Goal: Communication & Community: Share content

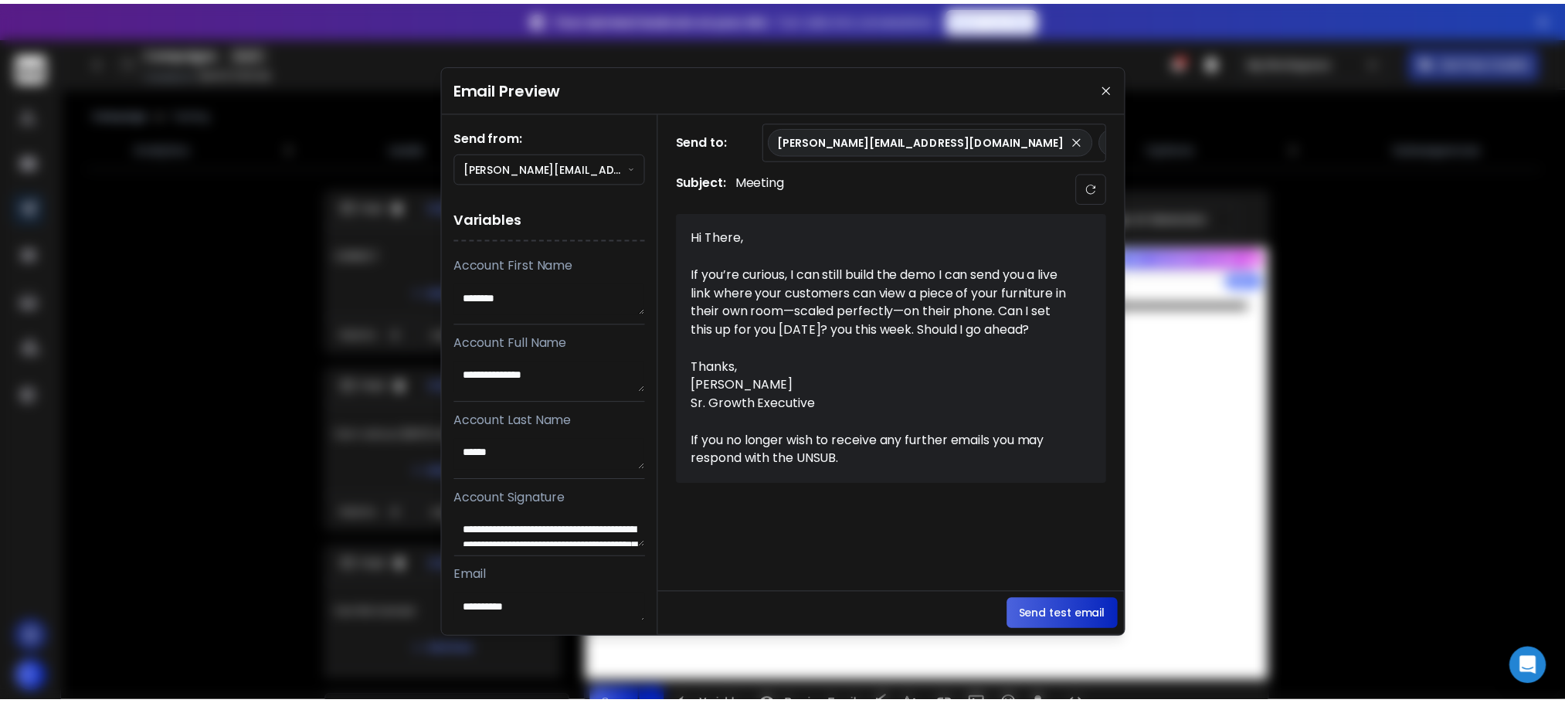
scroll to position [46, 0]
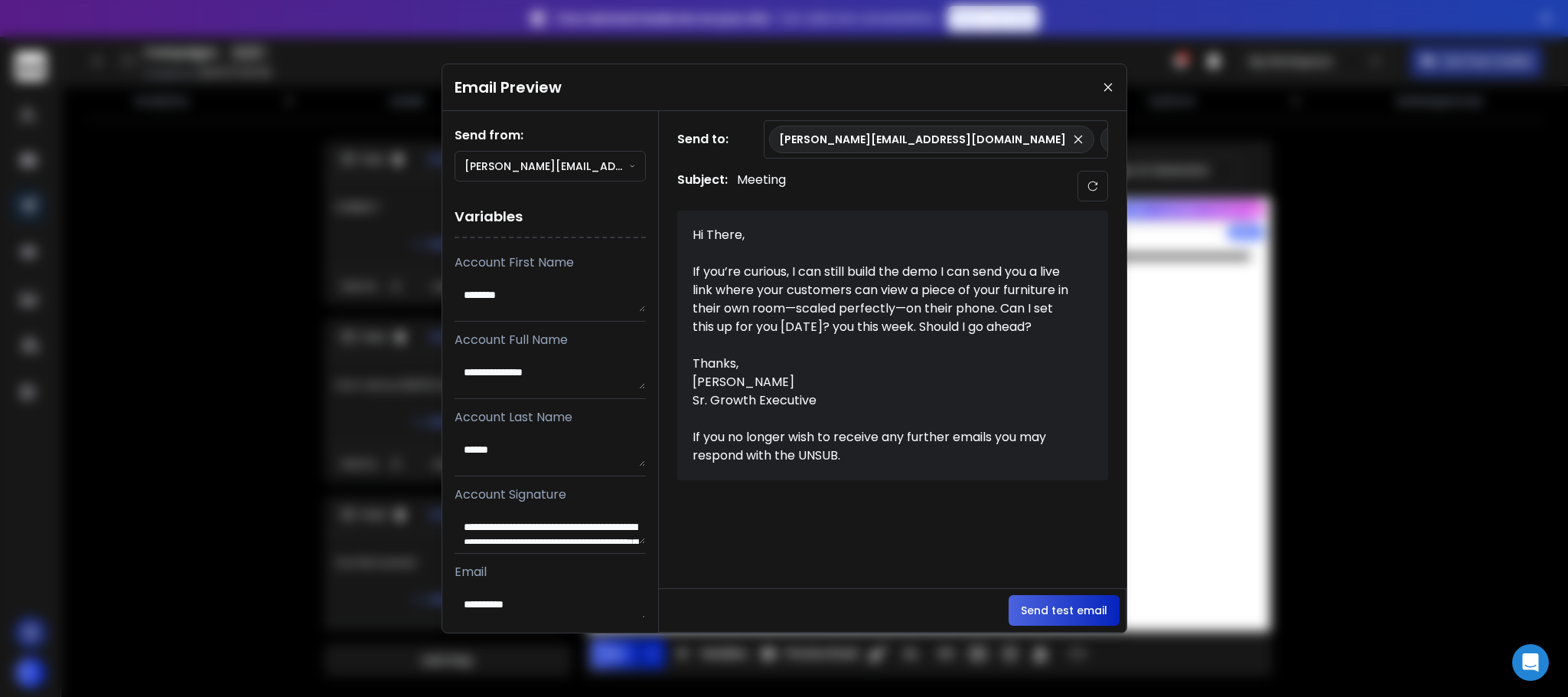
click at [1114, 85] on div "Email Preview" at bounding box center [784, 87] width 684 height 46
click at [1109, 90] on icon at bounding box center [1108, 87] width 12 height 12
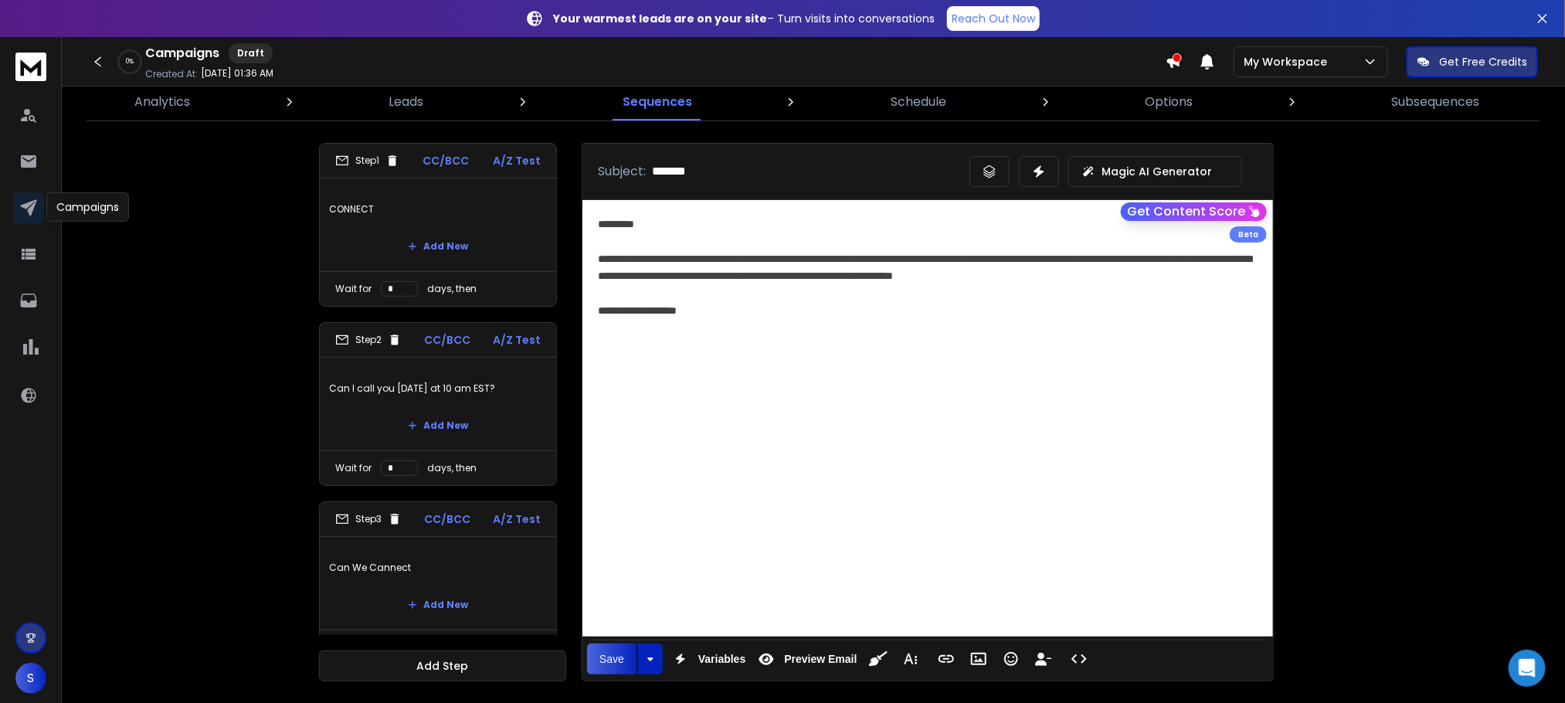
click at [29, 205] on icon at bounding box center [28, 207] width 16 height 16
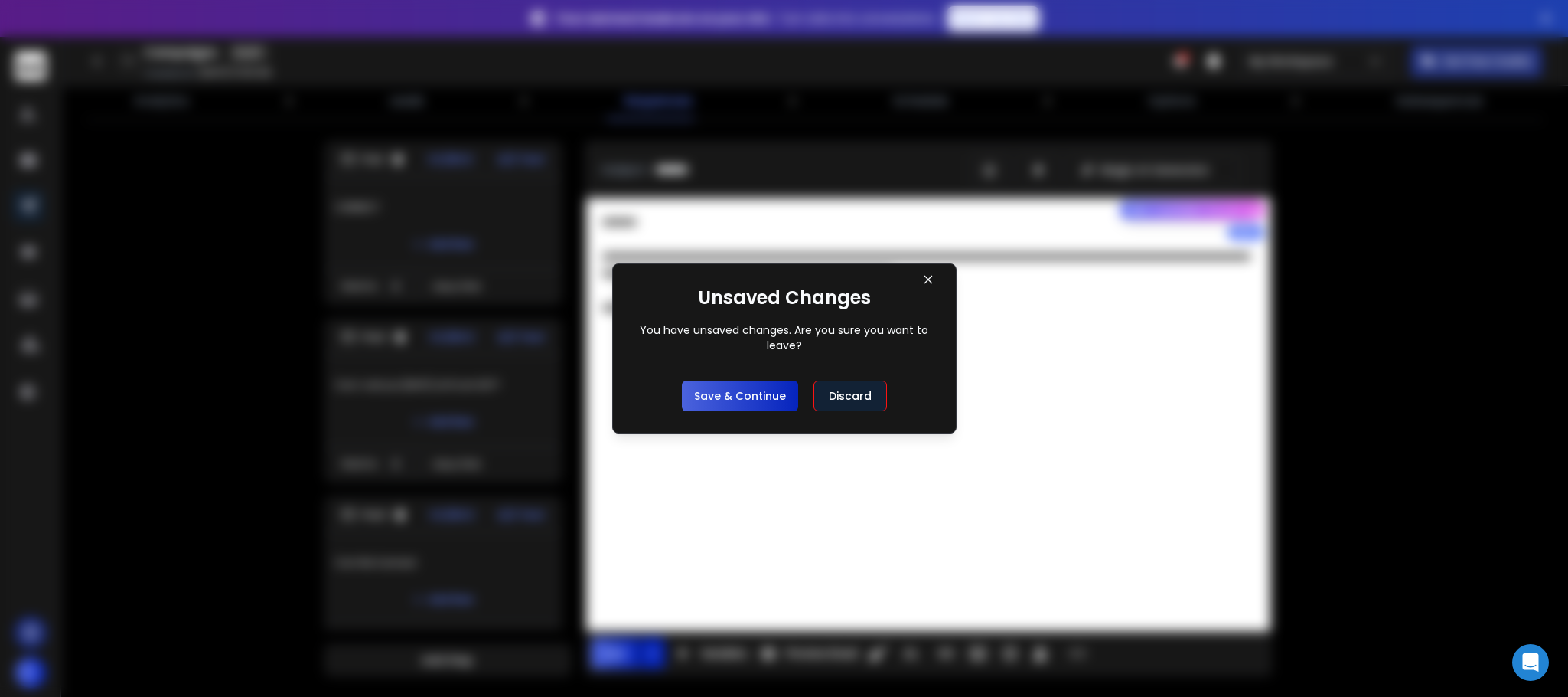
click at [933, 277] on icon at bounding box center [929, 280] width 12 height 12
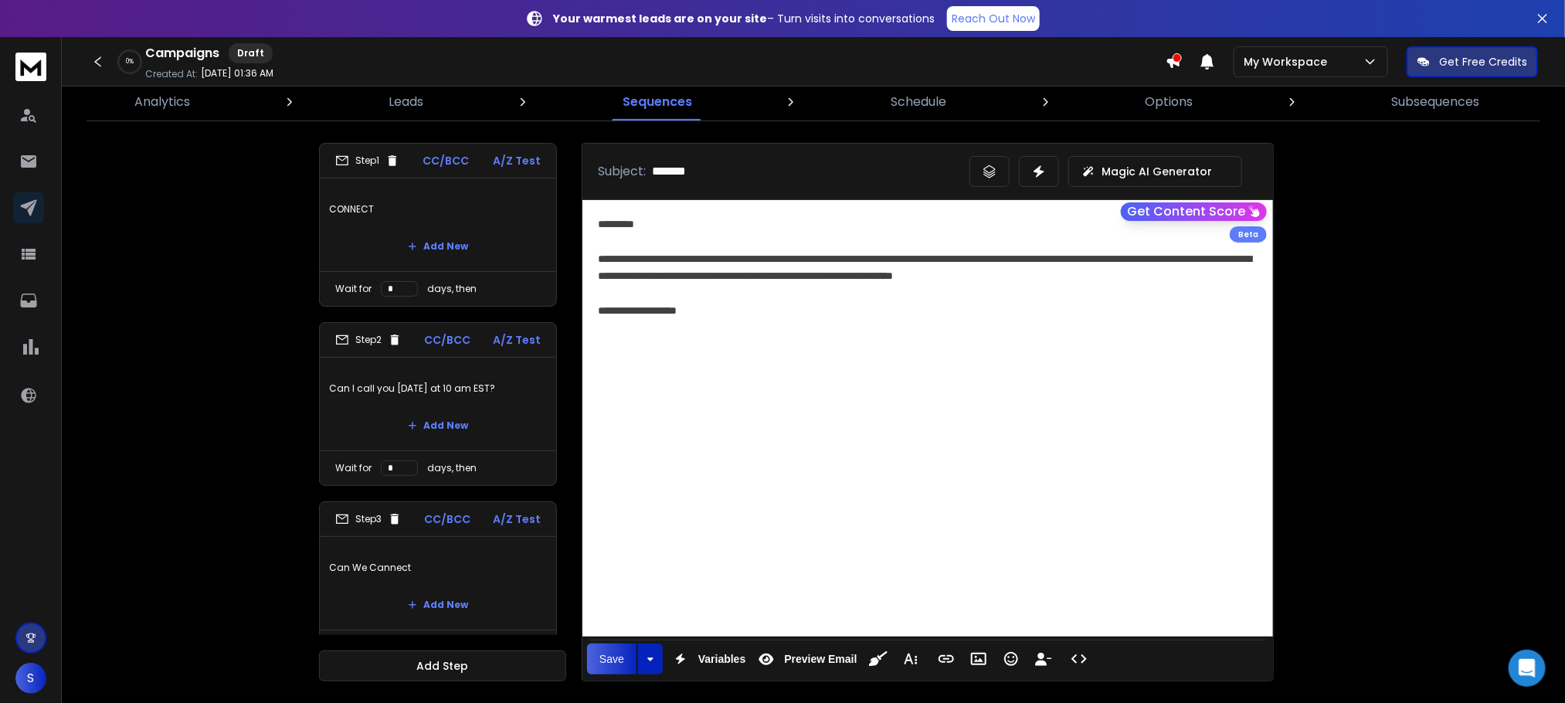
click at [436, 390] on p "Can I call you [DATE] at 10 am EST?" at bounding box center [438, 388] width 218 height 43
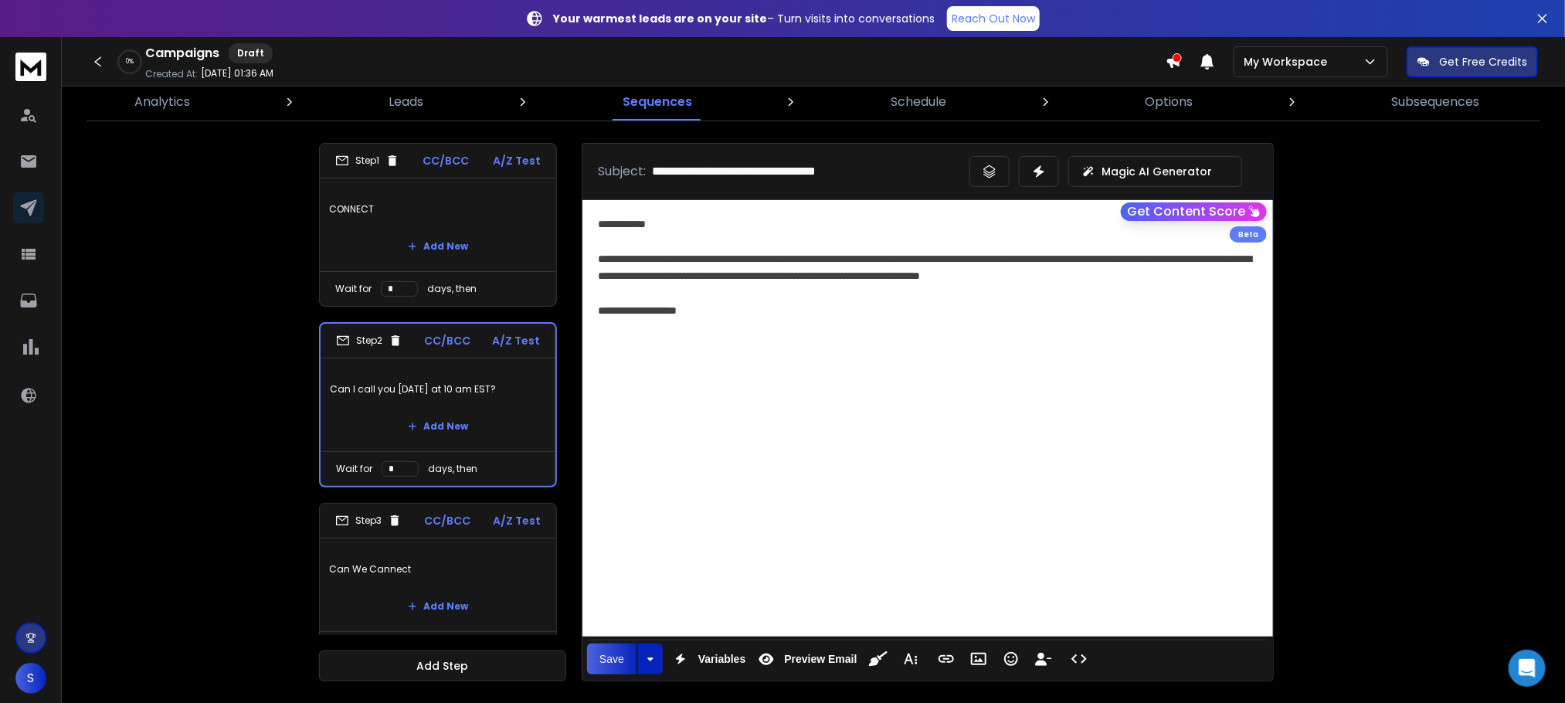
click at [489, 564] on p "Can We Cannect" at bounding box center [438, 568] width 218 height 43
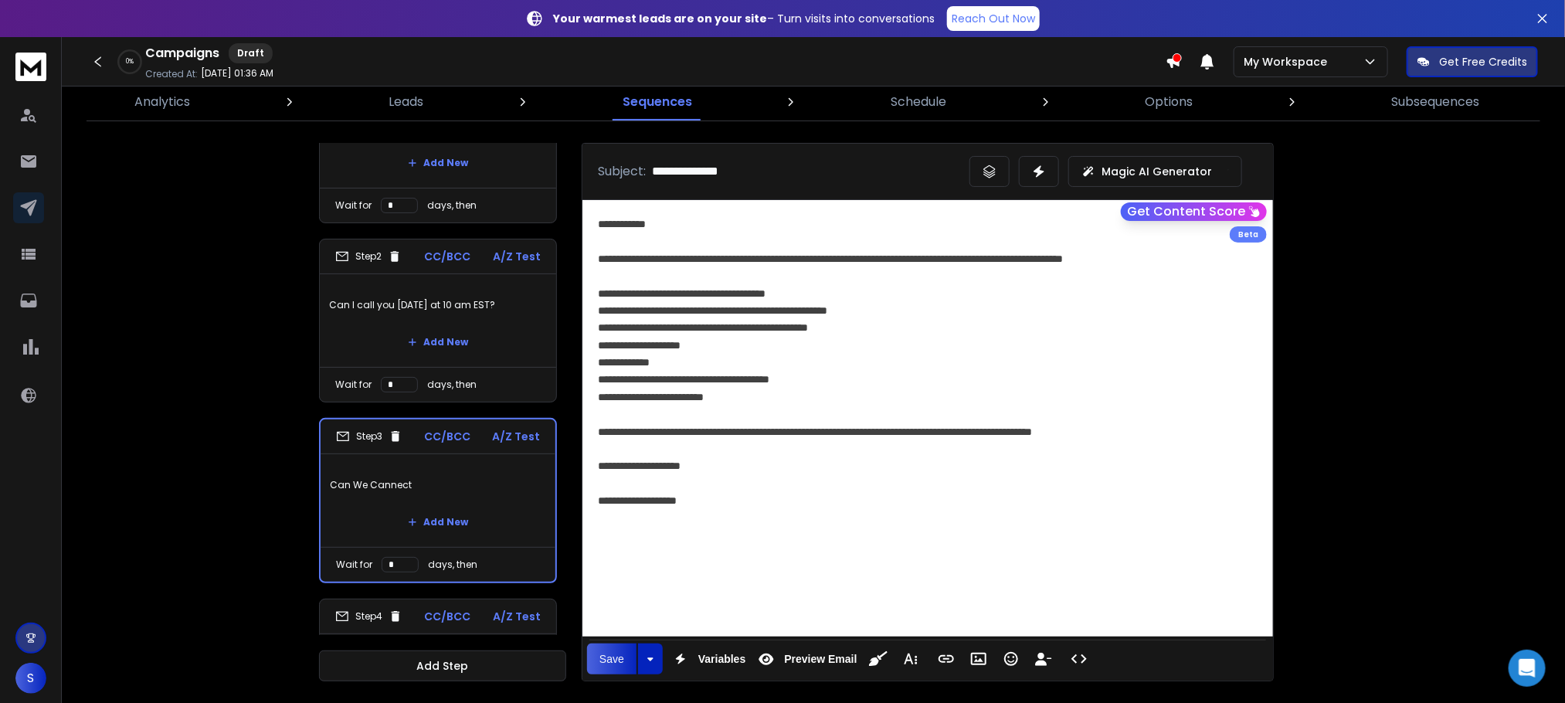
scroll to position [179, 0]
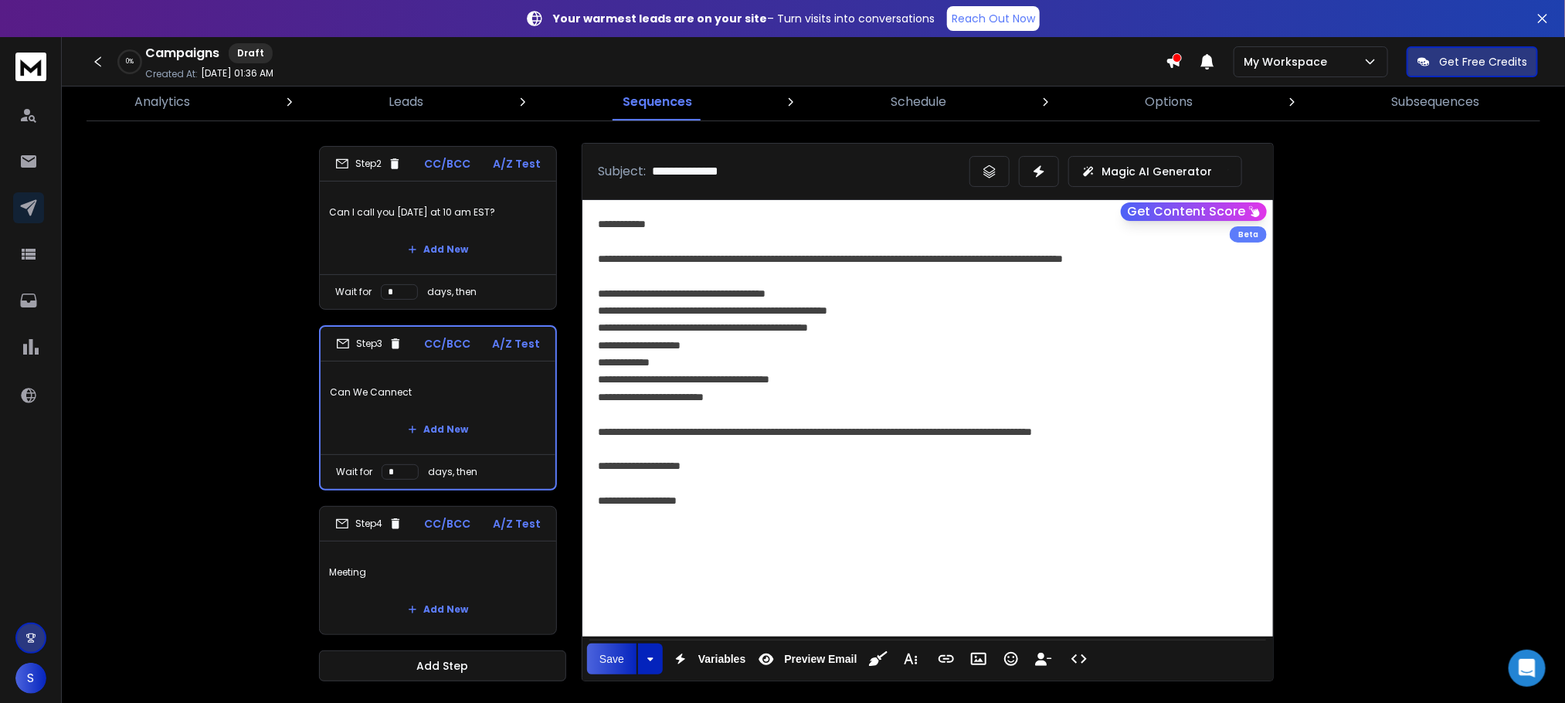
click at [489, 564] on p "Meeting" at bounding box center [438, 572] width 218 height 43
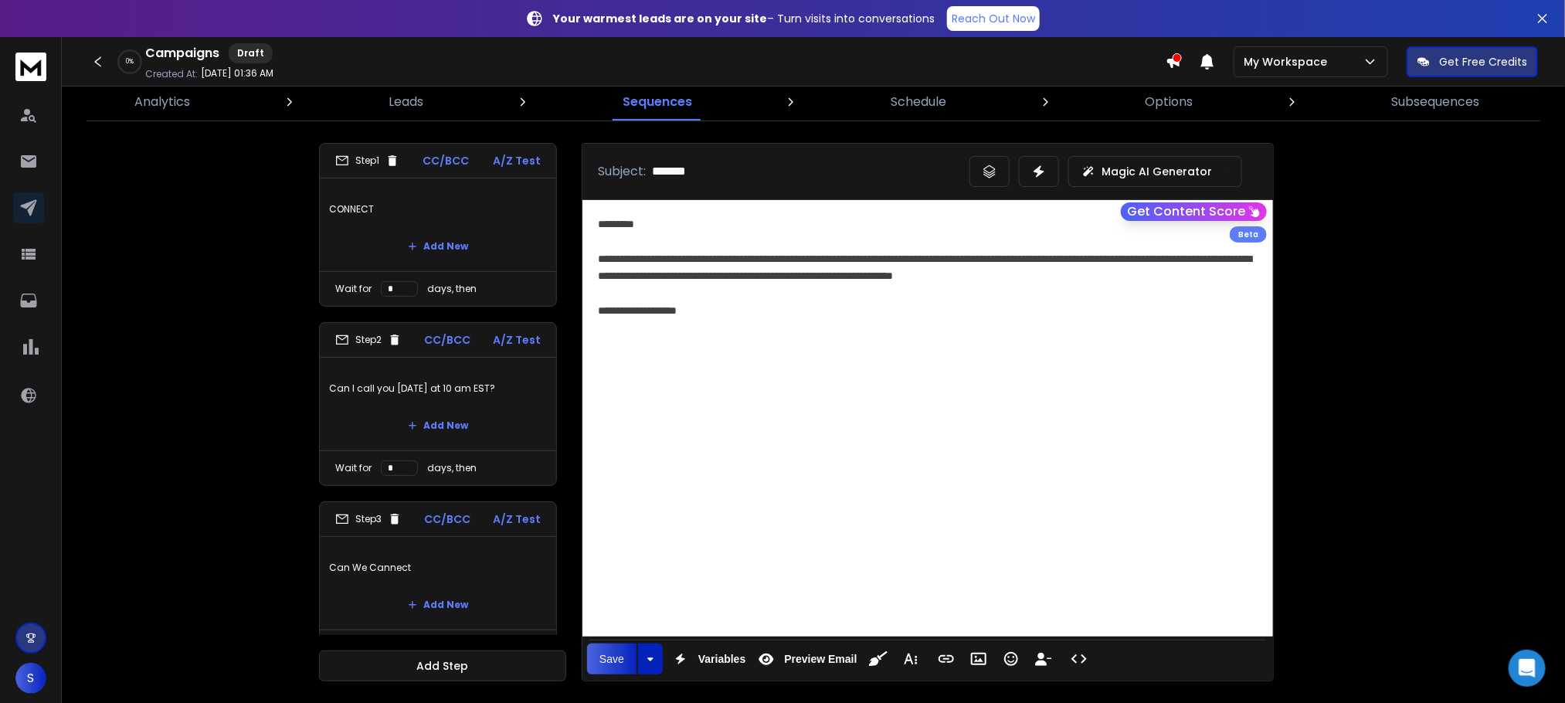
scroll to position [0, 0]
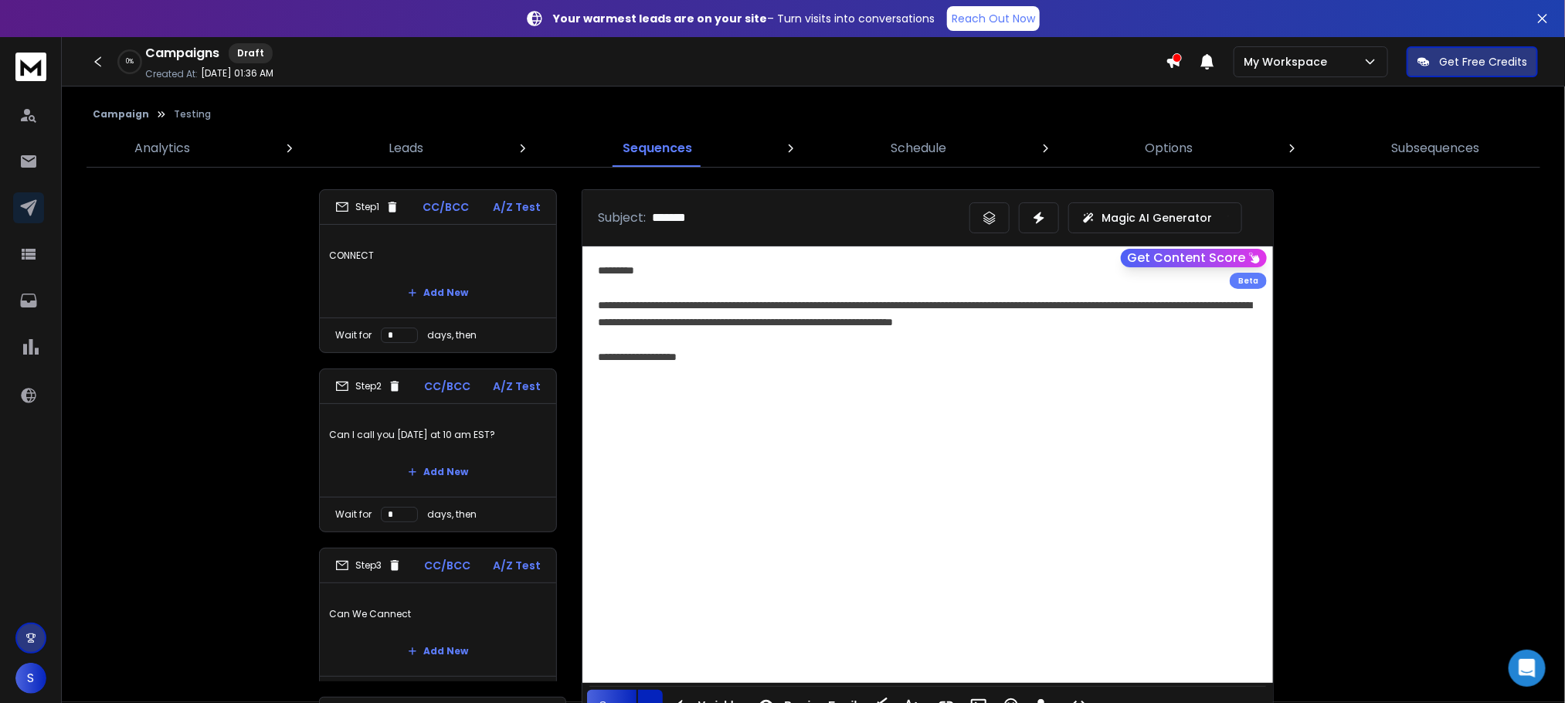
click at [469, 216] on div "Step 1 CC/BCC A/Z Test" at bounding box center [438, 207] width 236 height 35
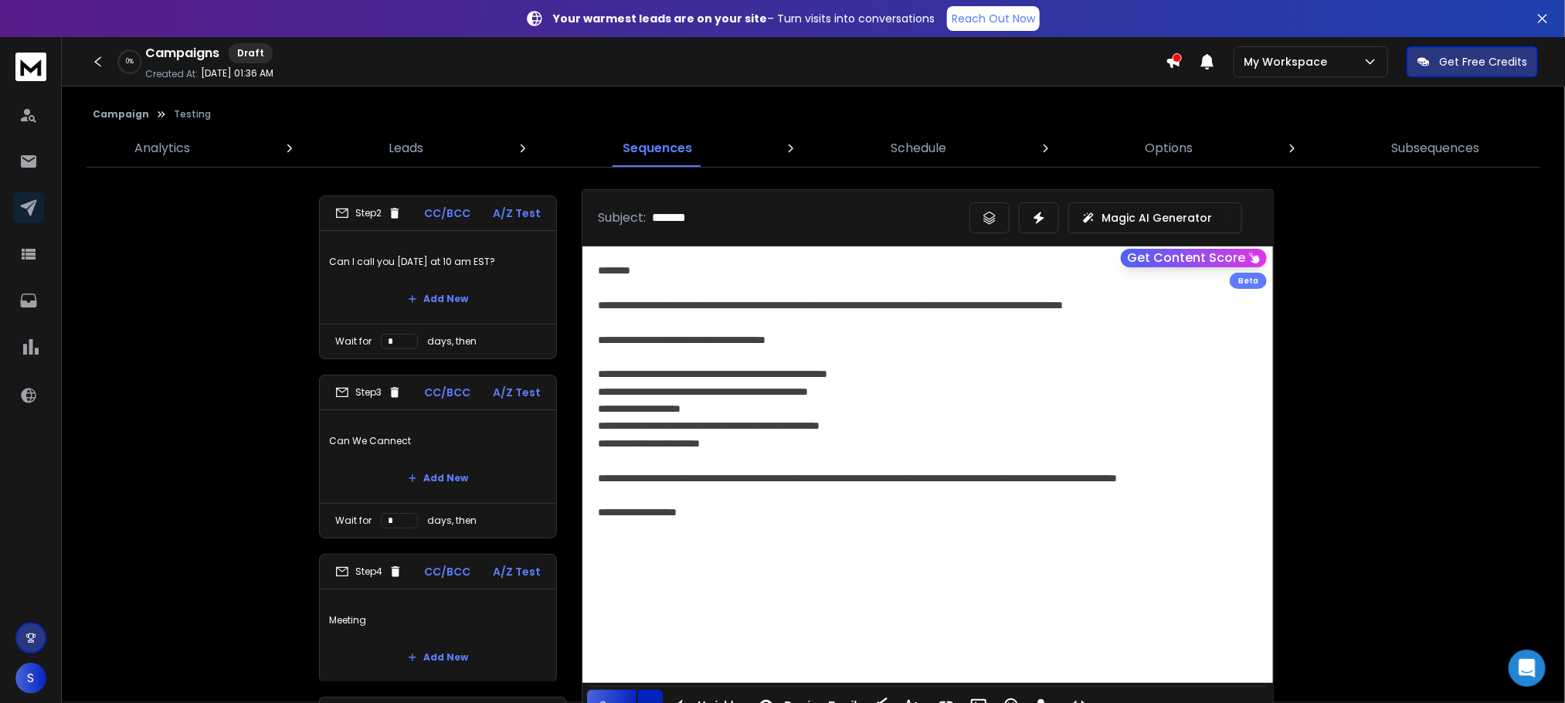
scroll to position [179, 0]
click at [455, 445] on p "Can We Cannect" at bounding box center [438, 439] width 218 height 43
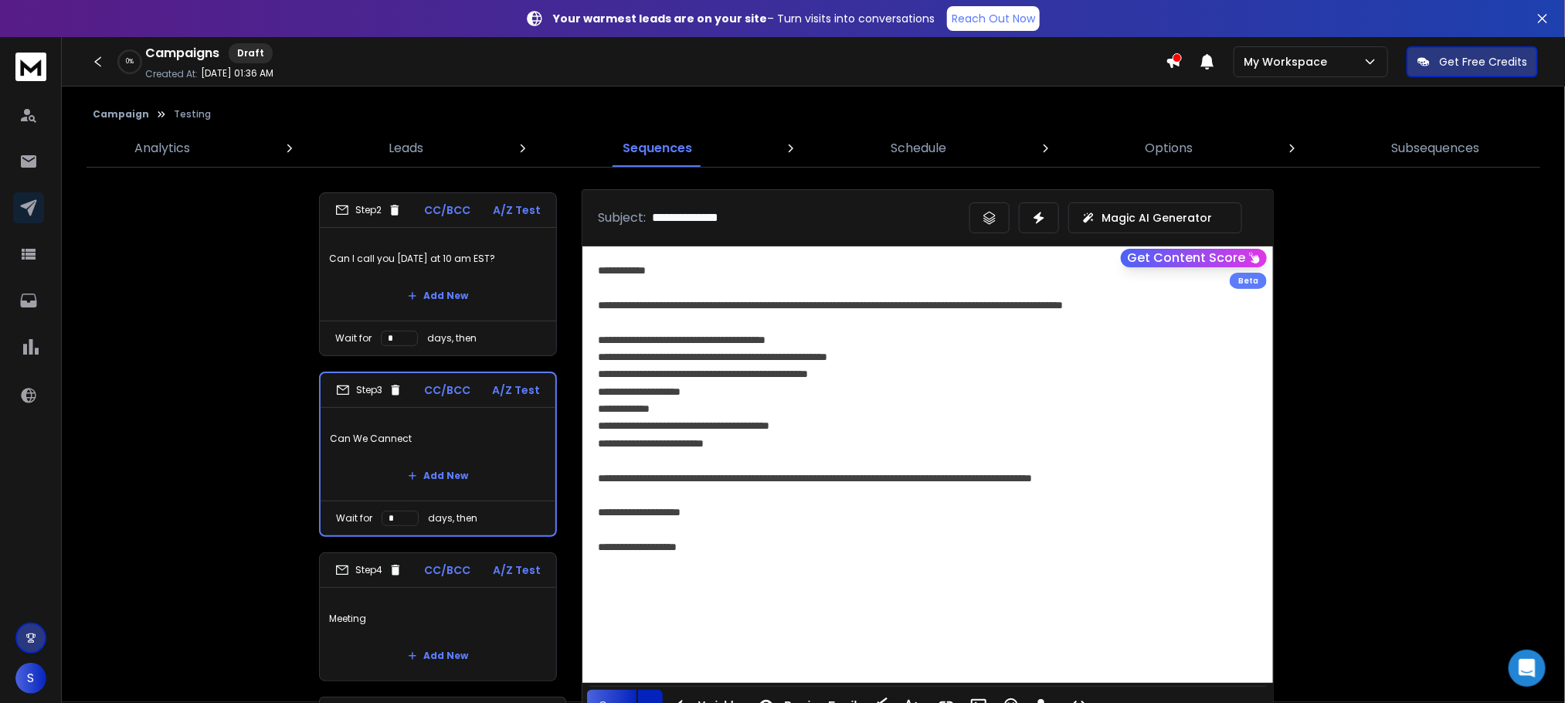
scroll to position [0, 0]
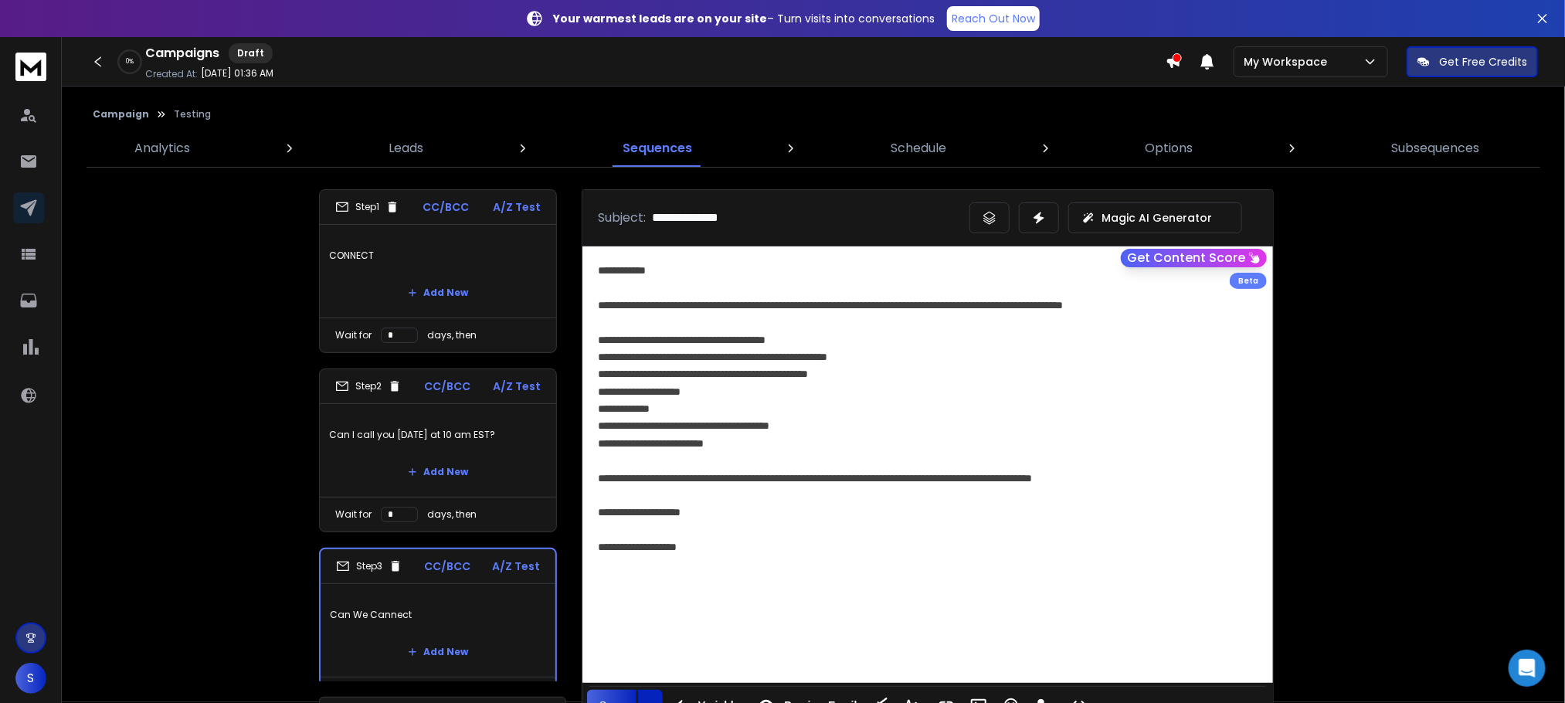
click at [452, 239] on p "CONNECT" at bounding box center [438, 255] width 218 height 43
type input "*******"
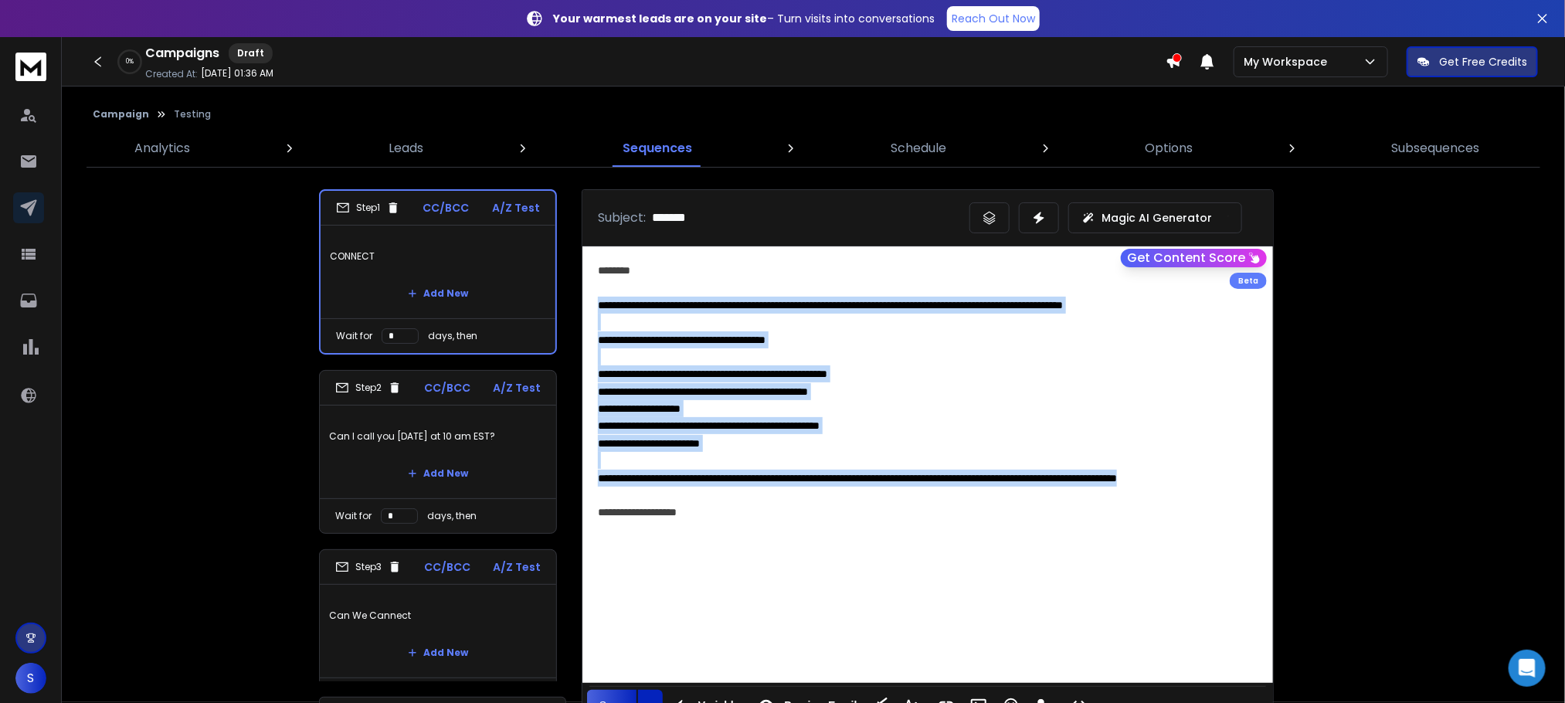
drag, startPoint x: 1254, startPoint y: 480, endPoint x: 568, endPoint y: 301, distance: 708.7
click at [568, 301] on div "**********" at bounding box center [813, 458] width 988 height 538
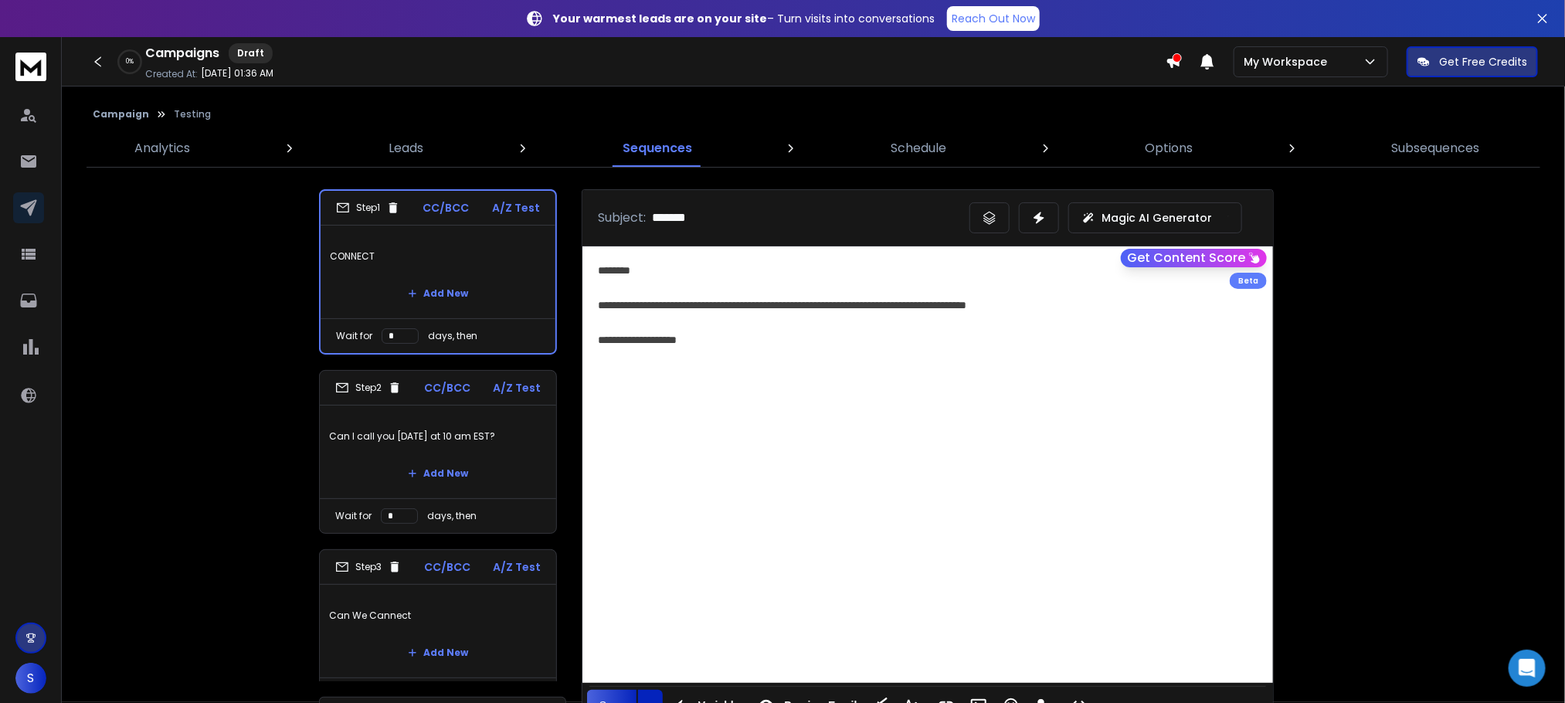
click at [638, 269] on div "********" at bounding box center [927, 270] width 659 height 17
click at [628, 267] on div "********" at bounding box center [927, 270] width 659 height 17
click at [640, 270] on div "**********" at bounding box center [927, 270] width 659 height 17
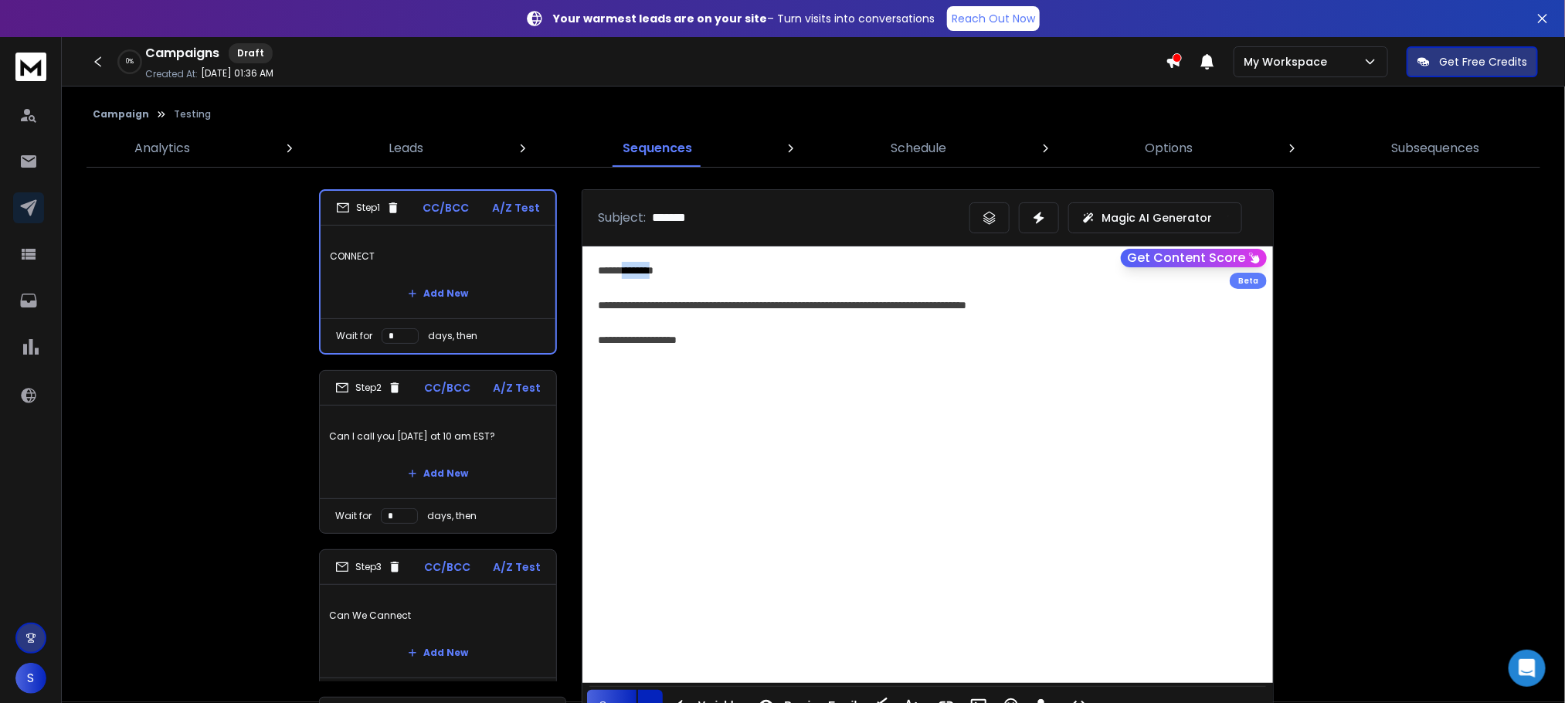
click at [640, 270] on div "**********" at bounding box center [927, 270] width 659 height 17
click at [765, 221] on input "*******" at bounding box center [803, 217] width 302 height 19
paste input "*******"
paste input
type input "*******"
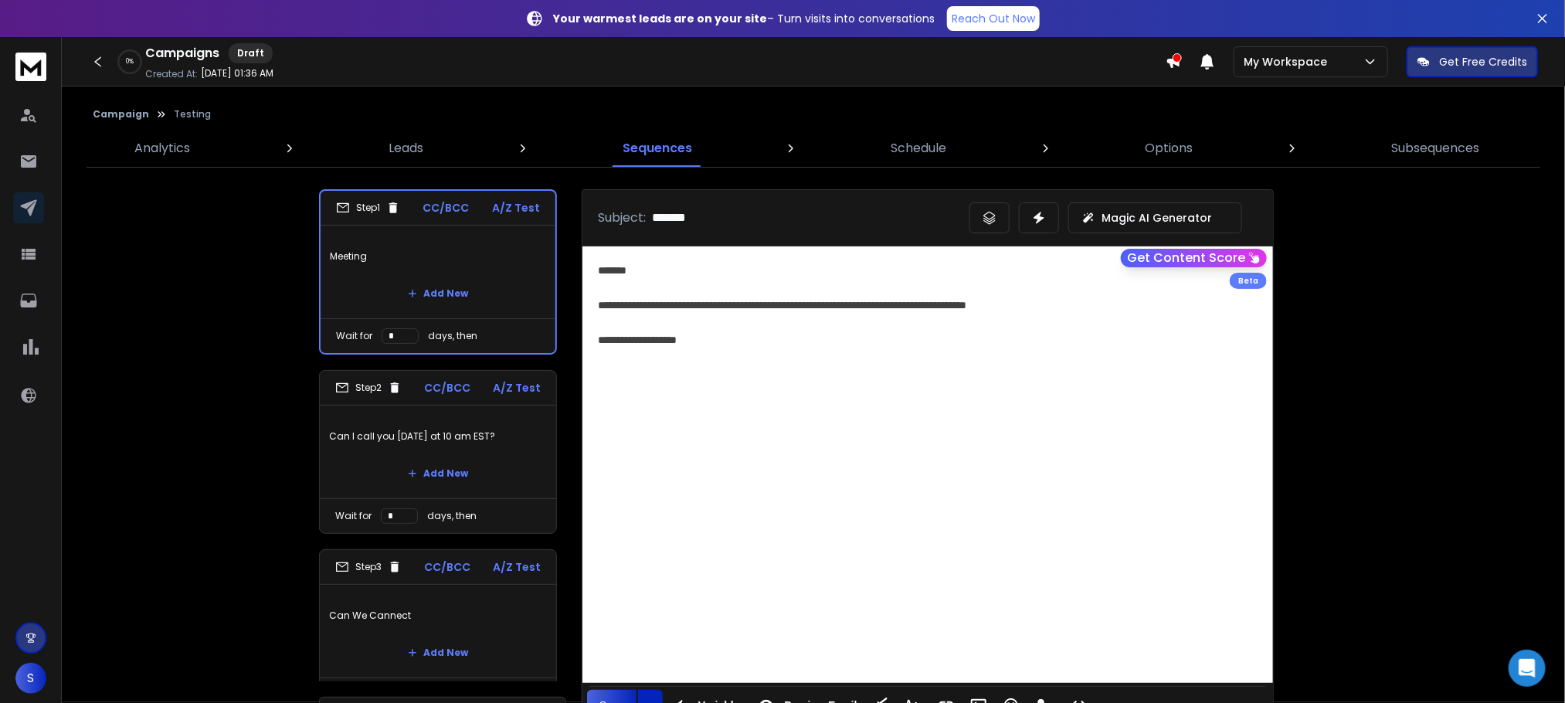
click at [625, 273] on div "*******" at bounding box center [927, 270] width 659 height 17
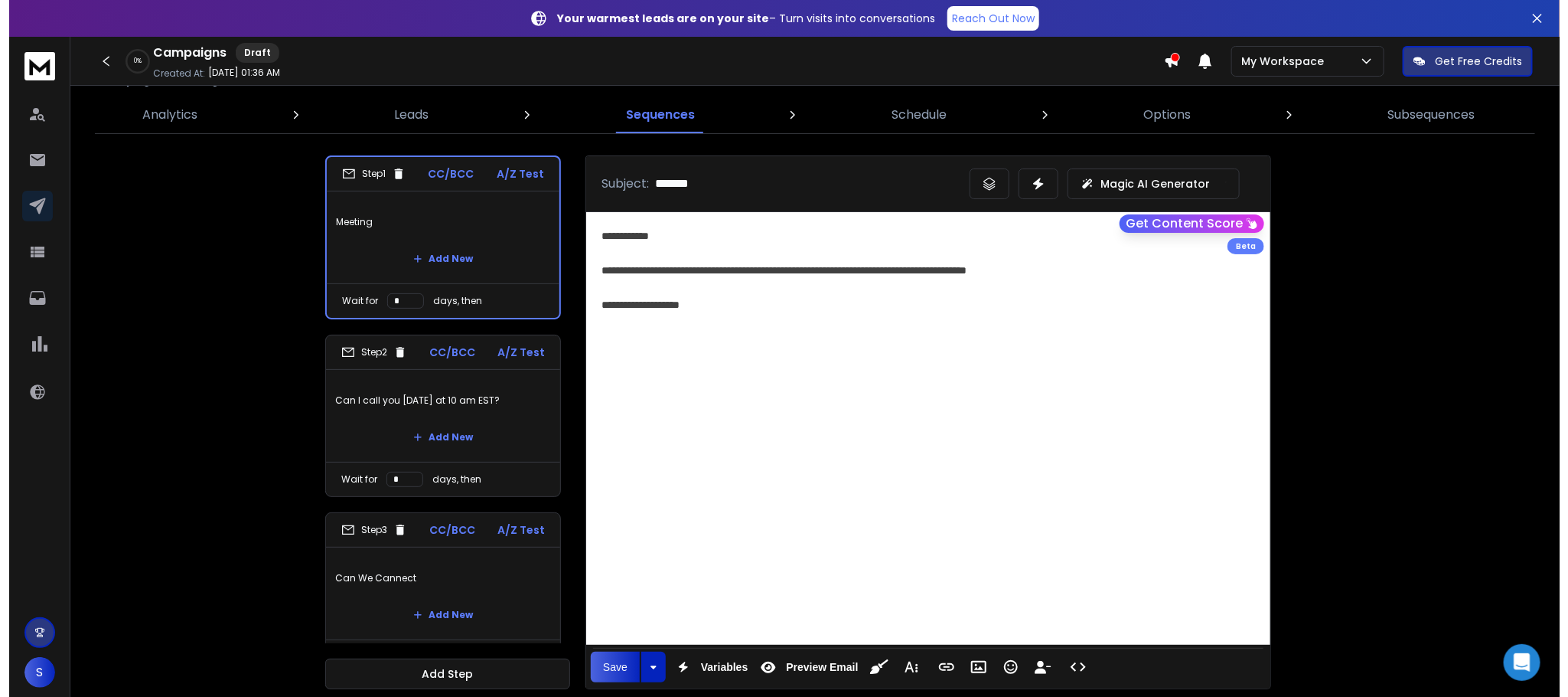
scroll to position [46, 0]
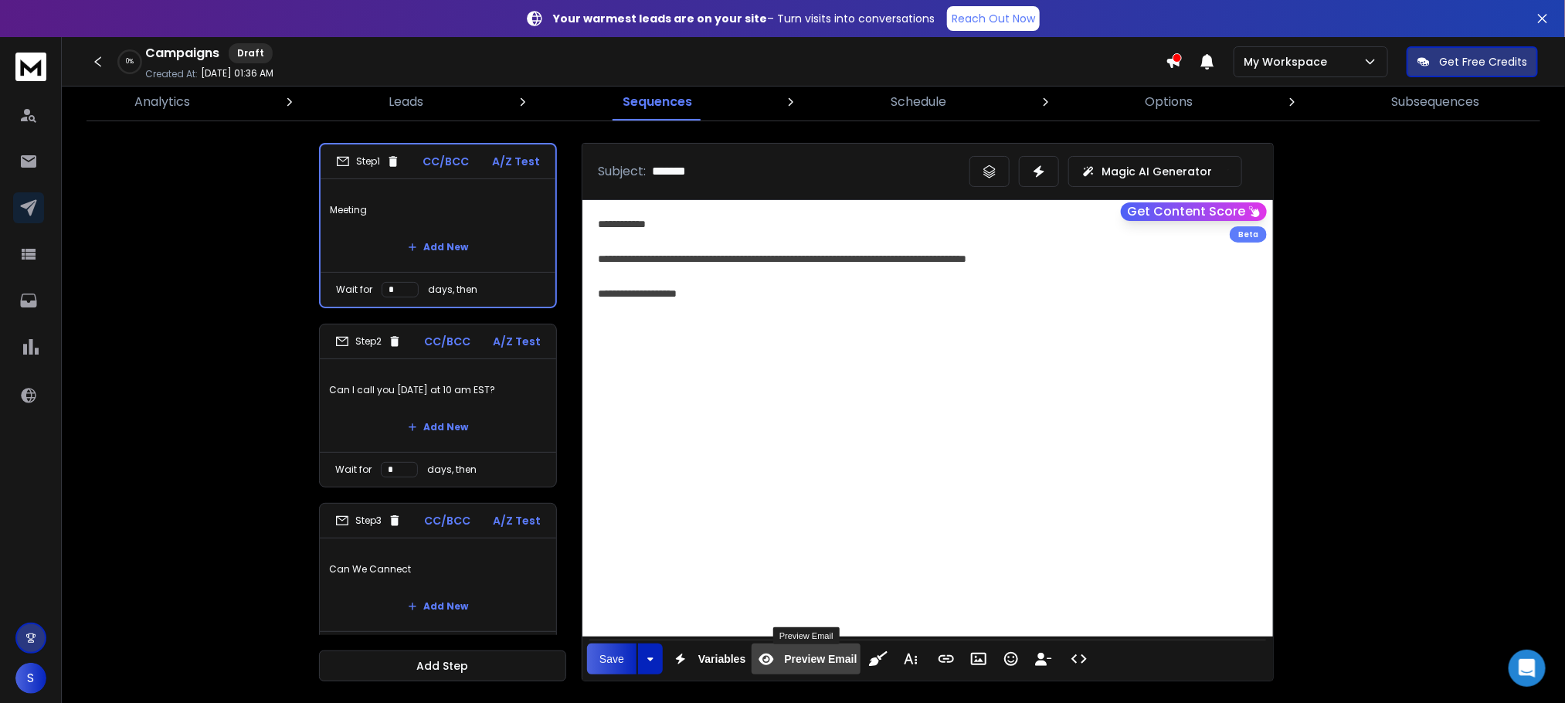
click at [811, 661] on span "Preview Email" at bounding box center [820, 659] width 79 height 13
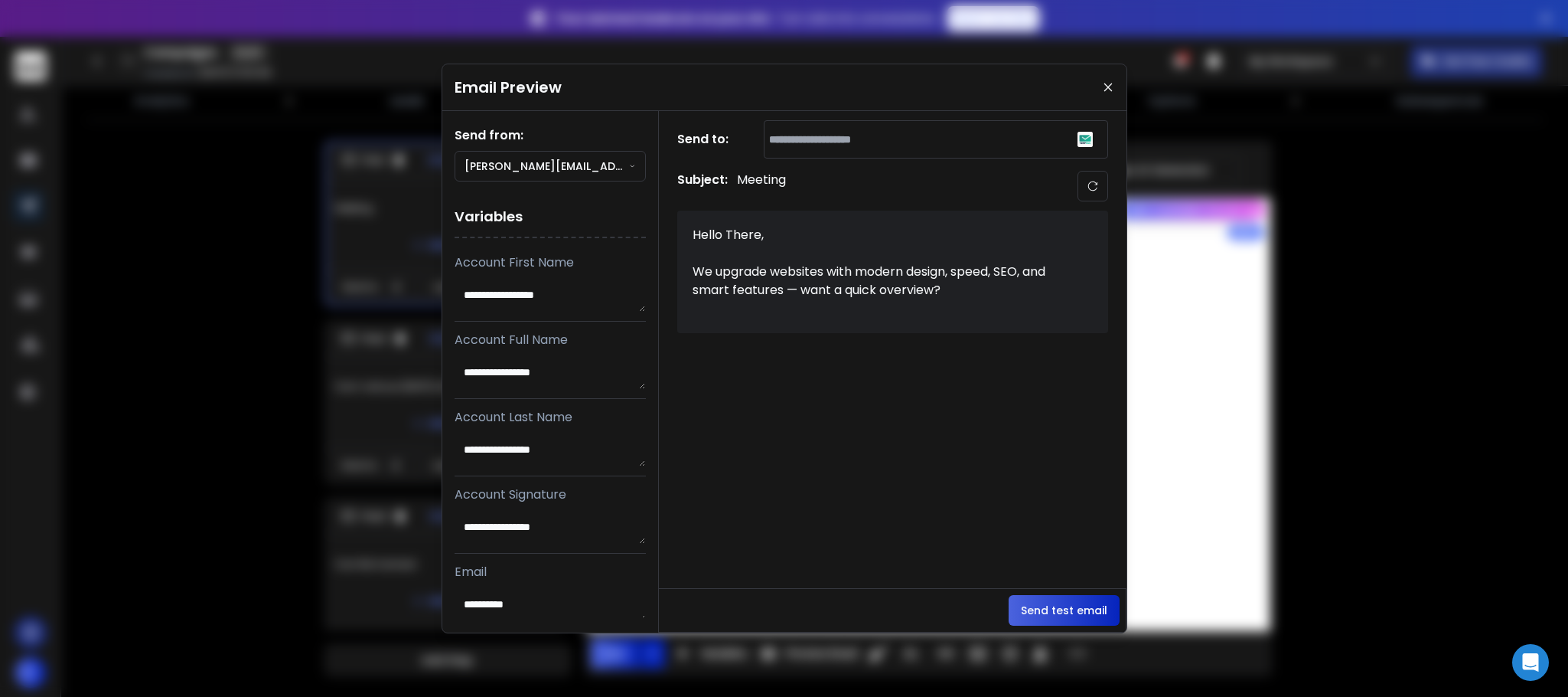
type textarea "********"
type textarea "**********"
type textarea "******"
type textarea "**********"
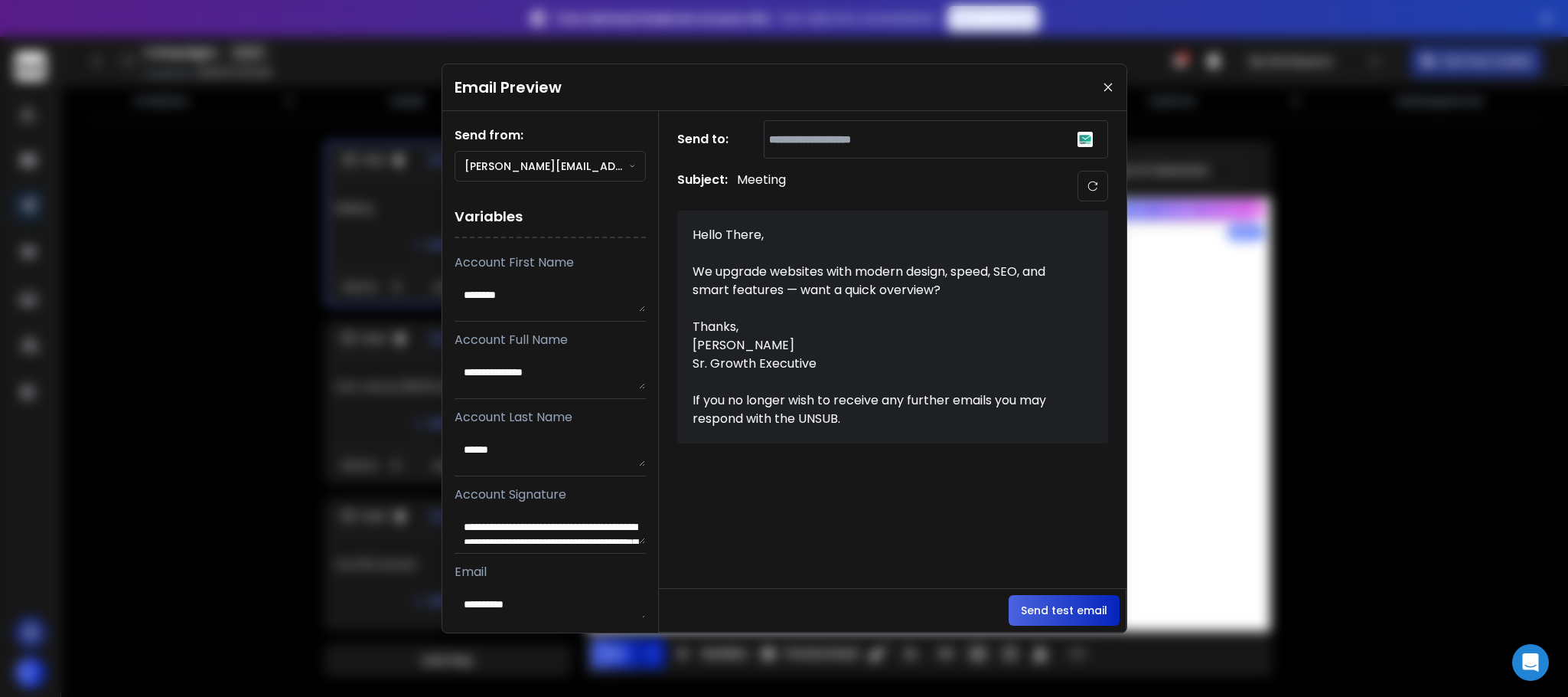
drag, startPoint x: 730, startPoint y: 130, endPoint x: 760, endPoint y: 130, distance: 30.0
click at [732, 129] on div "Send to:" at bounding box center [892, 139] width 431 height 39
click at [760, 130] on div "Send to:" at bounding box center [892, 139] width 431 height 39
drag, startPoint x: 898, startPoint y: 161, endPoint x: 882, endPoint y: 124, distance: 40.3
click at [895, 157] on div "Send to:" at bounding box center [892, 139] width 431 height 45
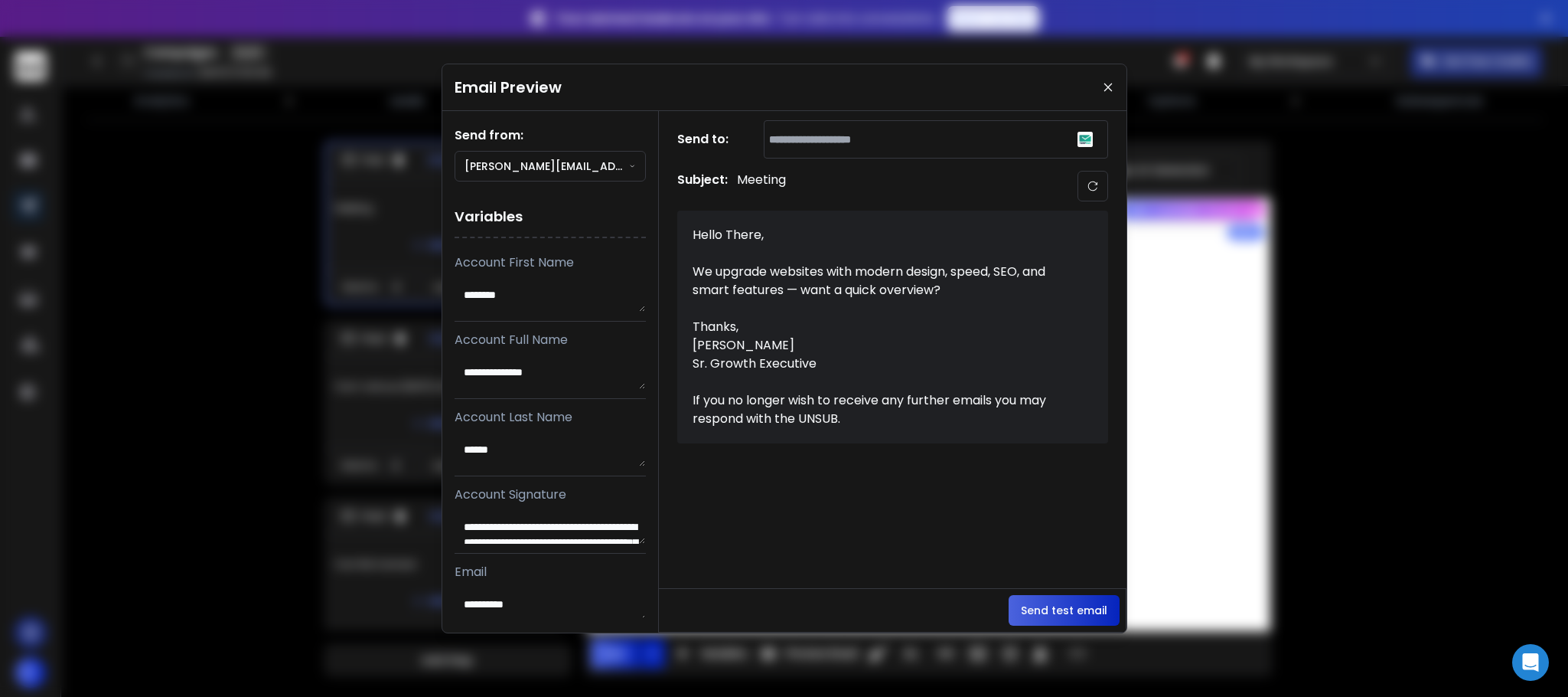
click at [879, 115] on div "Send to: Subject: Meeting Hello There, We upgrade websites with modern design, …" at bounding box center [893, 277] width 468 height 332
click at [880, 136] on input at bounding box center [936, 140] width 334 height 28
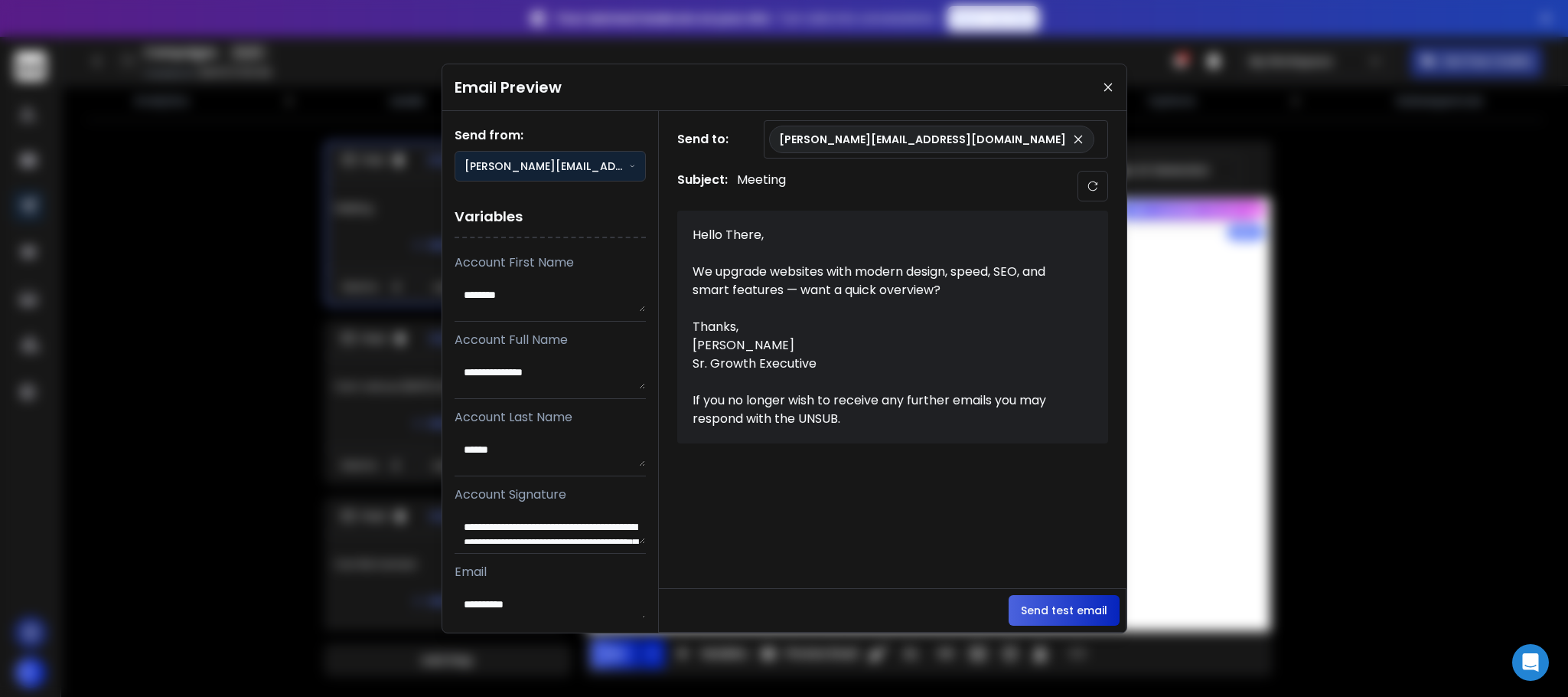
click at [549, 169] on p "[PERSON_NAME][EMAIL_ADDRESS][PERSON_NAME][DOMAIN_NAME]" at bounding box center [547, 166] width 166 height 15
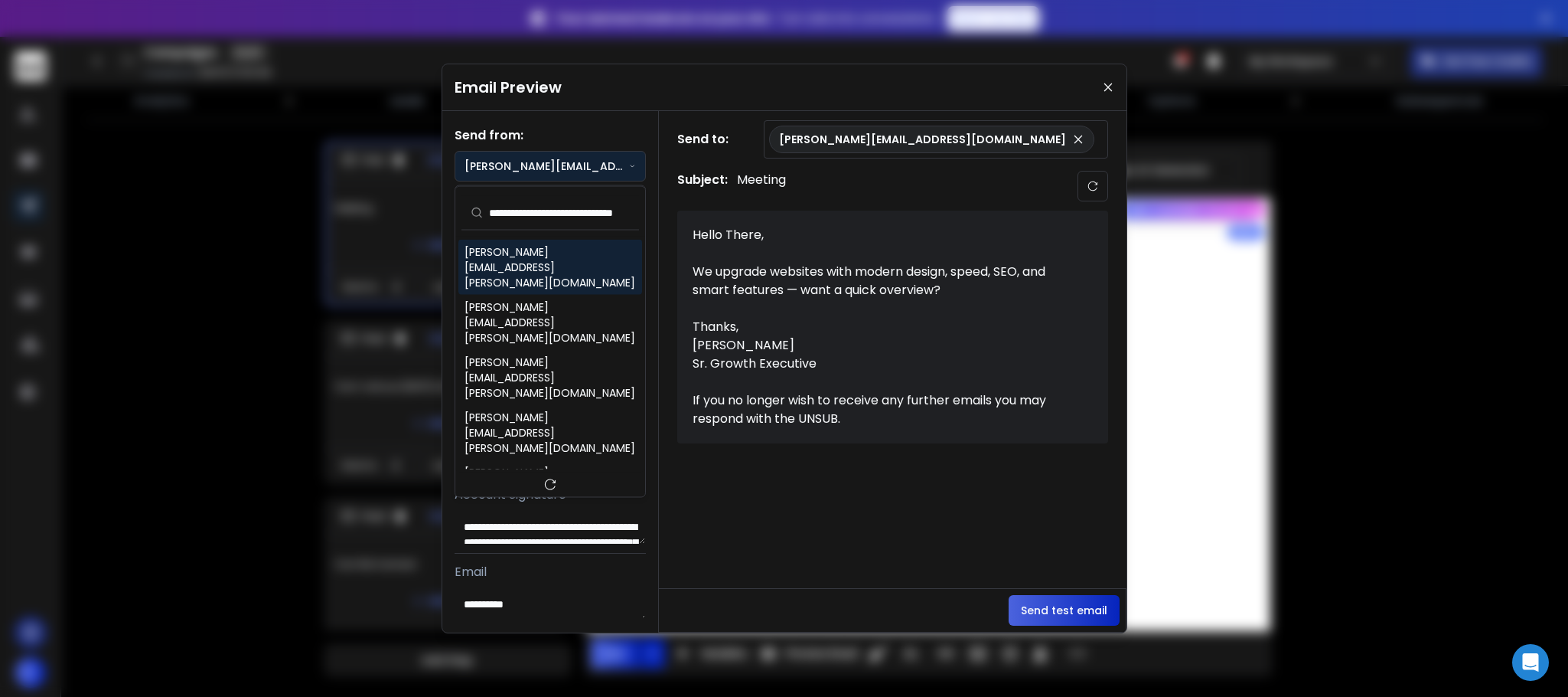
scroll to position [0, 45]
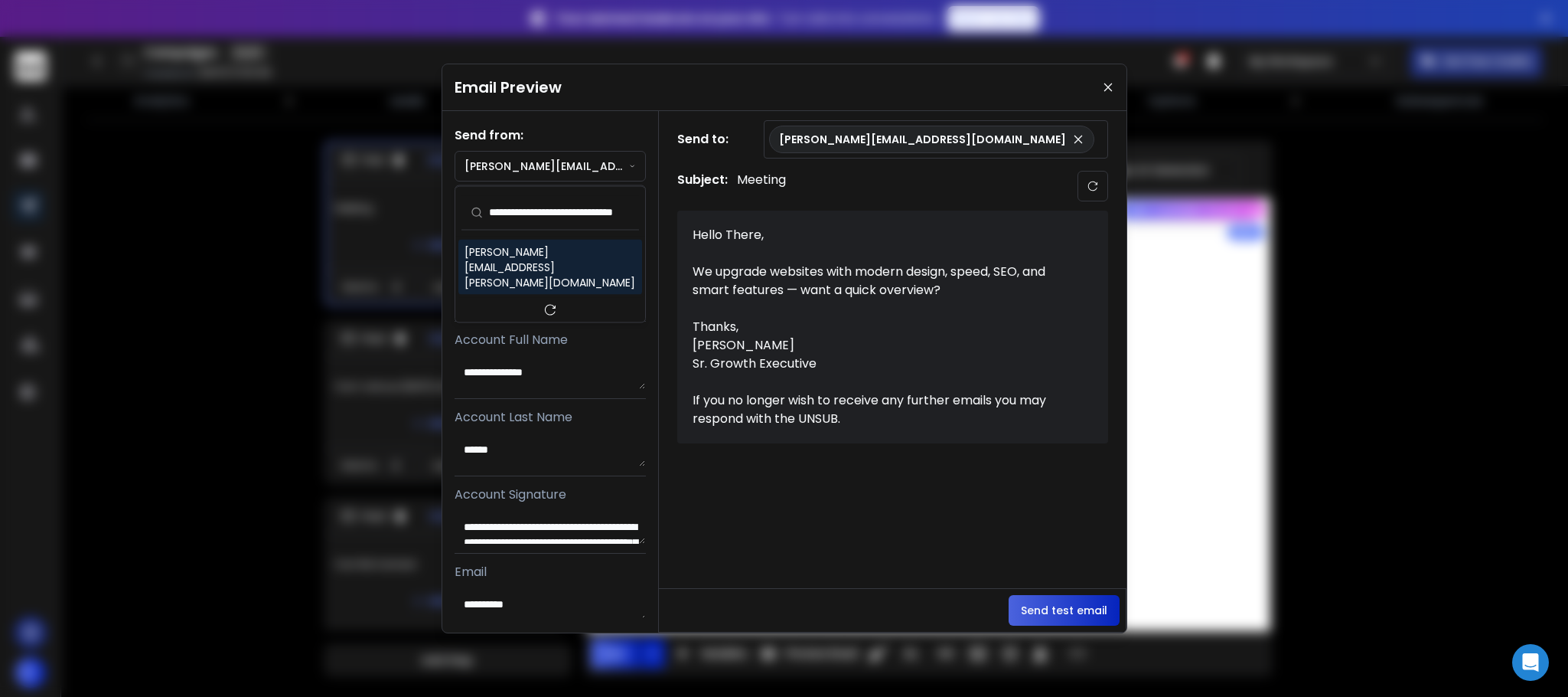
type input "**********"
click at [552, 241] on div "[PERSON_NAME][EMAIL_ADDRESS][PERSON_NAME][DOMAIN_NAME]" at bounding box center [550, 267] width 183 height 56
type textarea "*****"
type textarea "**********"
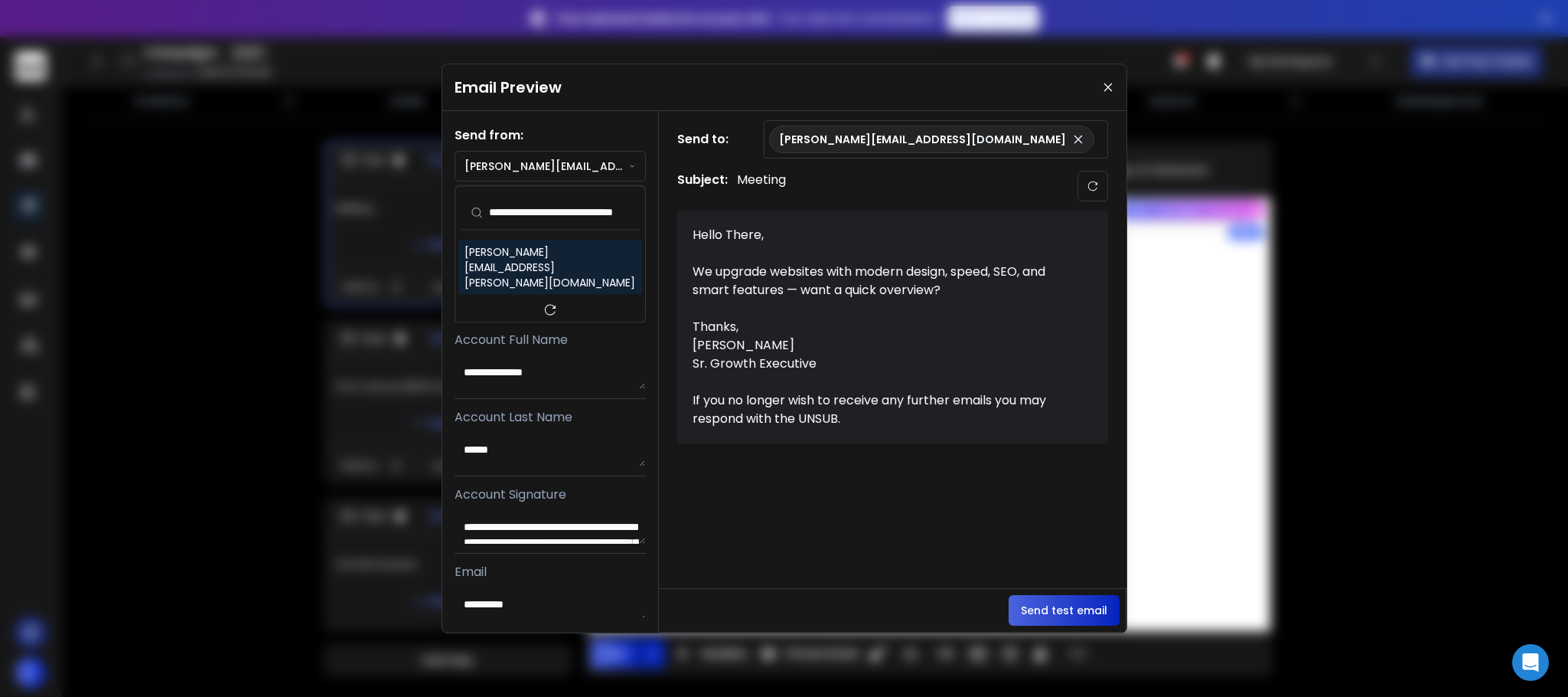
type textarea "********"
type textarea "**********"
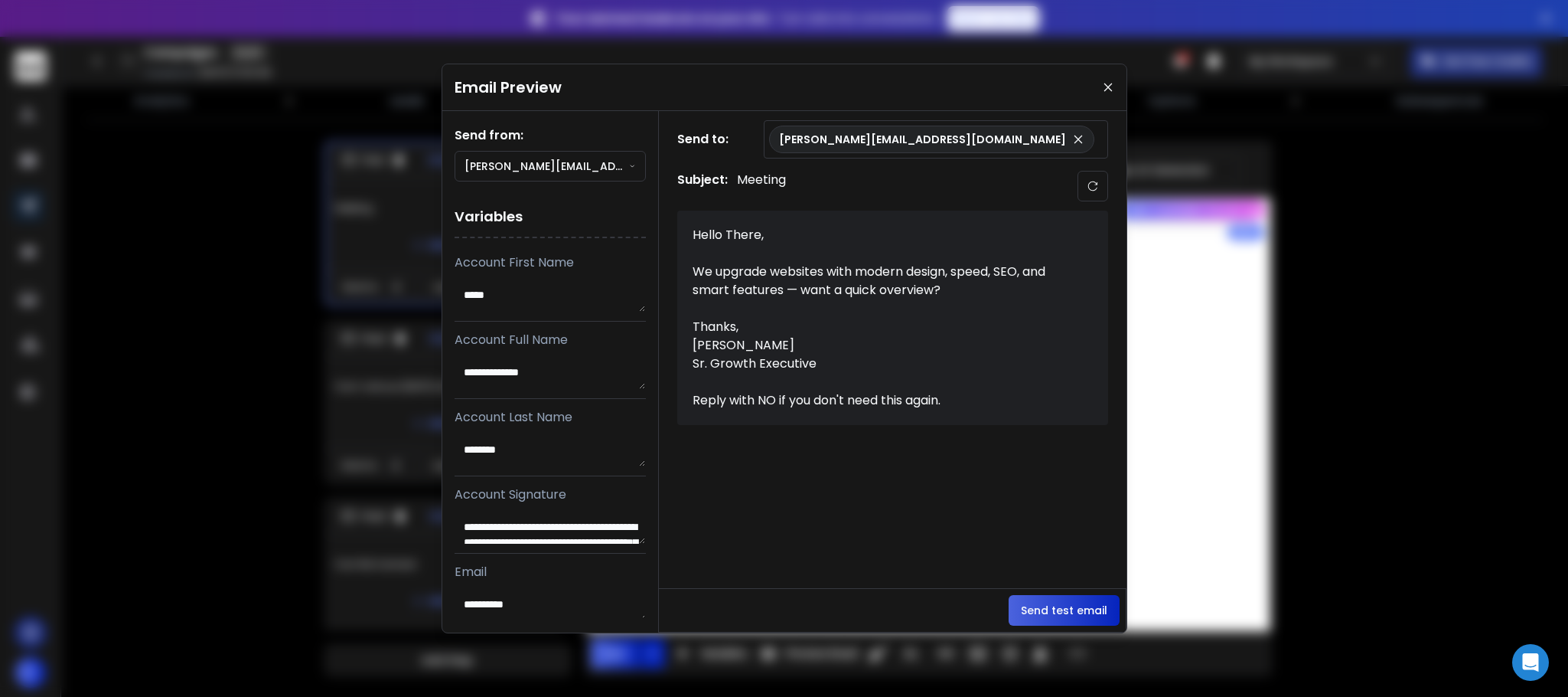
click at [1054, 600] on button "Send test email" at bounding box center [1064, 610] width 111 height 31
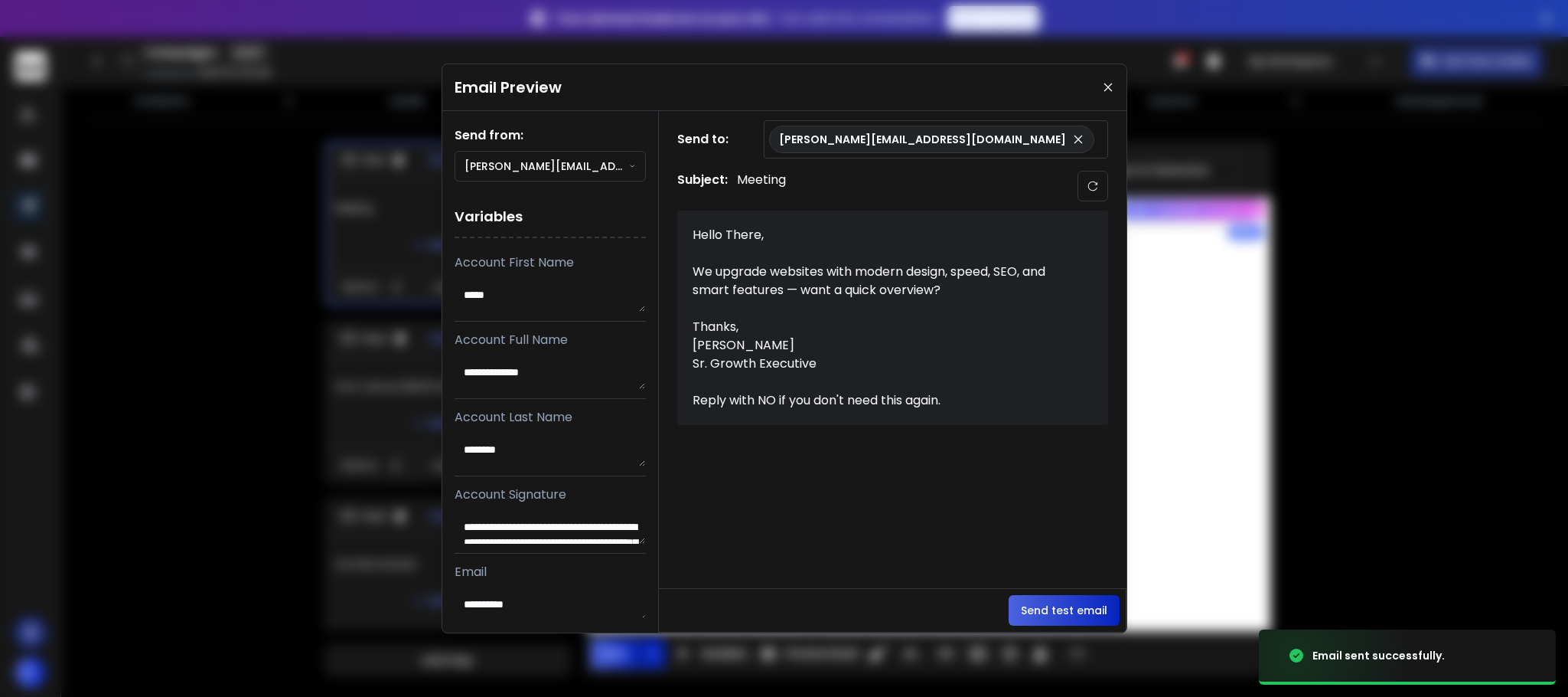
click at [1103, 83] on icon at bounding box center [1108, 87] width 12 height 12
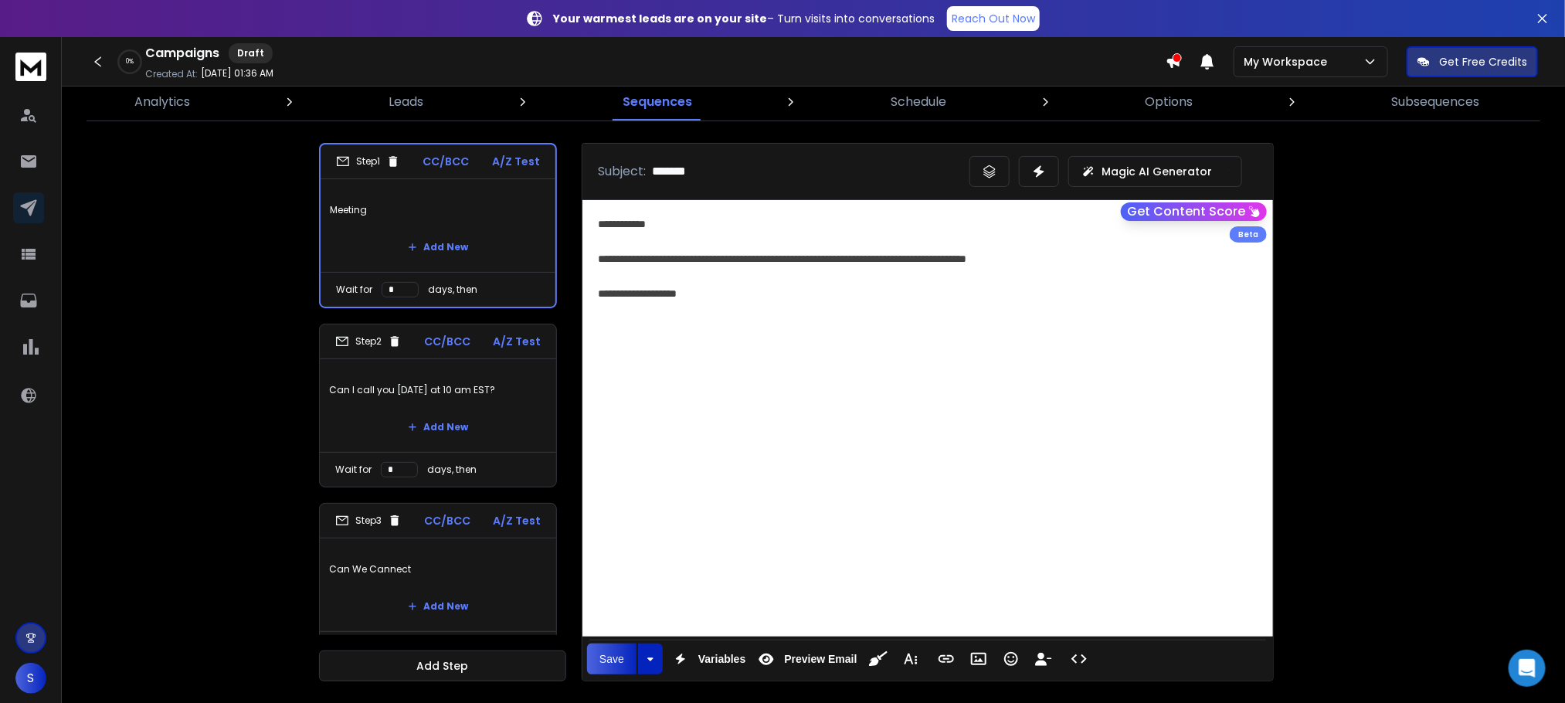
click at [626, 221] on div "**********" at bounding box center [927, 223] width 659 height 17
click at [836, 656] on span "Preview Email" at bounding box center [820, 659] width 79 height 13
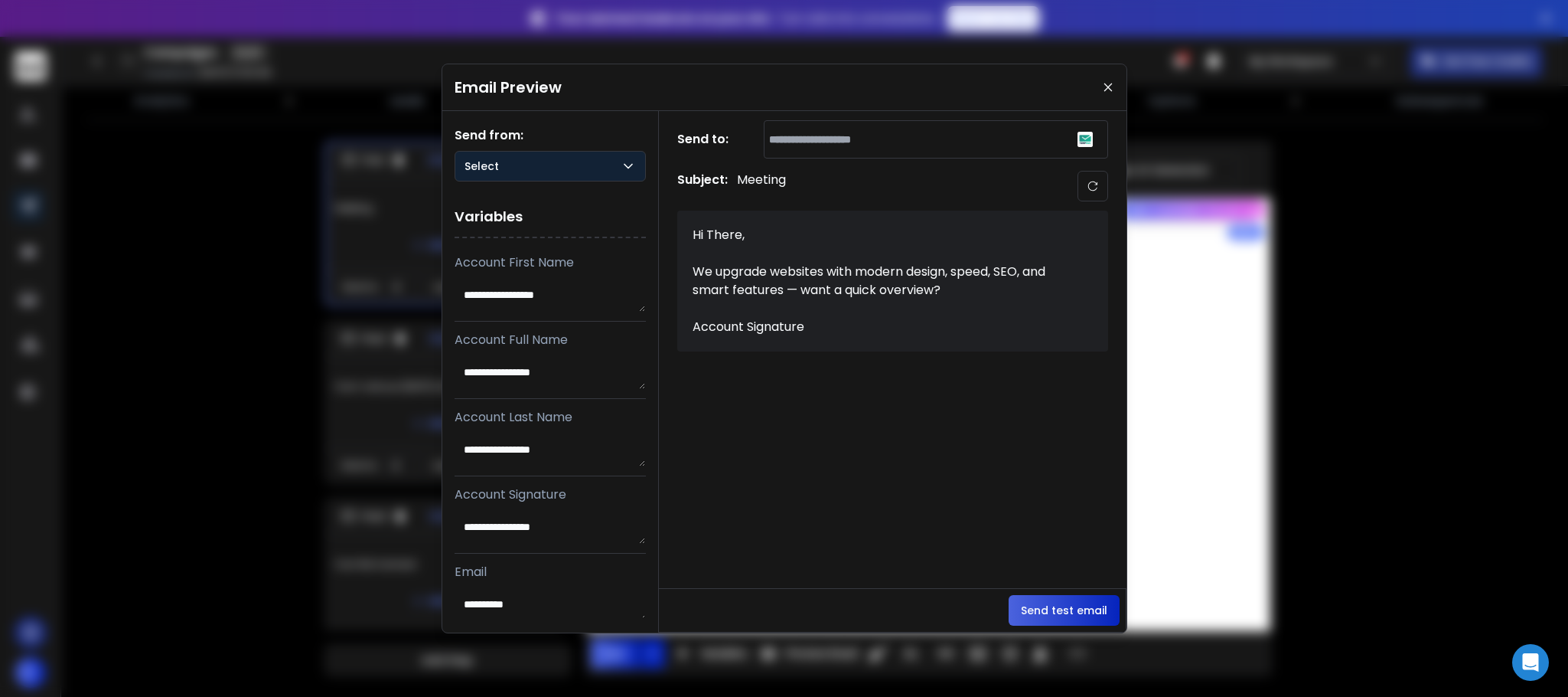
type textarea "********"
type textarea "**********"
type textarea "******"
type textarea "**********"
click at [523, 153] on button "Select" at bounding box center [550, 166] width 191 height 31
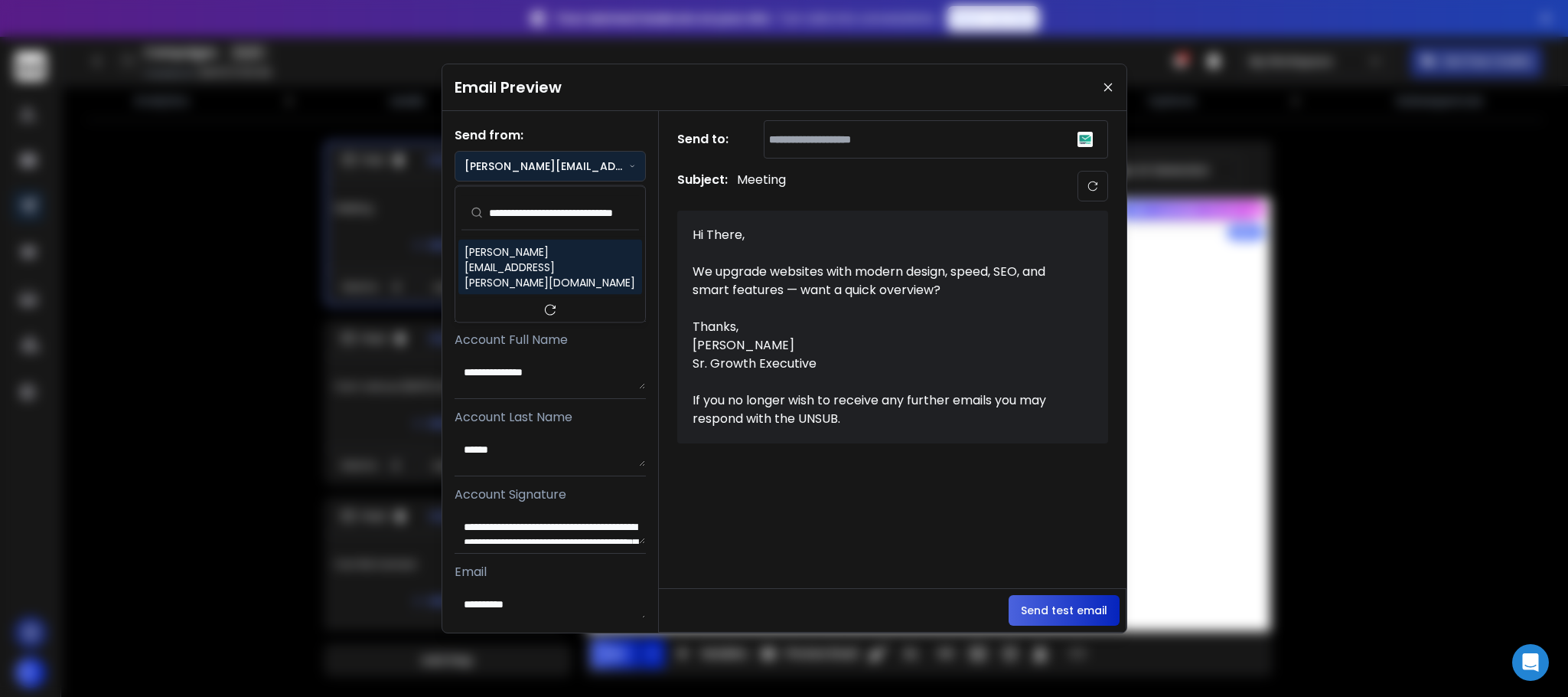
scroll to position [0, 45]
type input "**********"
click at [549, 248] on div "[PERSON_NAME][EMAIL_ADDRESS][PERSON_NAME][DOMAIN_NAME]" at bounding box center [550, 263] width 171 height 46
type textarea "*****"
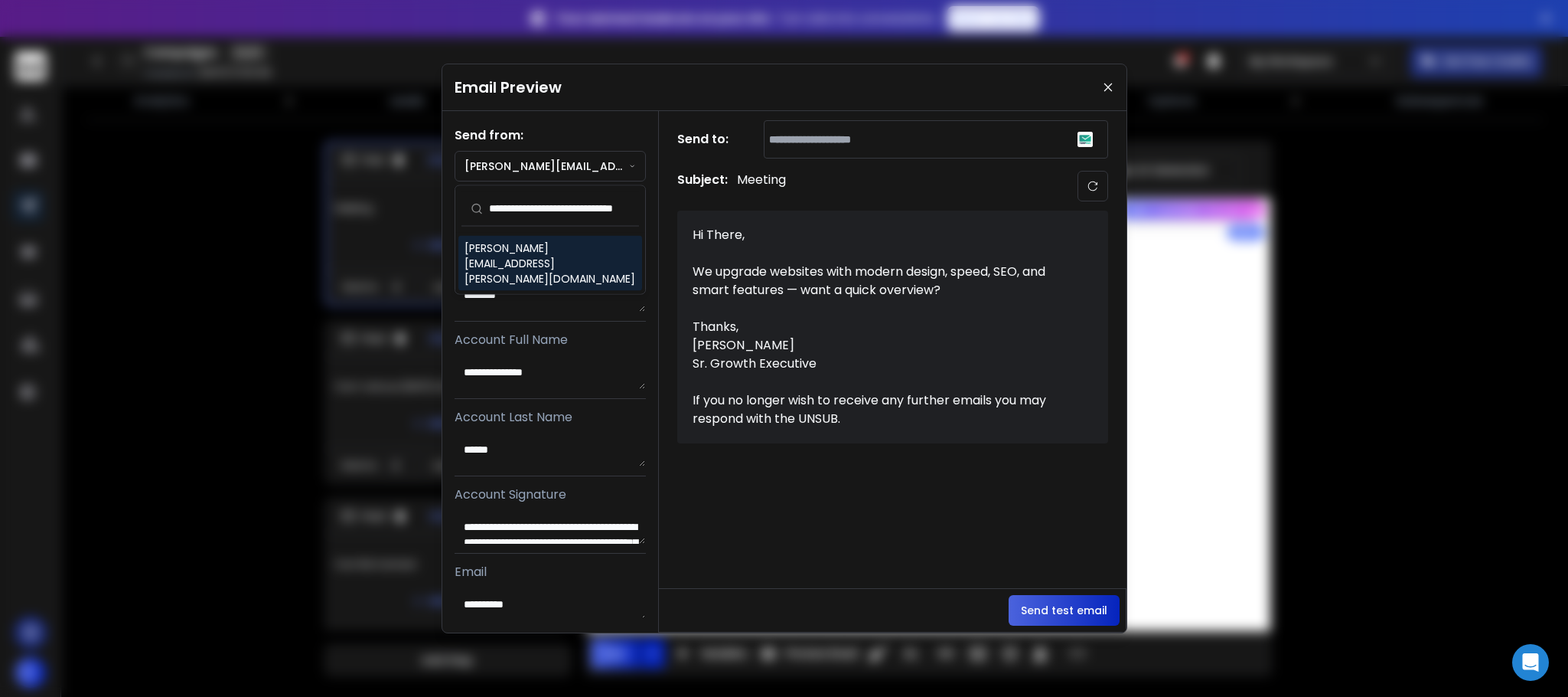
type textarea "**********"
type textarea "********"
type textarea "**********"
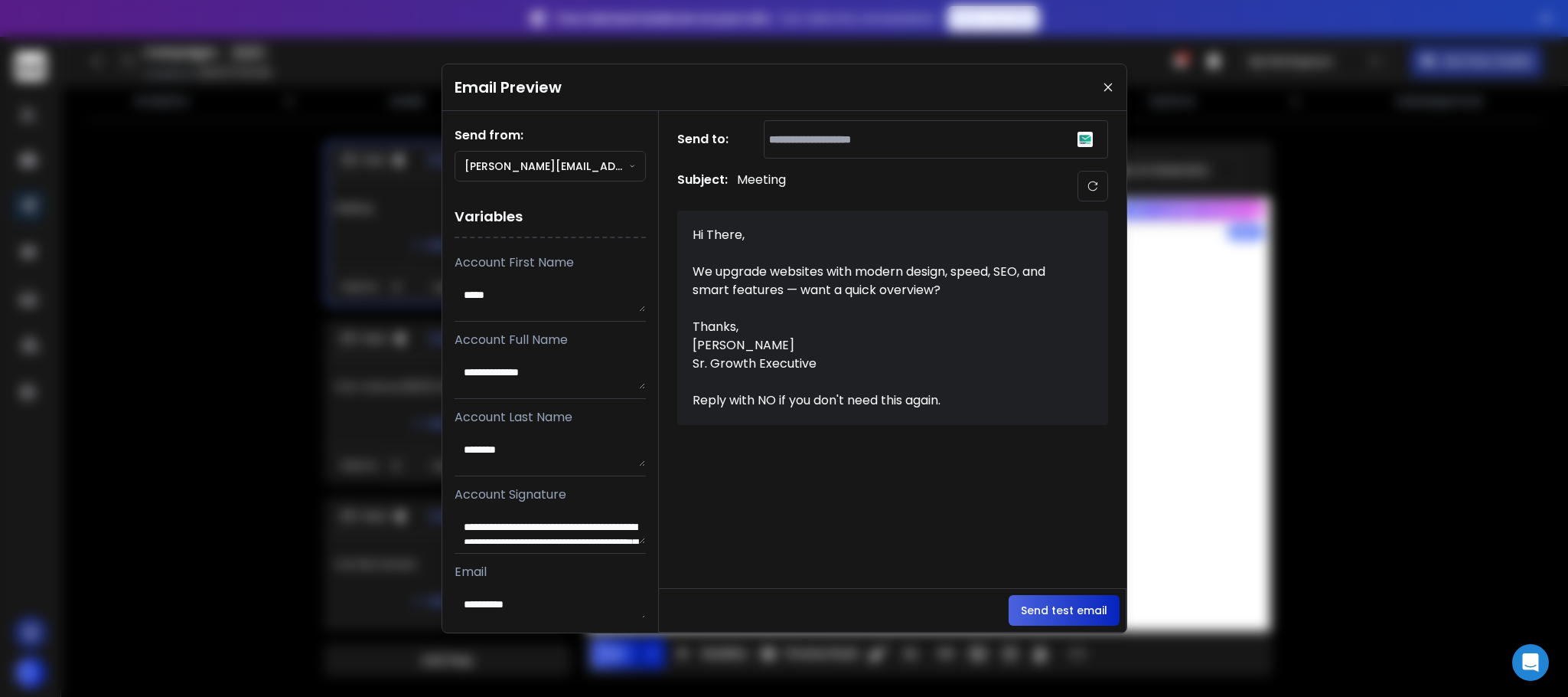
click at [919, 129] on input at bounding box center [936, 140] width 334 height 28
click at [1100, 639] on div "**********" at bounding box center [784, 349] width 1568 height 601
click at [1100, 626] on div "Send test email" at bounding box center [893, 610] width 468 height 45
click at [1093, 617] on button "Send test email" at bounding box center [1064, 610] width 111 height 31
click at [1107, 85] on icon at bounding box center [1108, 86] width 8 height 8
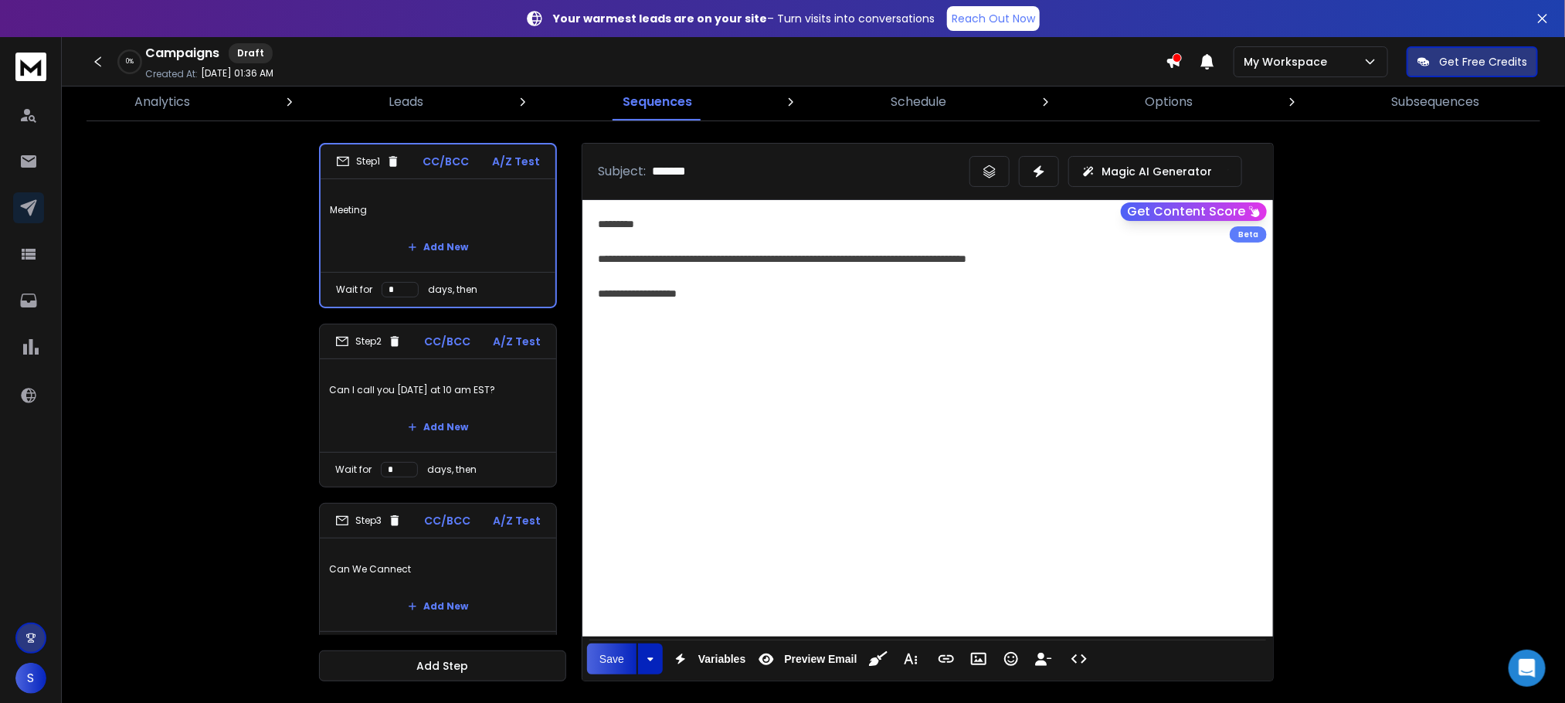
click at [696, 164] on input "*******" at bounding box center [803, 171] width 302 height 19
type input "****"
click at [797, 640] on div "Save Save Save as Template Variables Insert Variable Preview Email Preview Emai…" at bounding box center [755, 658] width 341 height 37
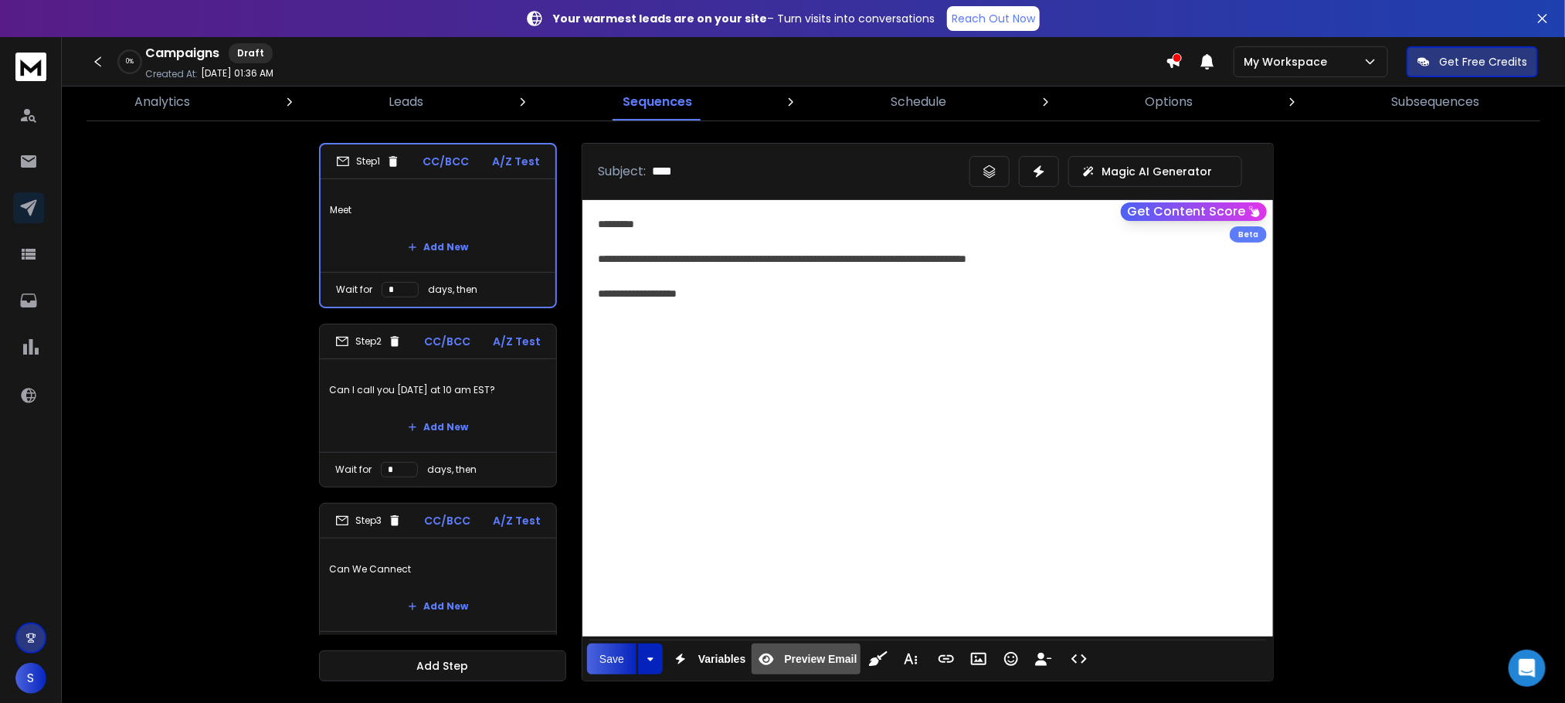
click at [807, 656] on span "Preview Email" at bounding box center [820, 659] width 79 height 13
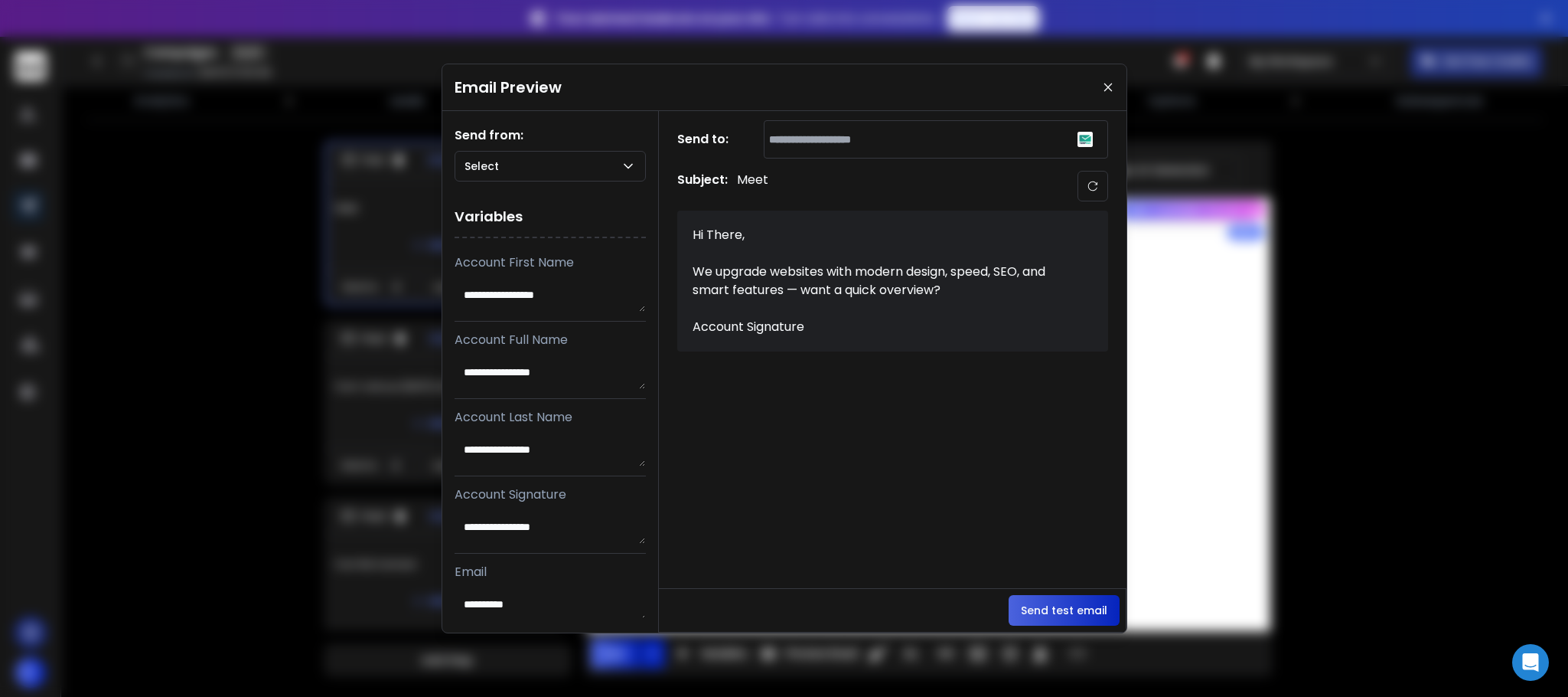
type textarea "********"
type textarea "**********"
type textarea "******"
type textarea "**********"
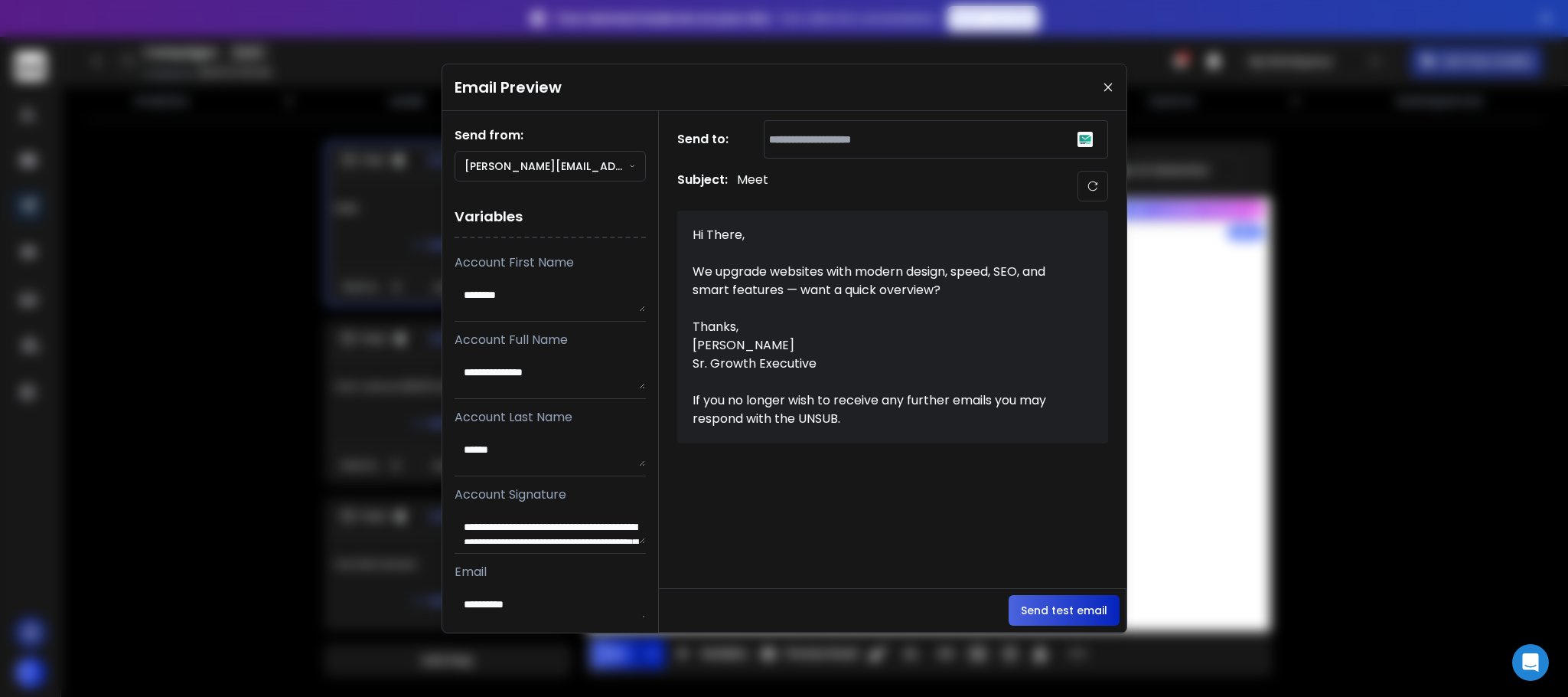
click at [840, 140] on input at bounding box center [936, 140] width 334 height 28
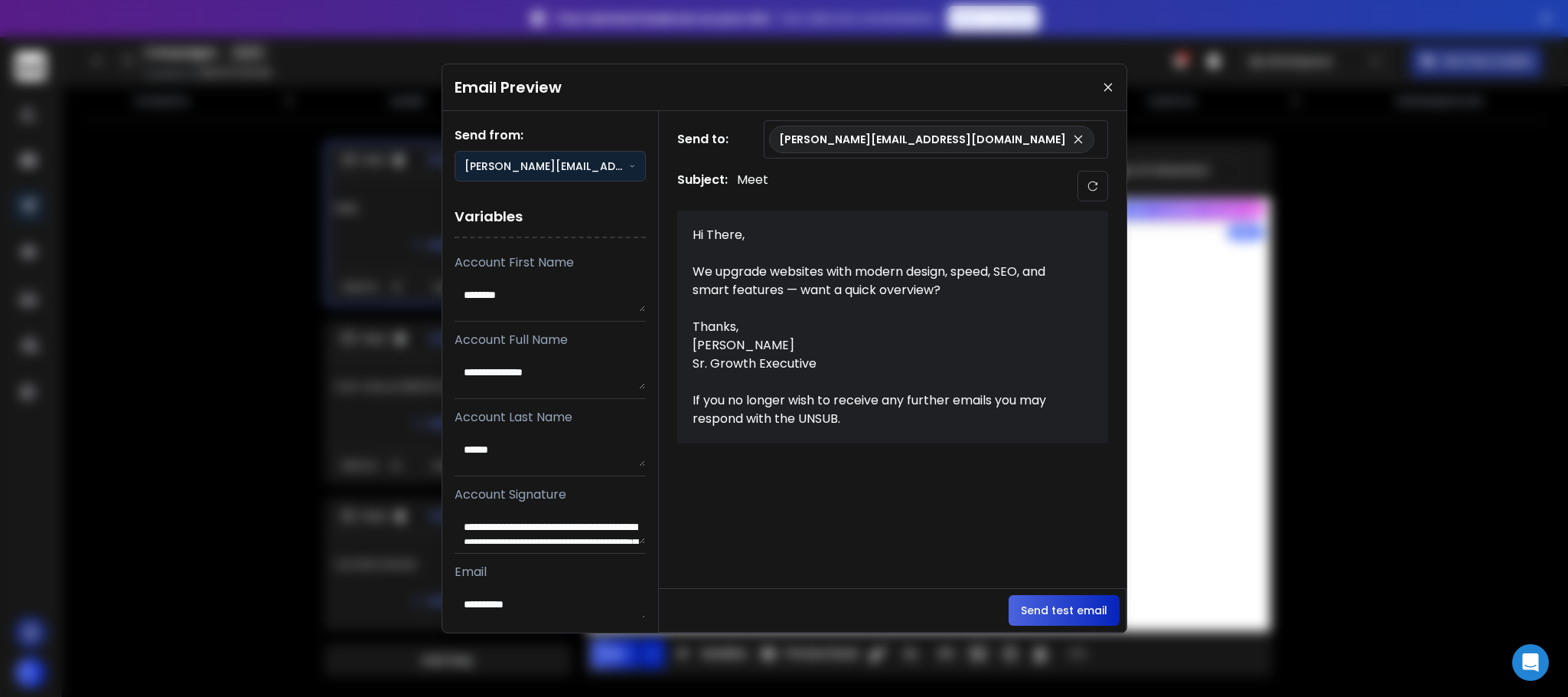
click at [536, 164] on p "[PERSON_NAME][EMAIL_ADDRESS][PERSON_NAME][DOMAIN_NAME]" at bounding box center [547, 166] width 166 height 15
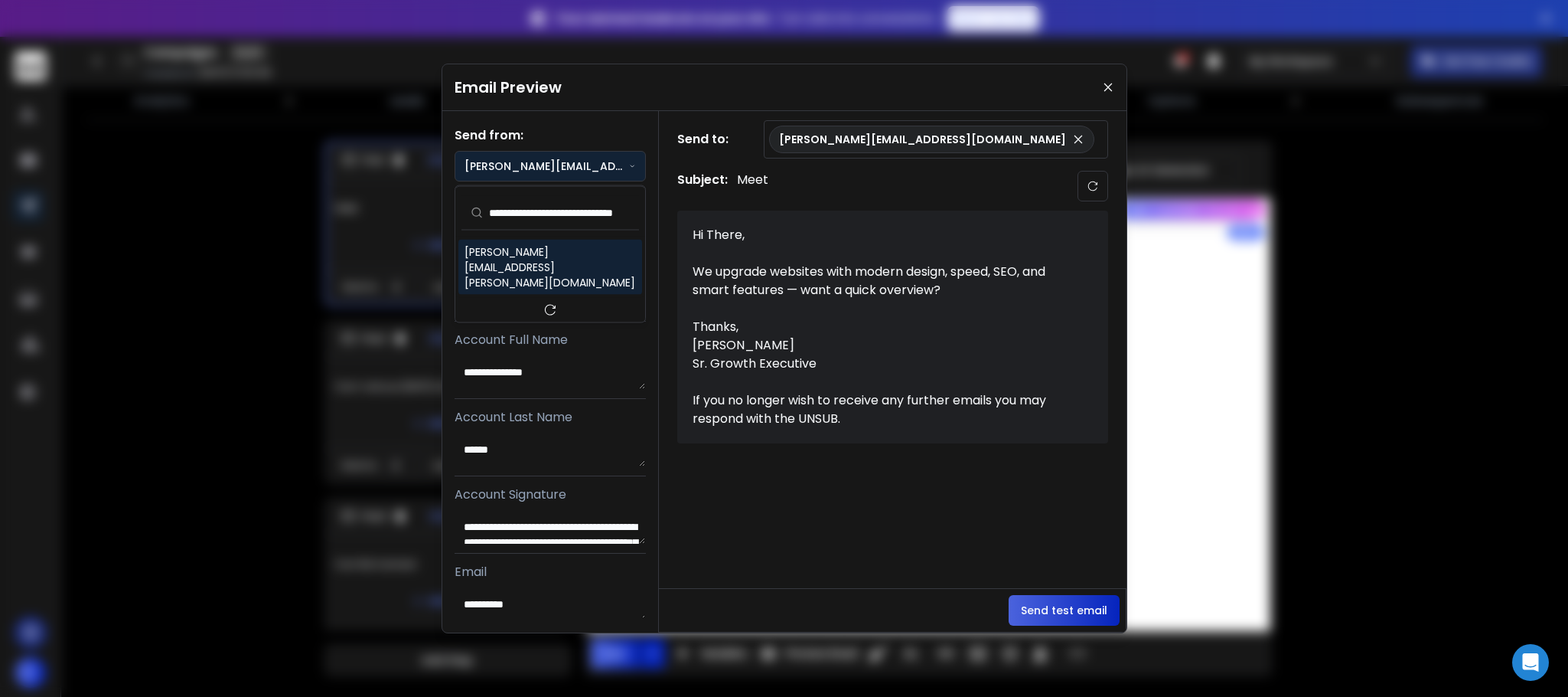
scroll to position [0, 45]
type input "**********"
click at [526, 257] on div "[PERSON_NAME][EMAIL_ADDRESS][PERSON_NAME][DOMAIN_NAME]" at bounding box center [550, 267] width 171 height 46
type textarea "*****"
type textarea "**********"
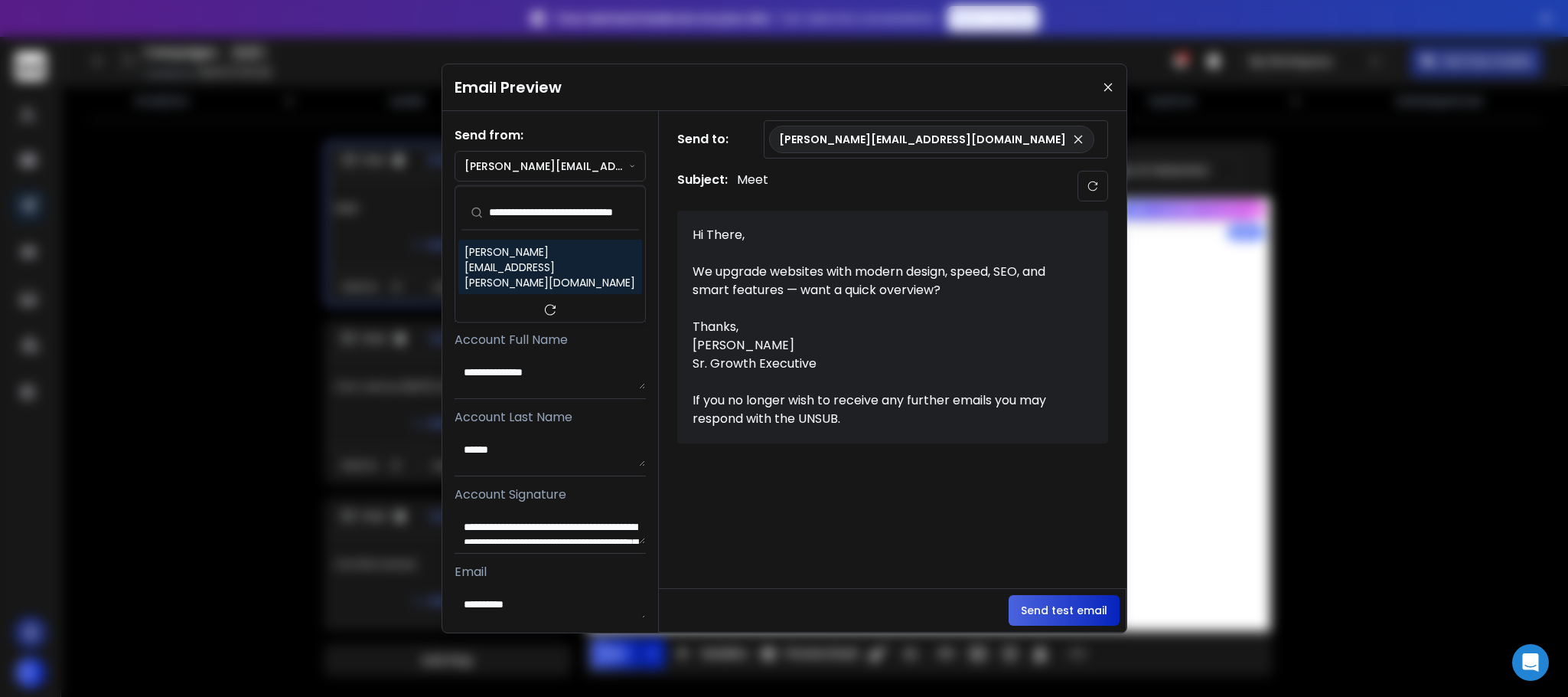
type textarea "********"
type textarea "**********"
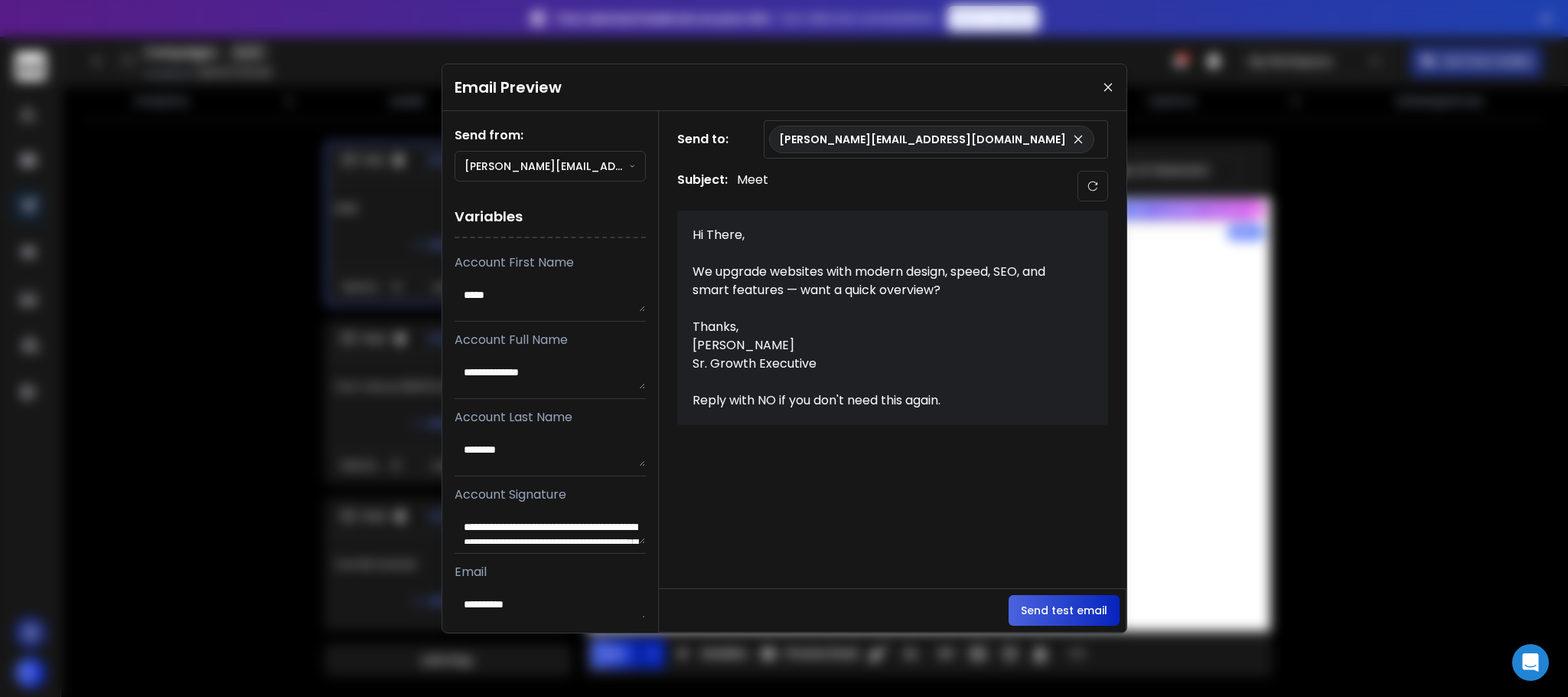
click at [1067, 616] on button "Send test email" at bounding box center [1064, 610] width 111 height 31
click at [1105, 83] on icon at bounding box center [1108, 87] width 12 height 12
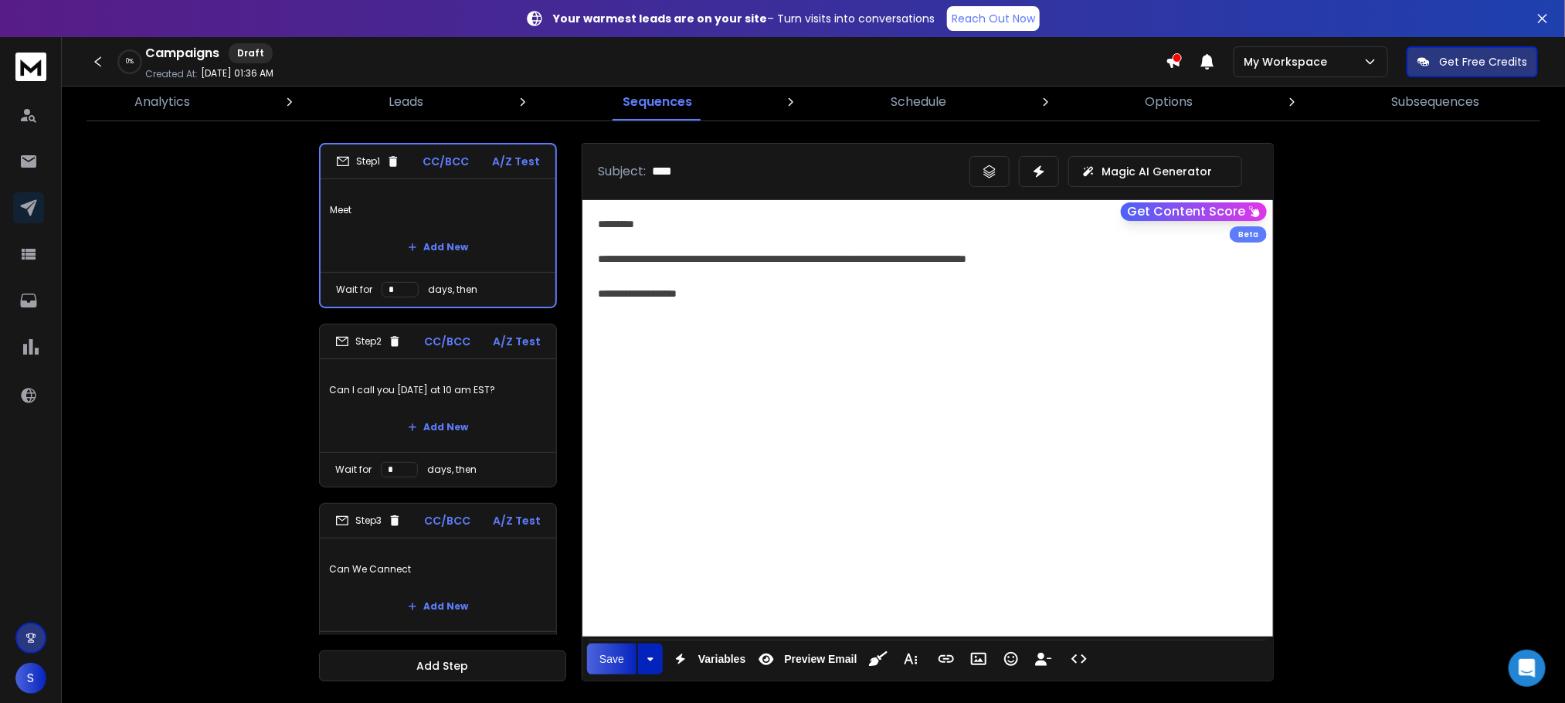
click at [673, 260] on div "**********" at bounding box center [927, 258] width 659 height 17
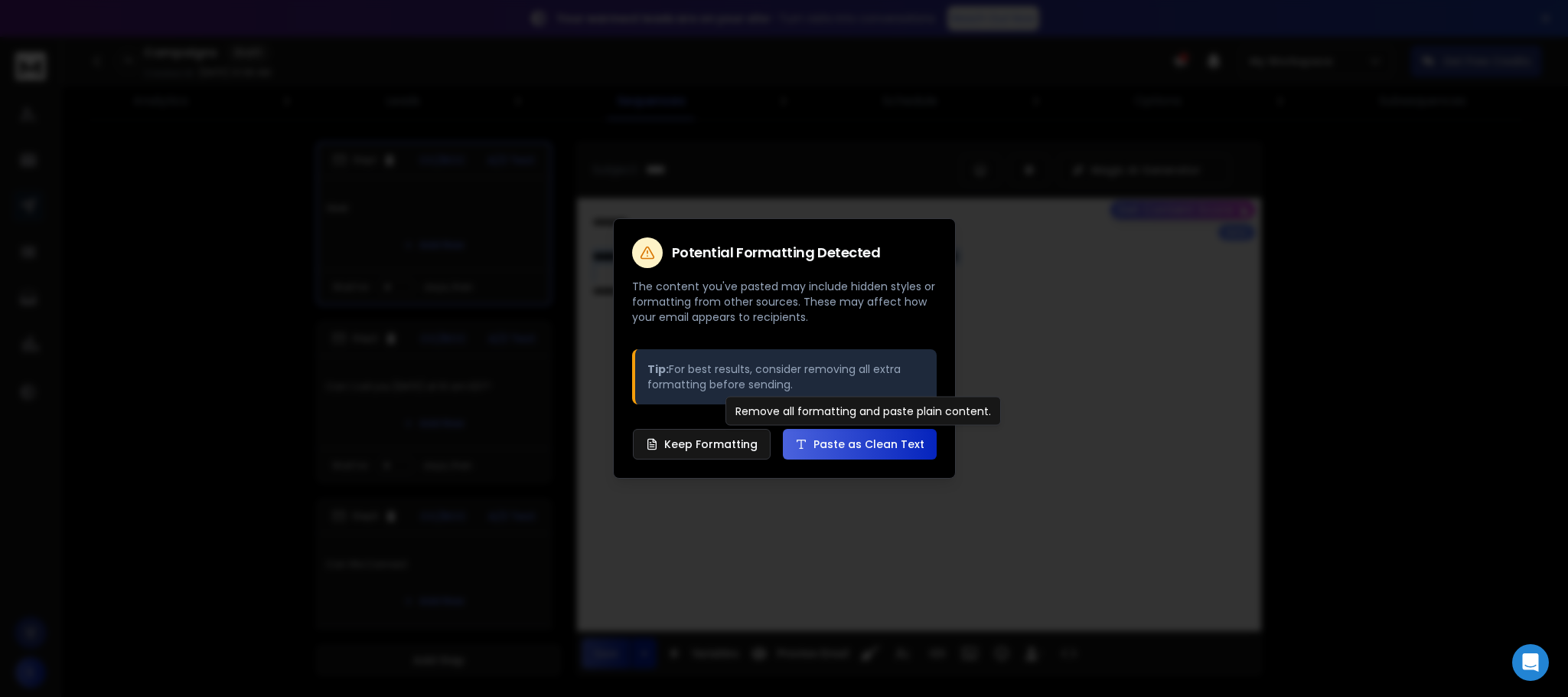
click at [837, 446] on button "Paste as Clean Text" at bounding box center [859, 443] width 154 height 31
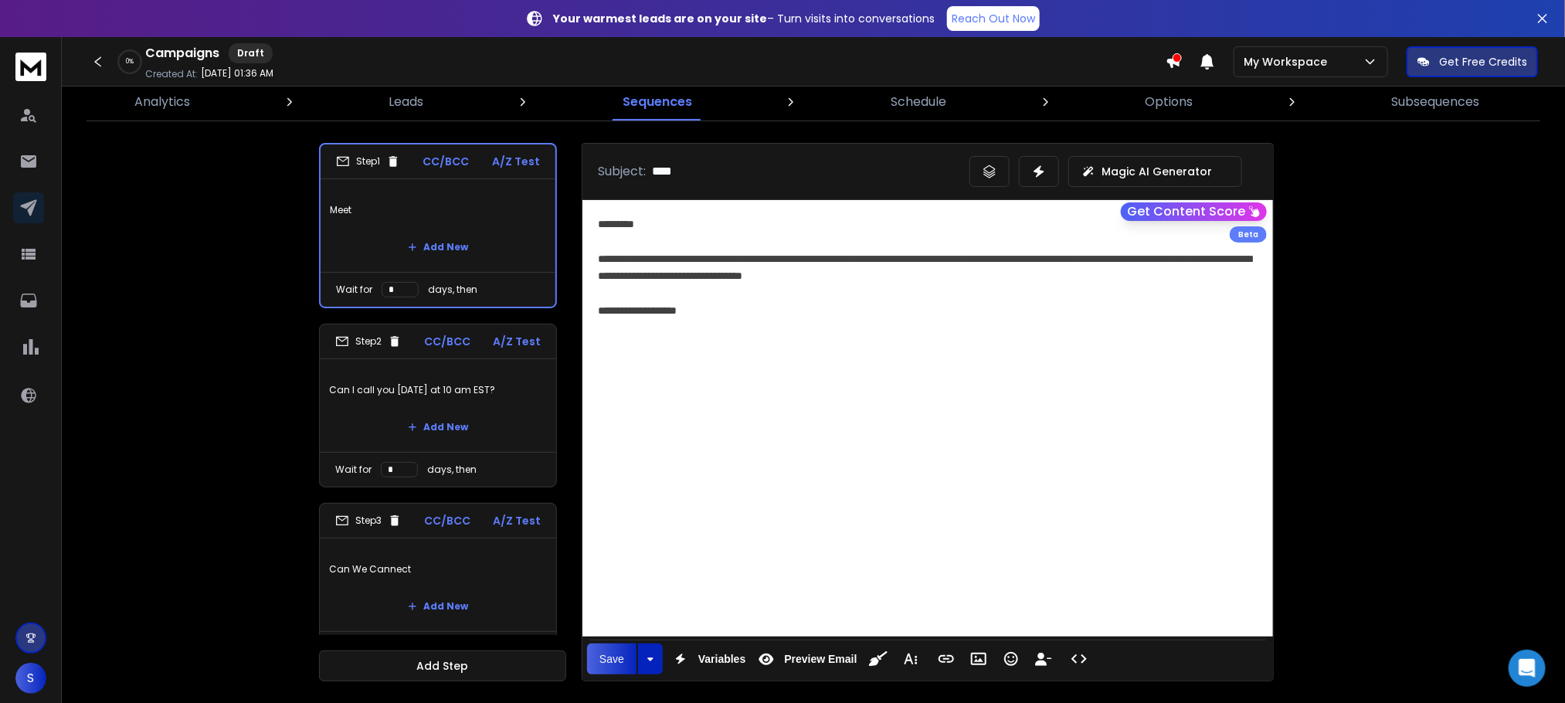
click at [777, 172] on input "****" at bounding box center [803, 171] width 302 height 19
type input "*******"
click at [819, 649] on div "Preview Email" at bounding box center [805, 658] width 108 height 25
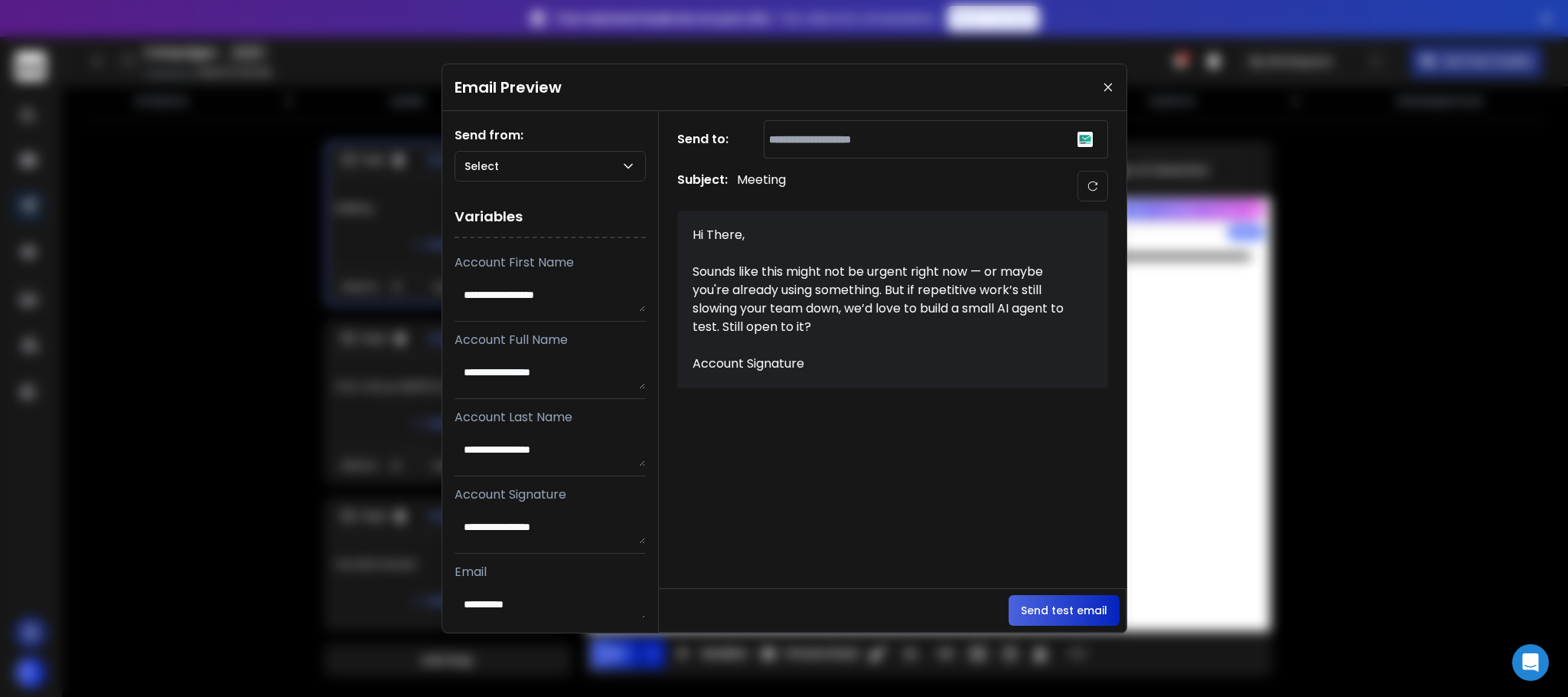
type textarea "********"
type textarea "**********"
type textarea "******"
type textarea "**********"
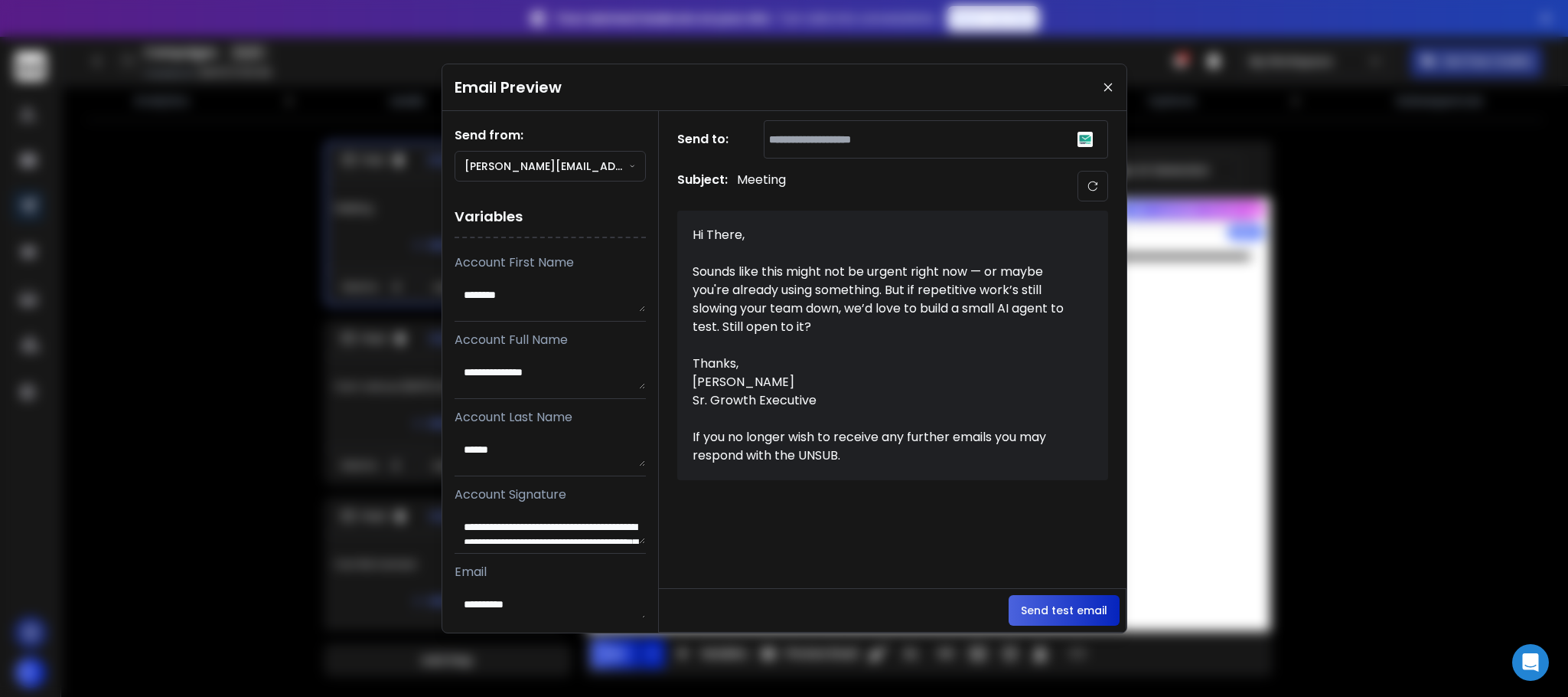
click at [872, 132] on input at bounding box center [936, 140] width 334 height 28
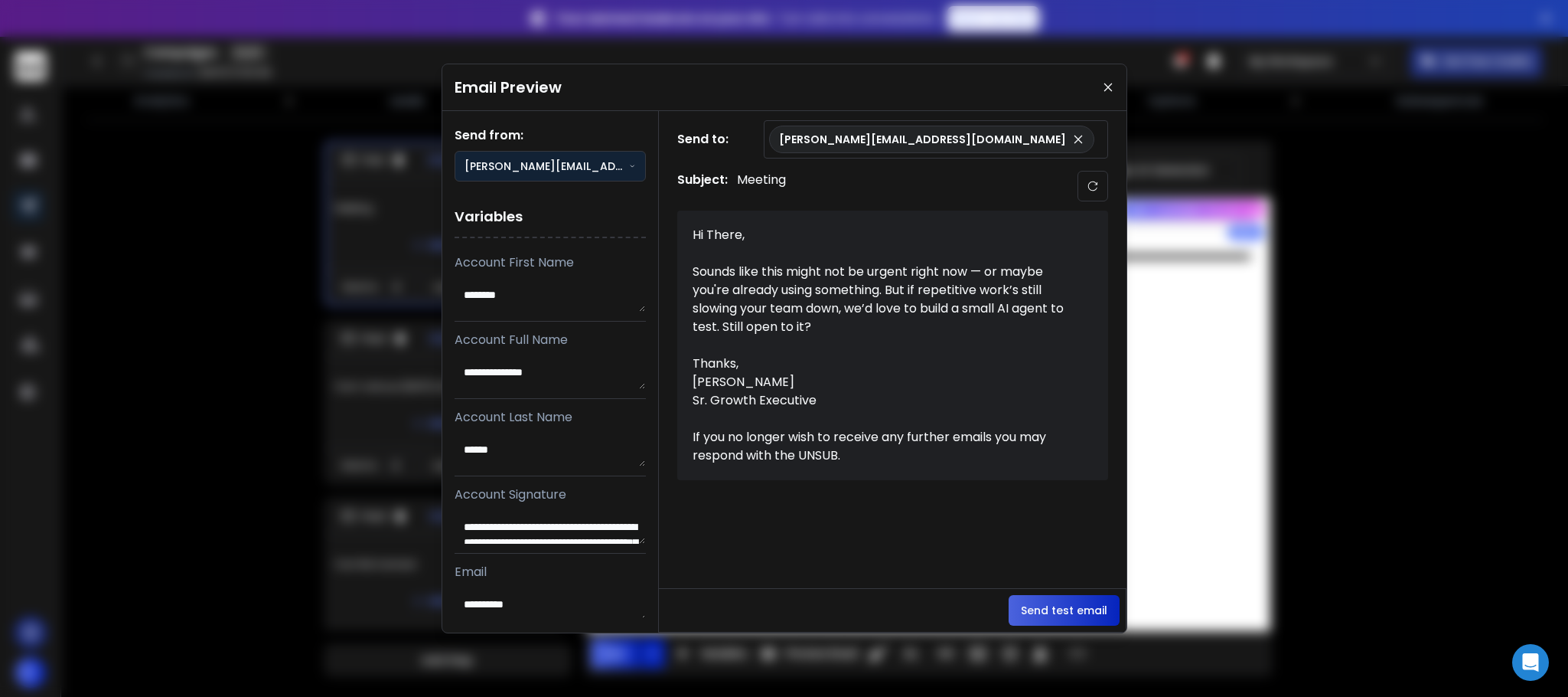
click at [560, 159] on p "[PERSON_NAME][EMAIL_ADDRESS][PERSON_NAME][DOMAIN_NAME]" at bounding box center [547, 166] width 166 height 15
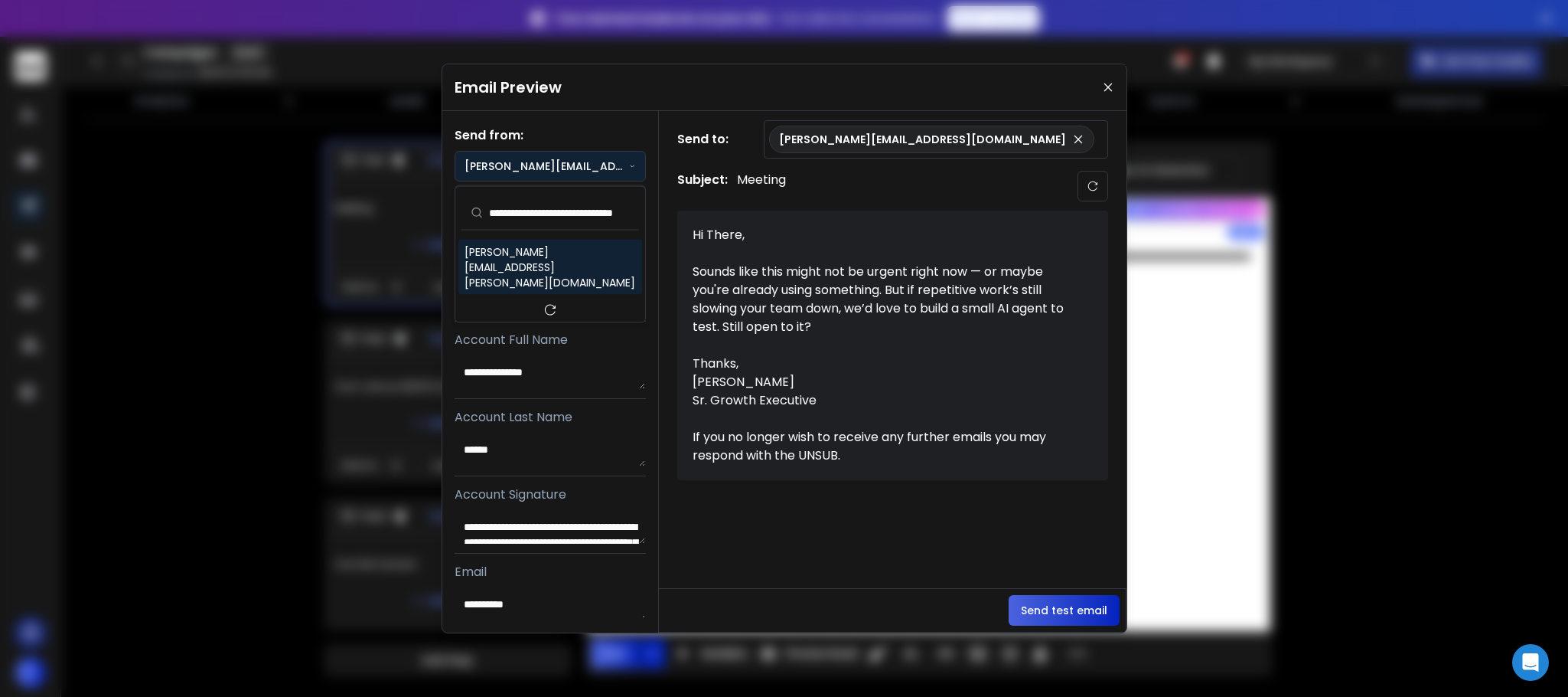
scroll to position [0, 45]
type input "**********"
click at [563, 251] on div "[PERSON_NAME][EMAIL_ADDRESS][PERSON_NAME][DOMAIN_NAME]" at bounding box center [550, 267] width 171 height 46
type textarea "*****"
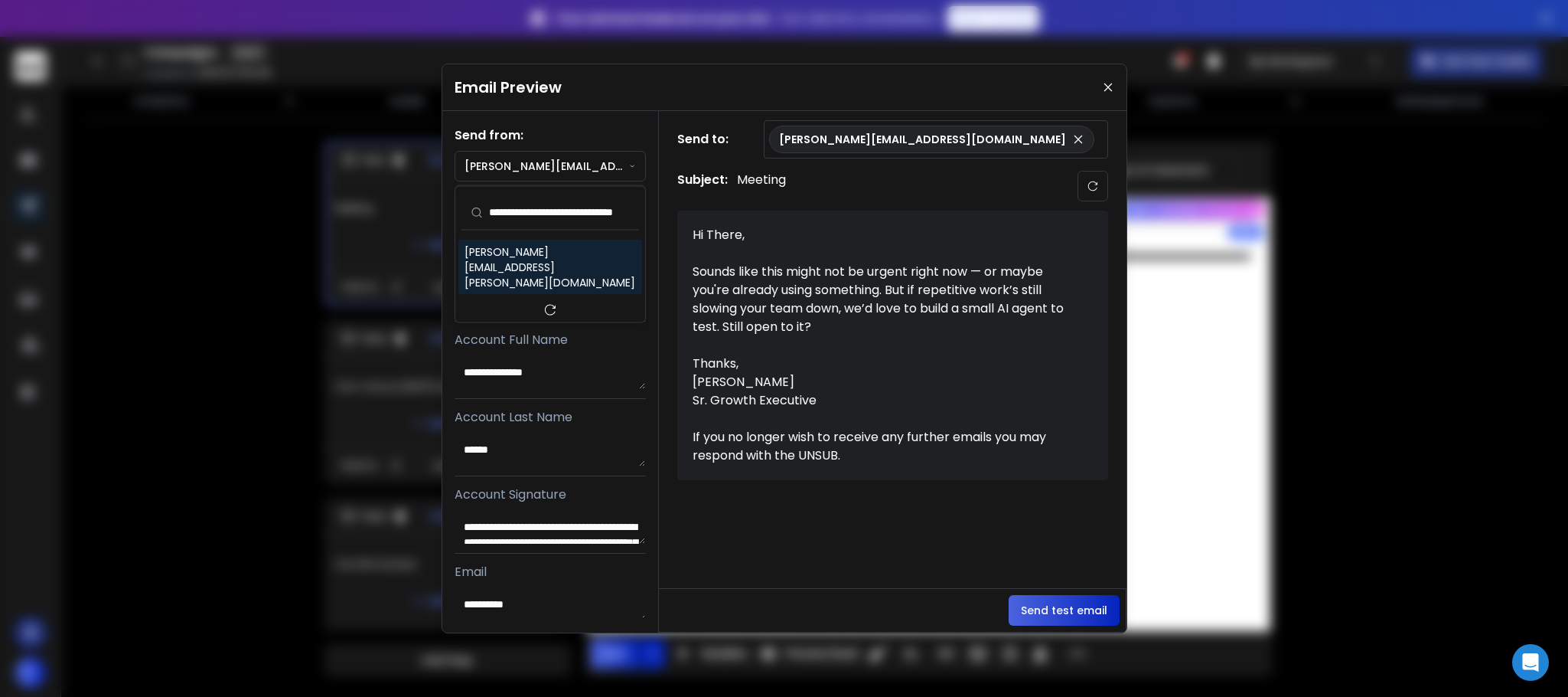
type textarea "**********"
type textarea "********"
type textarea "**********"
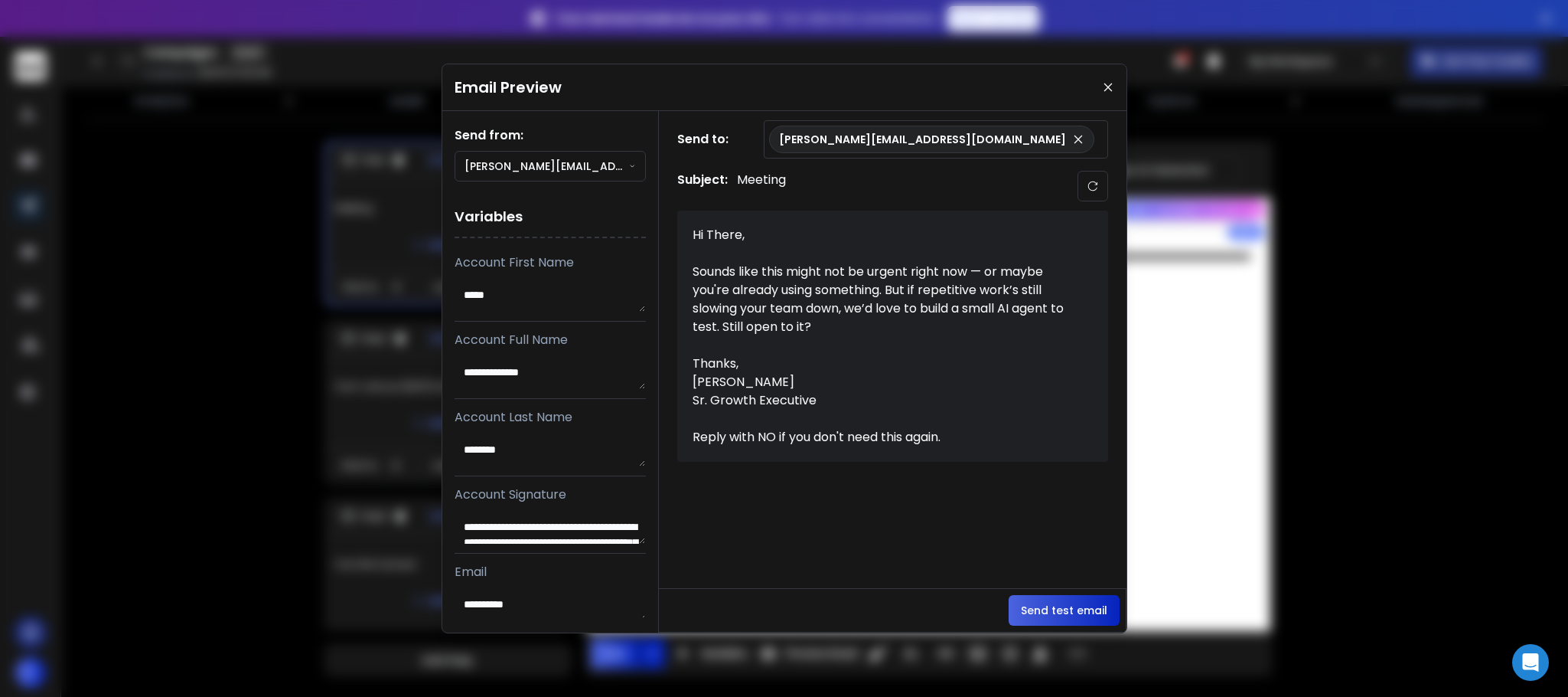
click at [1103, 616] on button "Send test email" at bounding box center [1064, 610] width 111 height 31
click at [1072, 138] on icon at bounding box center [1078, 139] width 12 height 12
click at [889, 146] on input at bounding box center [936, 140] width 334 height 28
click at [1086, 616] on button "Send test email" at bounding box center [1064, 610] width 111 height 31
click at [982, 141] on icon at bounding box center [986, 139] width 8 height 8
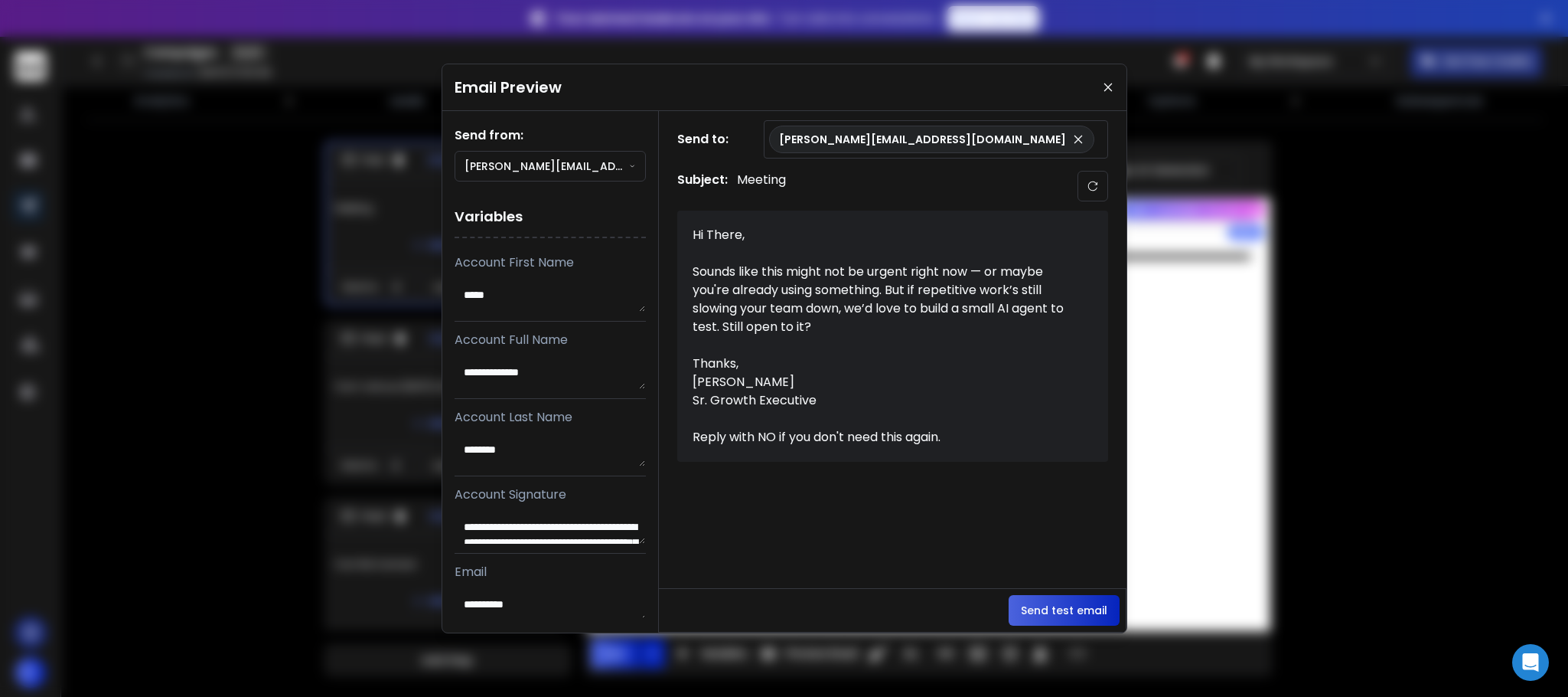
click at [1060, 619] on button "Send test email" at bounding box center [1064, 610] width 111 height 31
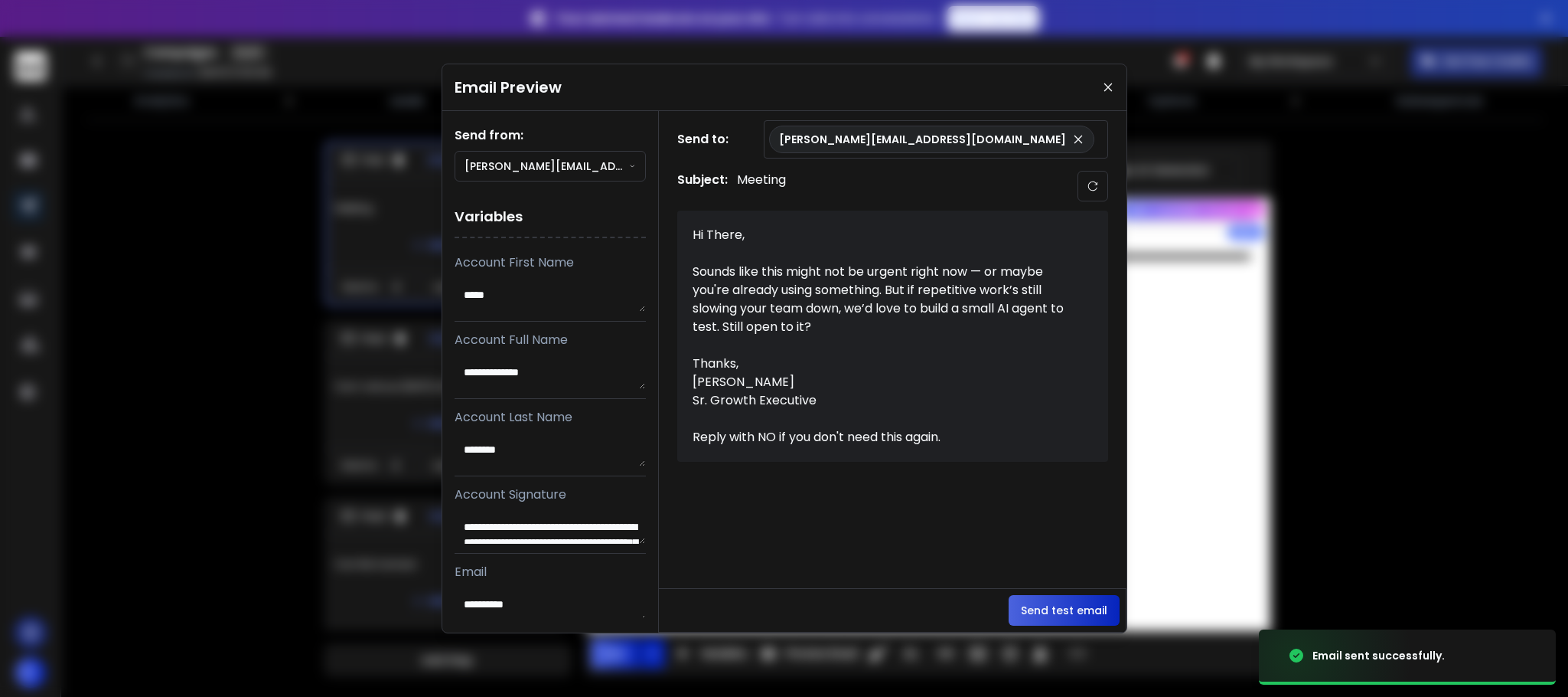
click at [1072, 138] on icon at bounding box center [1078, 139] width 12 height 12
click at [1075, 619] on button "Send test email" at bounding box center [1064, 610] width 111 height 31
click at [980, 133] on icon at bounding box center [986, 139] width 12 height 12
click at [931, 132] on input at bounding box center [936, 140] width 334 height 28
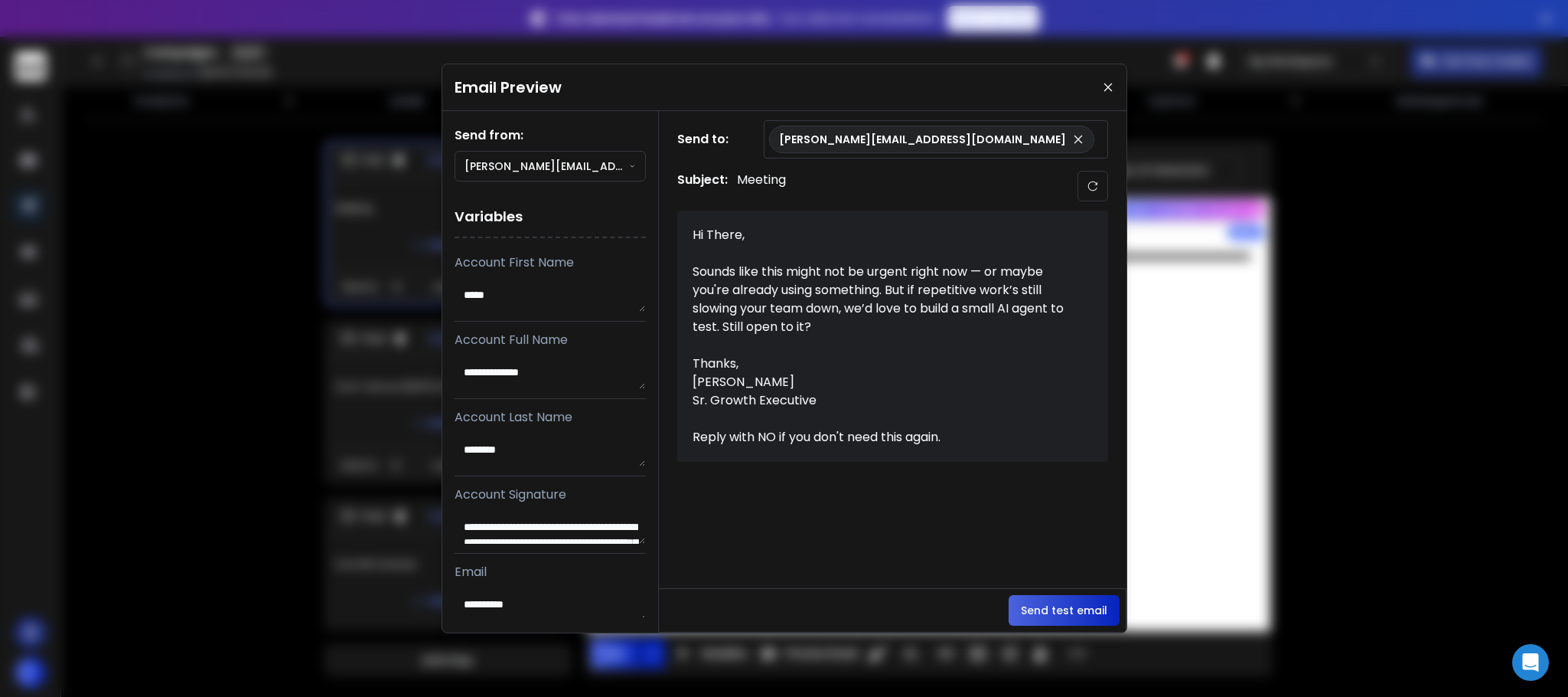
click at [1083, 614] on button "Send test email" at bounding box center [1064, 610] width 111 height 31
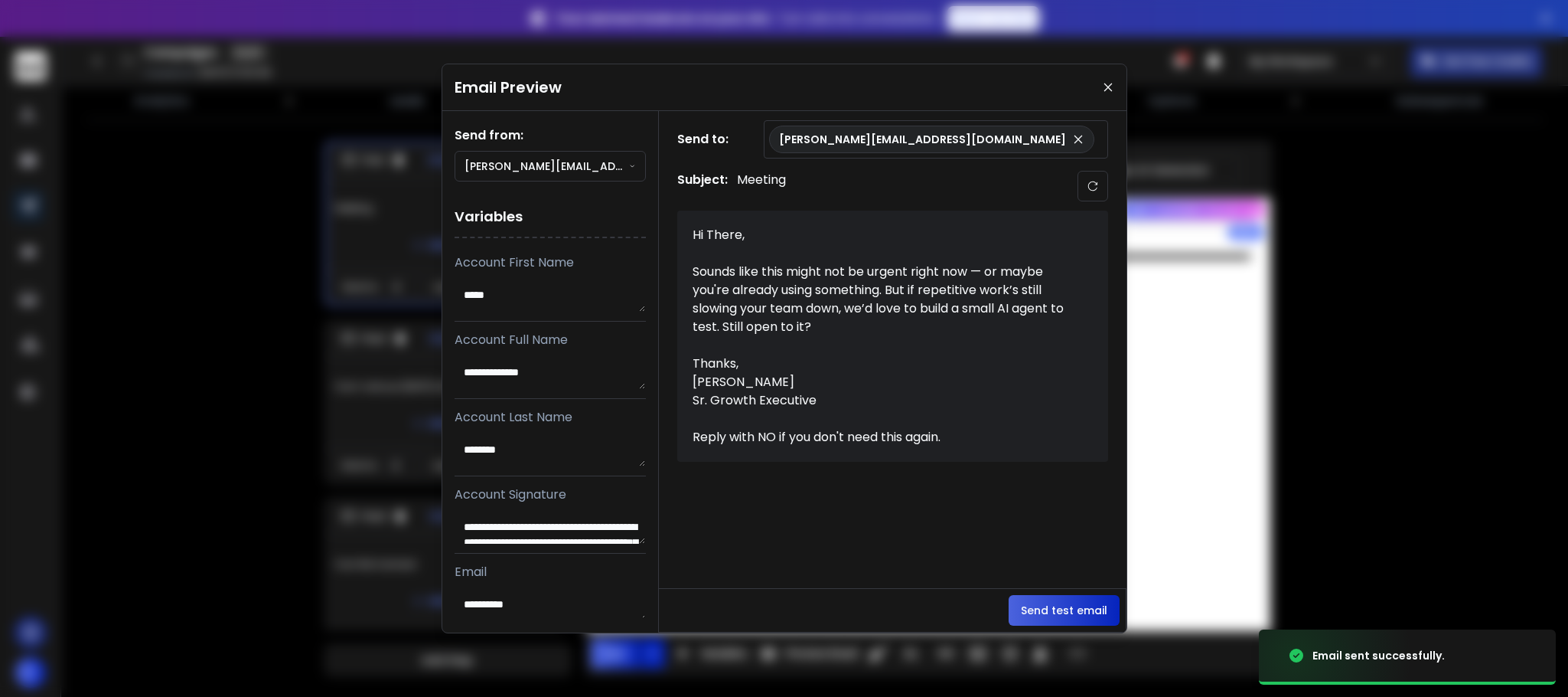
click at [1072, 140] on icon at bounding box center [1078, 139] width 12 height 12
click at [974, 140] on input at bounding box center [936, 140] width 334 height 28
click at [1083, 607] on button "Send test email" at bounding box center [1064, 610] width 111 height 31
click at [980, 141] on icon at bounding box center [986, 139] width 12 height 12
click at [887, 141] on input at bounding box center [936, 140] width 334 height 28
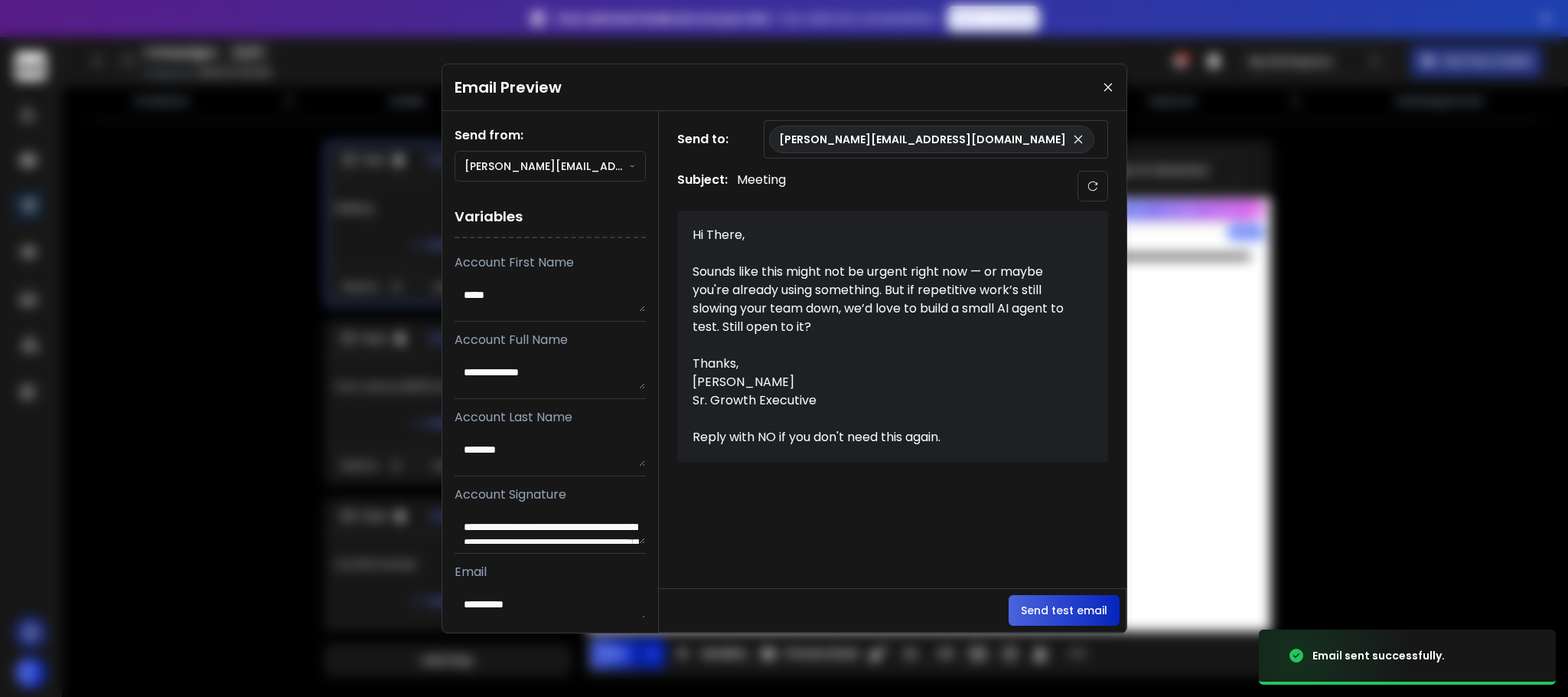
click at [1054, 610] on button "Send test email" at bounding box center [1064, 610] width 111 height 31
click at [960, 132] on div "[PERSON_NAME][EMAIL_ADDRESS][DOMAIN_NAME]" at bounding box center [932, 140] width 325 height 28
click at [1073, 141] on icon at bounding box center [1077, 139] width 8 height 8
click at [952, 141] on input at bounding box center [936, 140] width 334 height 28
click at [1054, 590] on div "Send test email" at bounding box center [893, 610] width 468 height 45
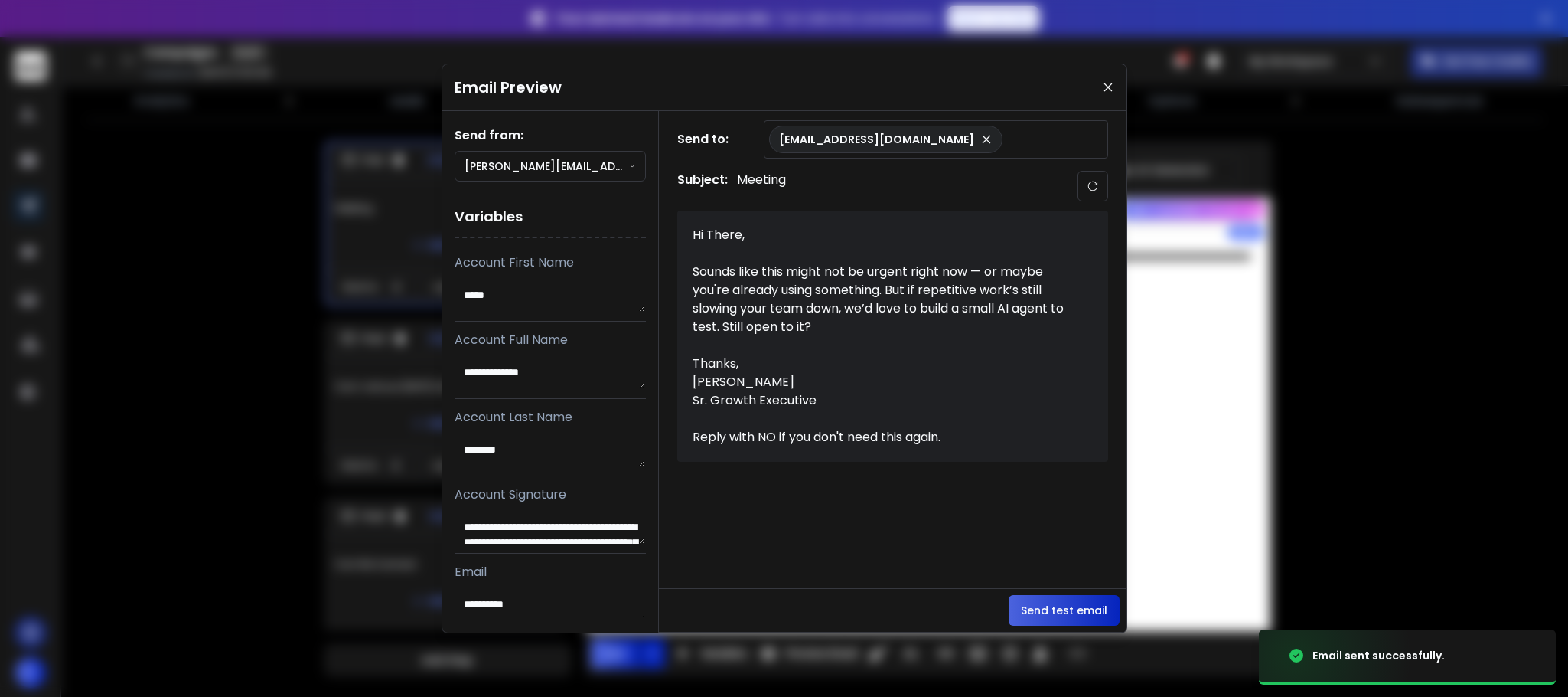
click at [1053, 607] on button "Send test email" at bounding box center [1064, 610] width 111 height 31
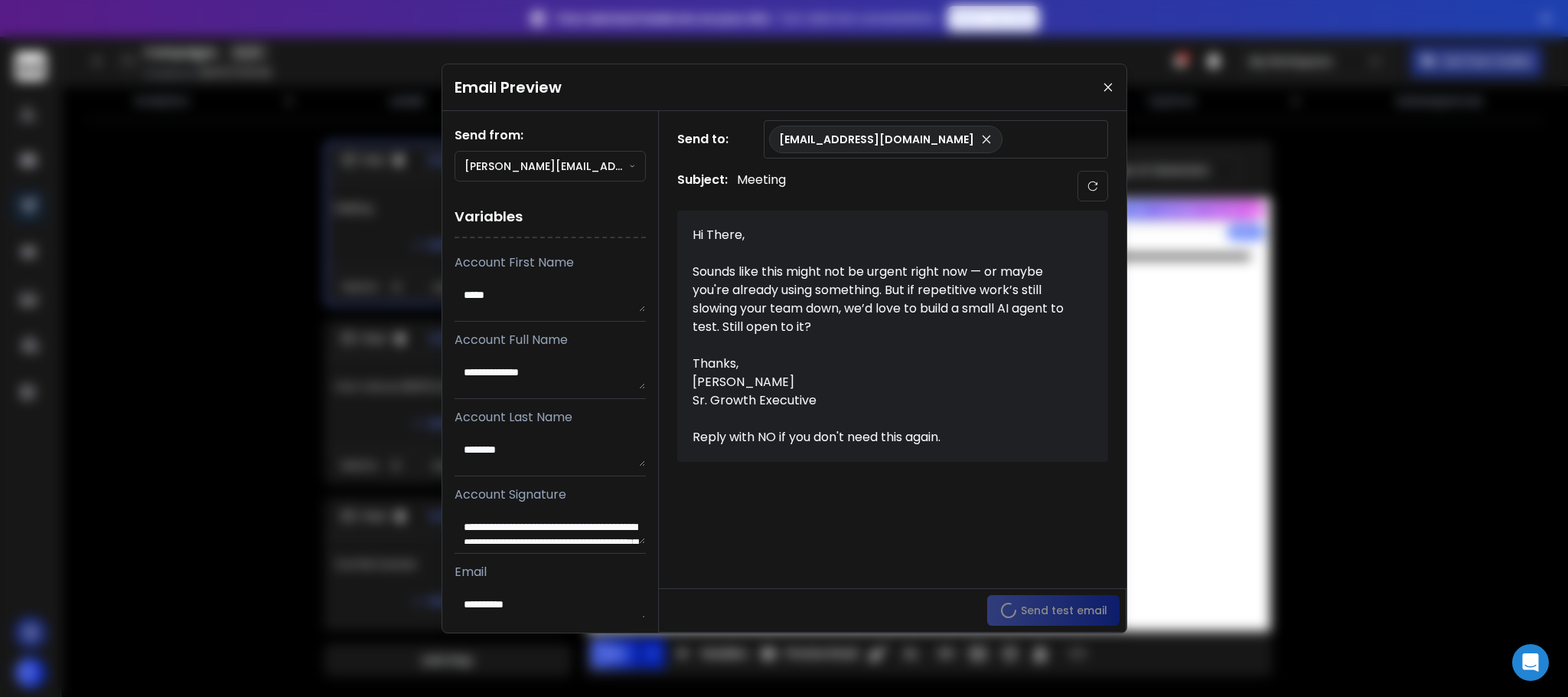
click at [980, 136] on icon at bounding box center [986, 139] width 12 height 12
click at [978, 136] on input at bounding box center [936, 140] width 334 height 28
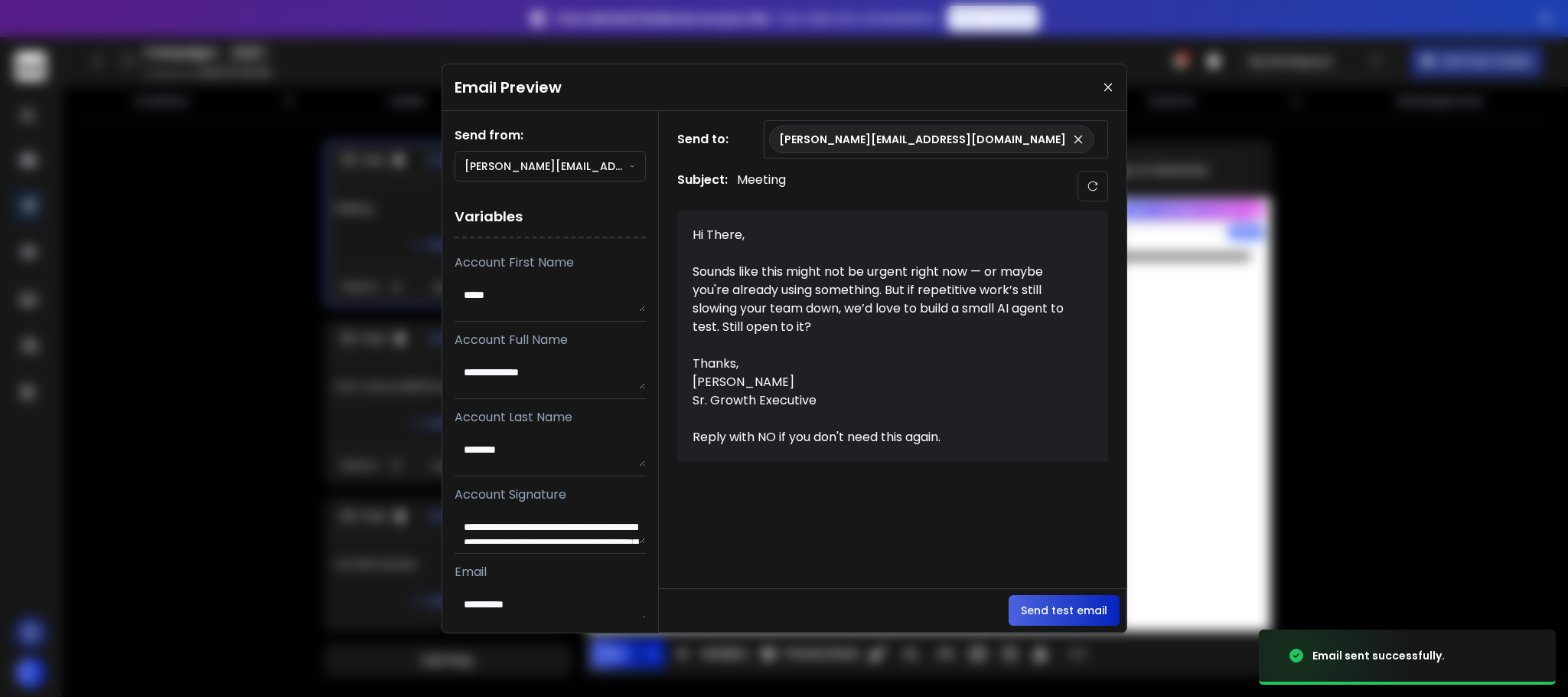
drag, startPoint x: 1068, startPoint y: 614, endPoint x: 1070, endPoint y: 597, distance: 17.1
click at [1070, 612] on button "Send test email" at bounding box center [1064, 610] width 111 height 31
click at [1072, 141] on icon at bounding box center [1078, 139] width 12 height 12
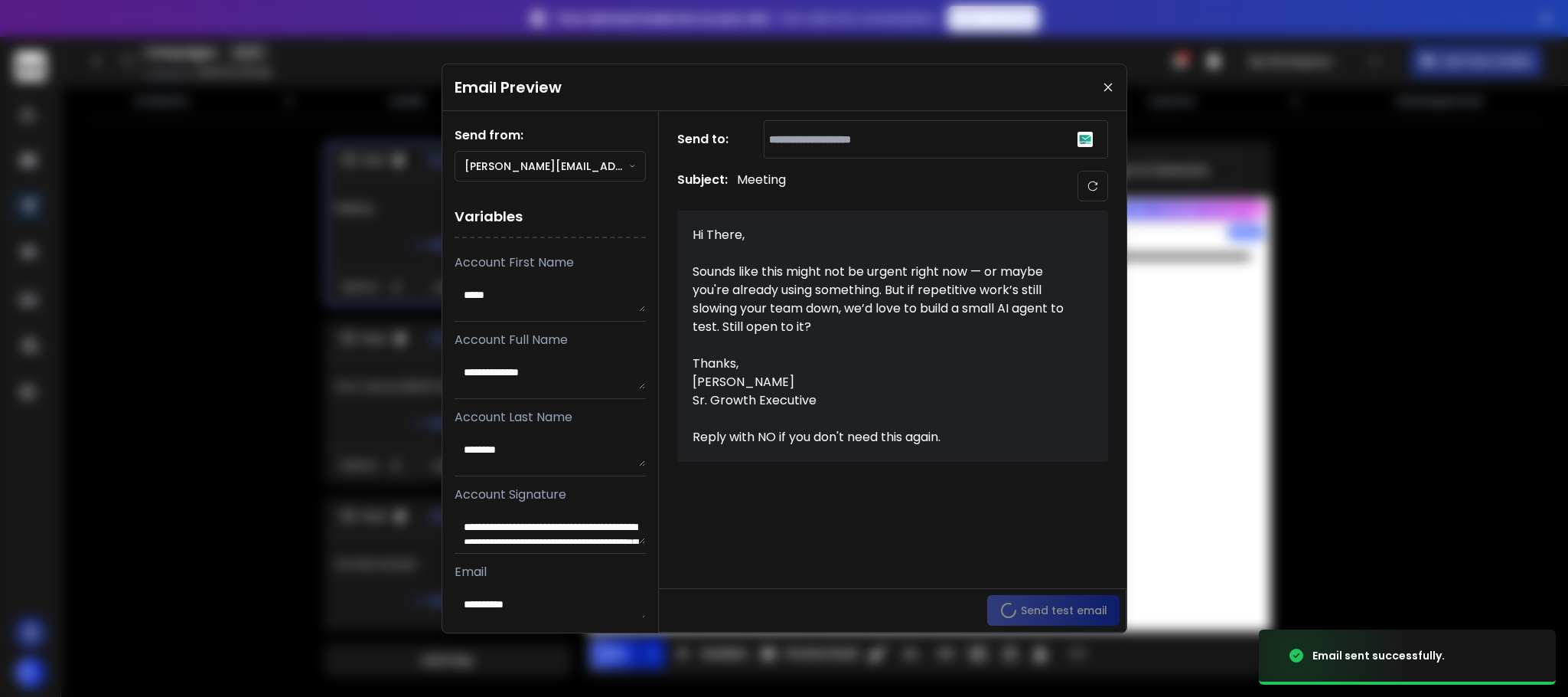
click at [902, 141] on input at bounding box center [936, 140] width 334 height 28
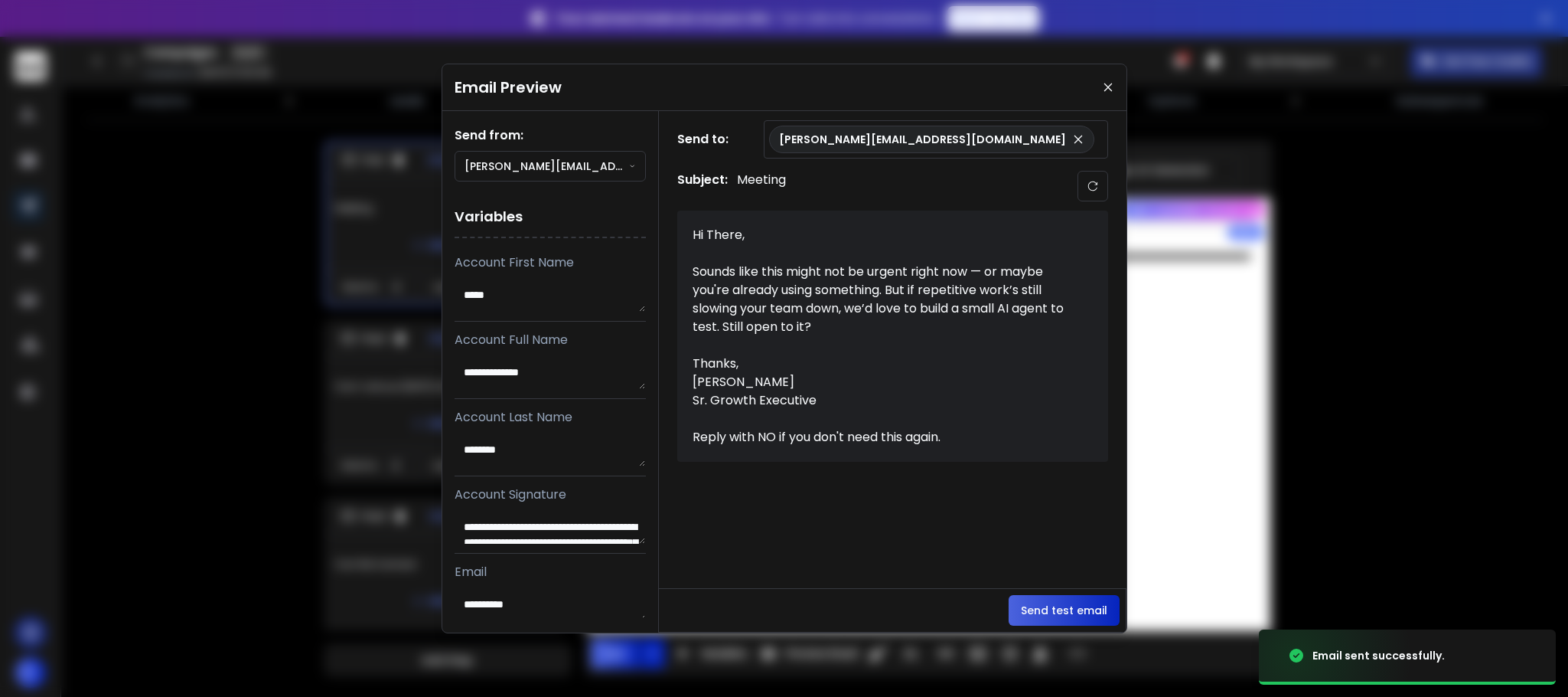
click at [1089, 604] on button "Send test email" at bounding box center [1064, 610] width 111 height 31
click at [1072, 143] on icon at bounding box center [1078, 139] width 12 height 12
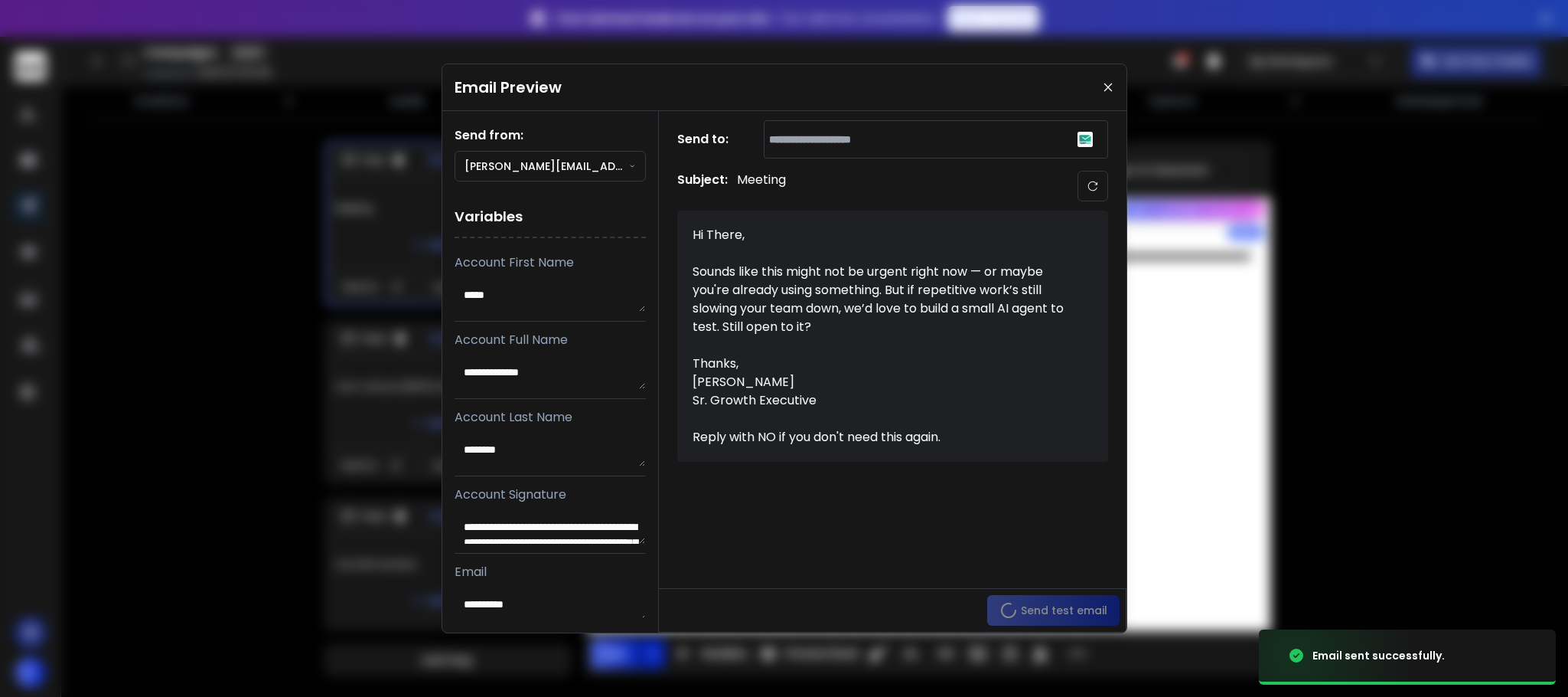
click at [957, 143] on input at bounding box center [936, 140] width 334 height 28
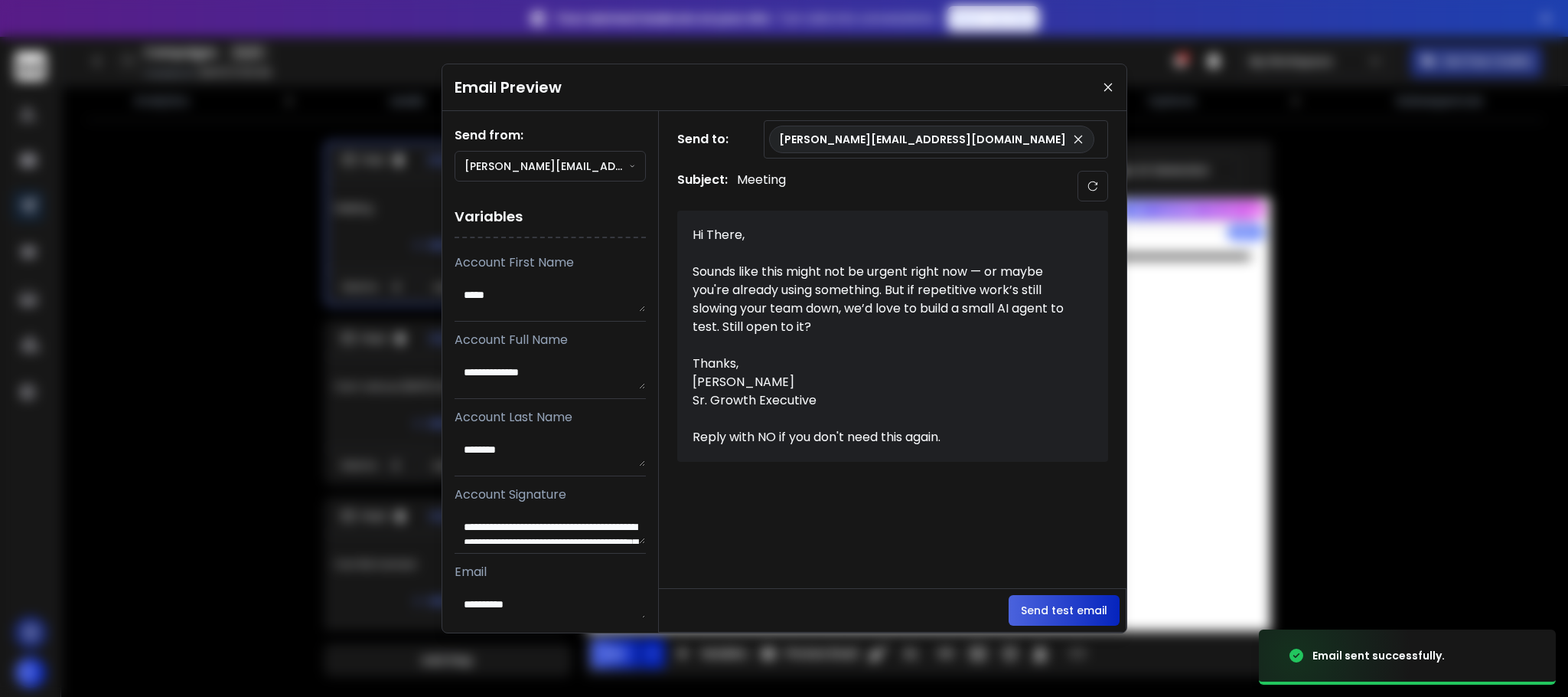
click at [1027, 605] on button "Send test email" at bounding box center [1064, 610] width 111 height 31
click at [1073, 141] on icon at bounding box center [1077, 139] width 8 height 8
click at [1100, 139] on input at bounding box center [1267, 140] width 334 height 28
click at [1040, 605] on button "Send test email" at bounding box center [1064, 610] width 111 height 31
click at [980, 138] on icon at bounding box center [986, 139] width 12 height 12
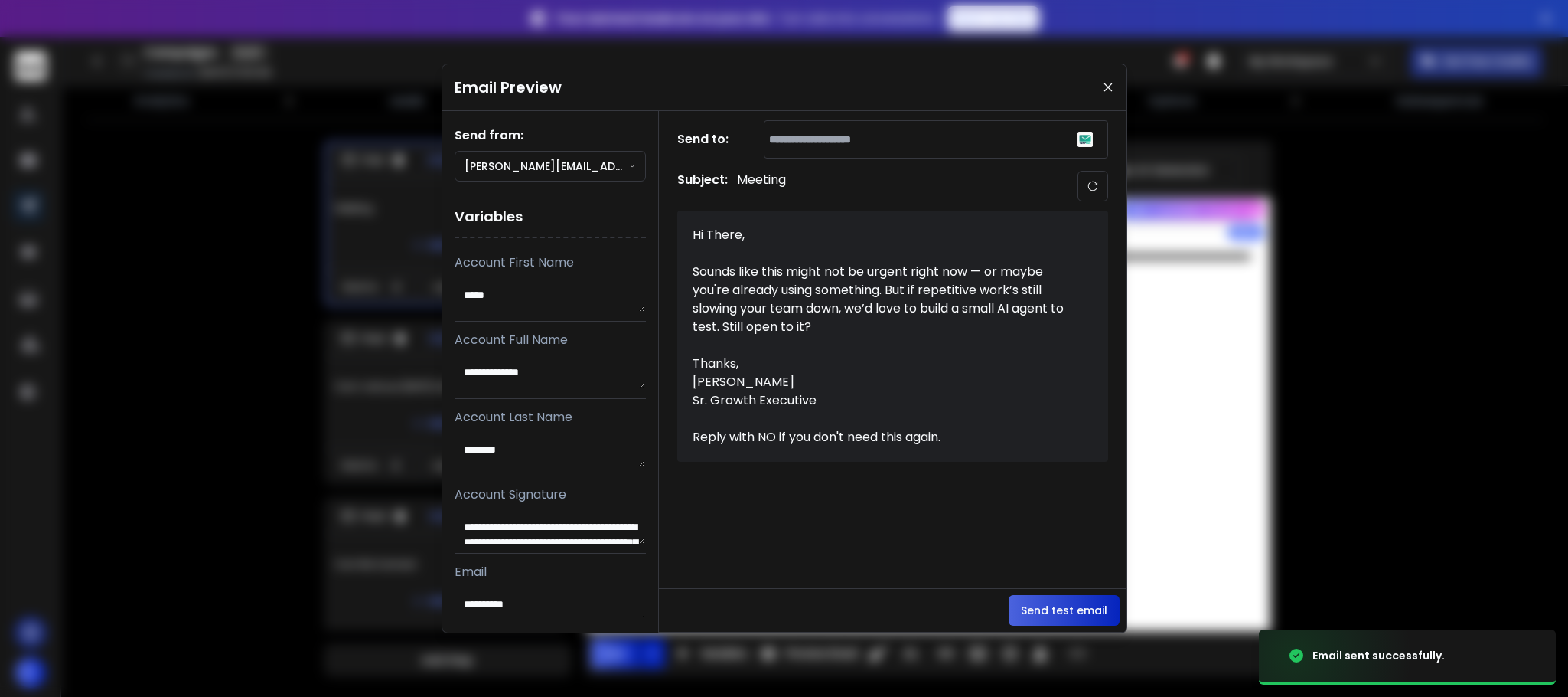
click at [905, 138] on input at bounding box center [936, 140] width 334 height 28
click at [1070, 614] on button "Send test email" at bounding box center [1064, 610] width 111 height 31
click at [1069, 139] on icon at bounding box center [1075, 139] width 12 height 12
click at [955, 139] on input at bounding box center [936, 140] width 334 height 28
click at [1066, 610] on button "Send test email" at bounding box center [1064, 610] width 111 height 31
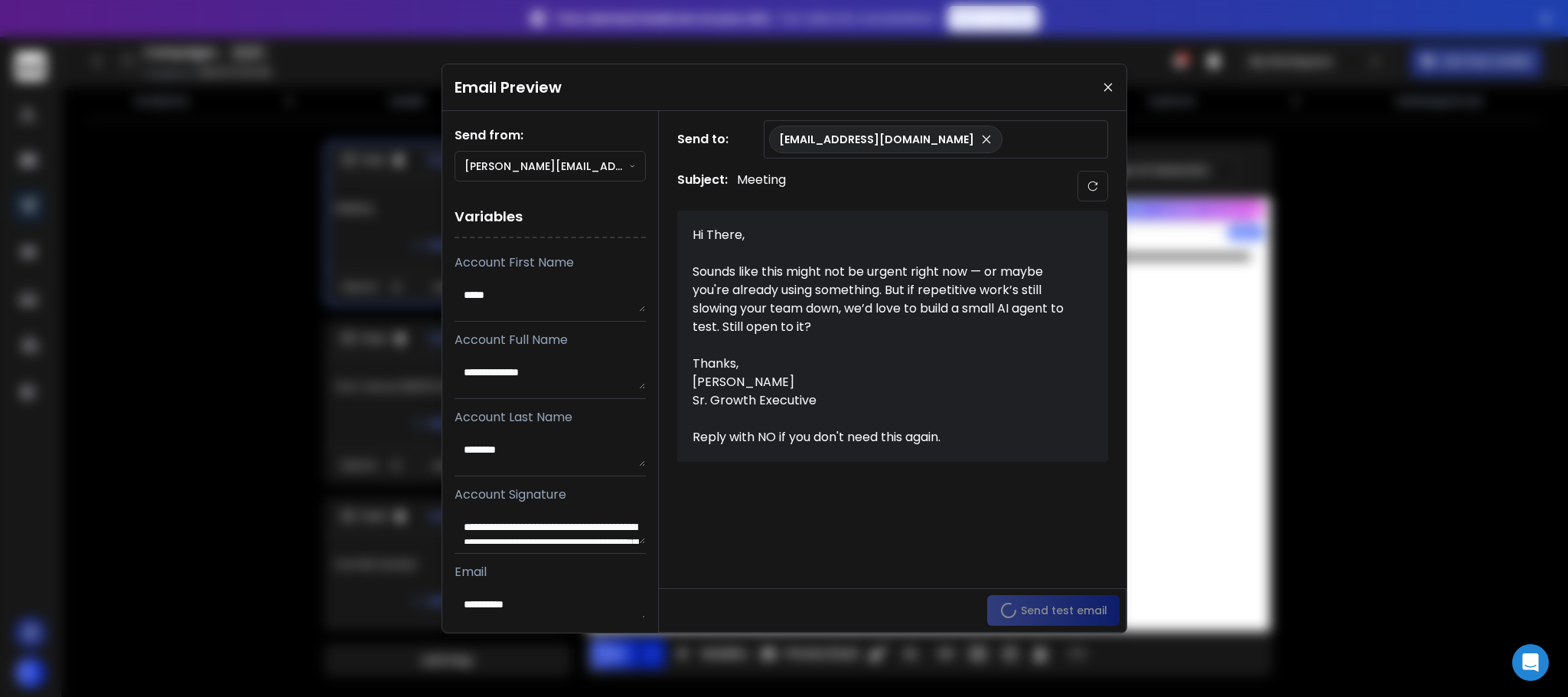
click at [980, 141] on icon at bounding box center [986, 139] width 12 height 12
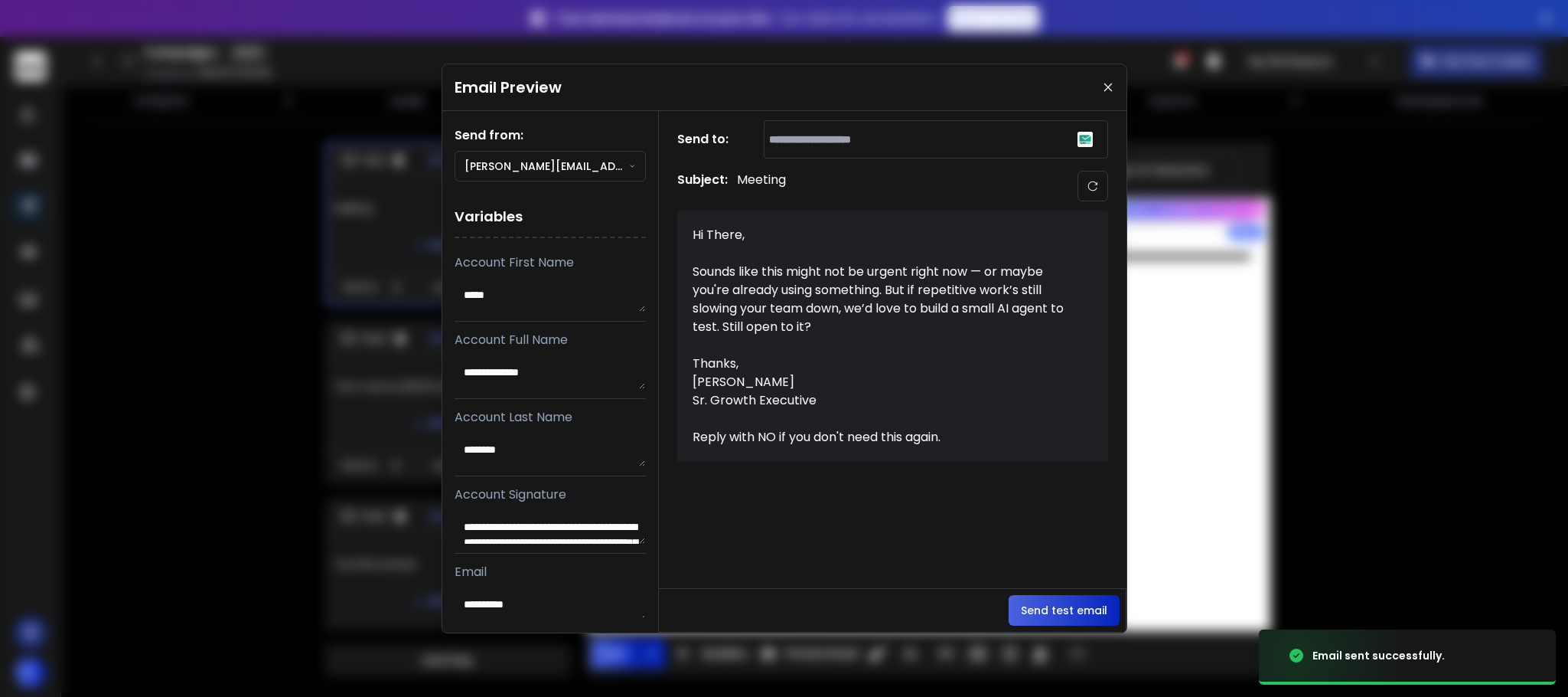
click at [933, 139] on input at bounding box center [936, 140] width 334 height 28
click at [1043, 609] on button "Send test email" at bounding box center [1064, 610] width 111 height 31
click at [980, 133] on icon at bounding box center [986, 139] width 12 height 12
click at [952, 133] on input at bounding box center [936, 140] width 334 height 28
click at [1047, 614] on button "Send test email" at bounding box center [1064, 610] width 111 height 31
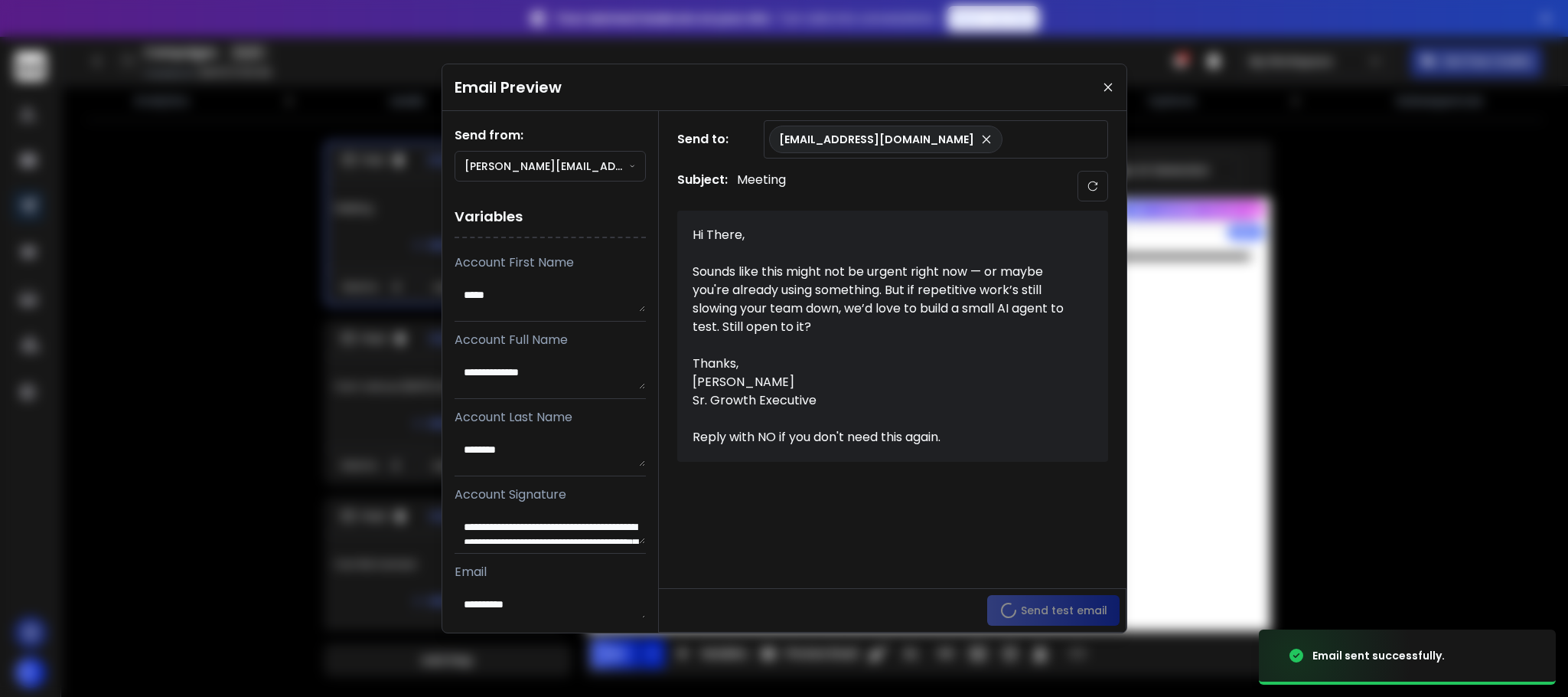
click at [988, 134] on icon at bounding box center [986, 139] width 12 height 12
click at [988, 134] on input at bounding box center [936, 140] width 334 height 28
click at [1064, 614] on button "Send test email" at bounding box center [1064, 610] width 111 height 31
click at [980, 139] on icon at bounding box center [986, 139] width 12 height 12
click at [1100, 139] on input at bounding box center [1267, 140] width 334 height 28
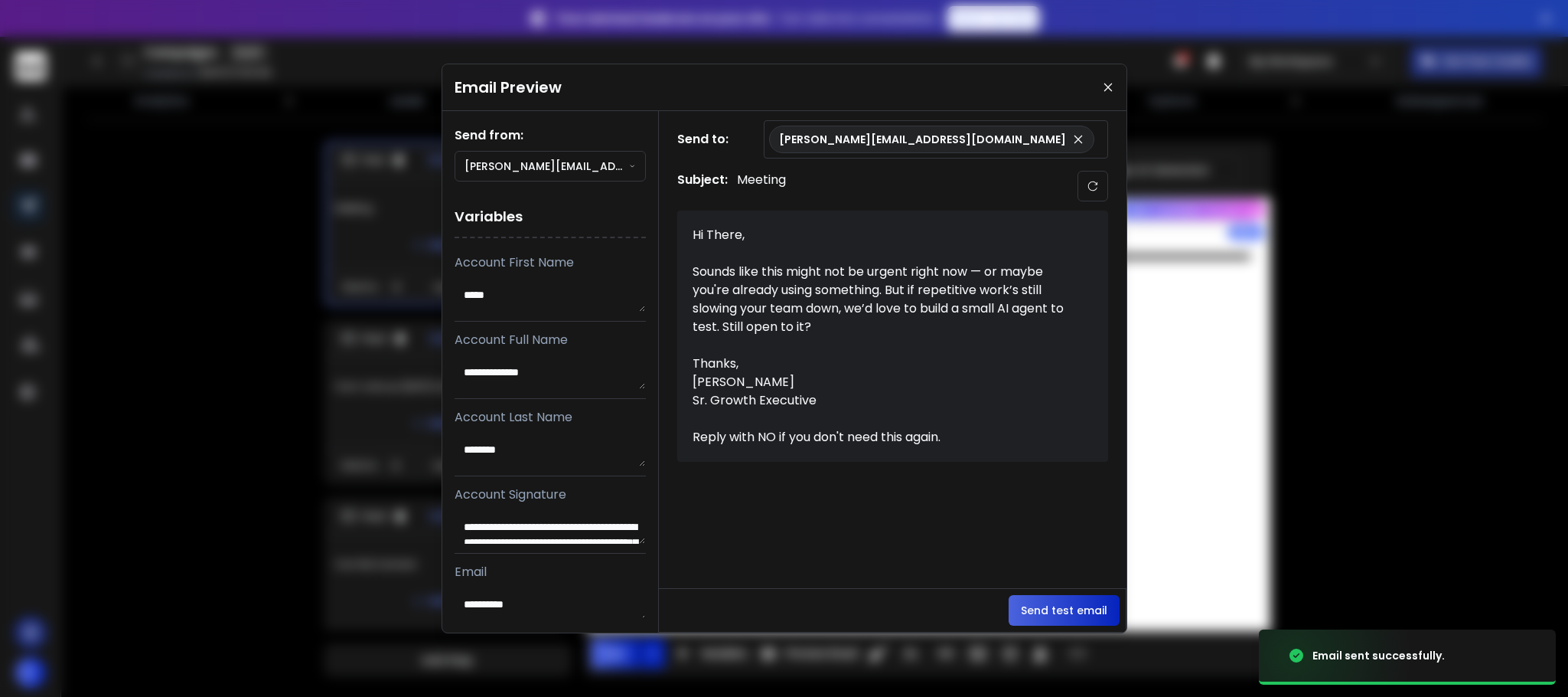
click at [1060, 626] on div "Send test email" at bounding box center [893, 610] width 468 height 45
click at [1072, 136] on icon at bounding box center [1078, 139] width 12 height 12
click at [1100, 136] on input at bounding box center [1267, 140] width 334 height 28
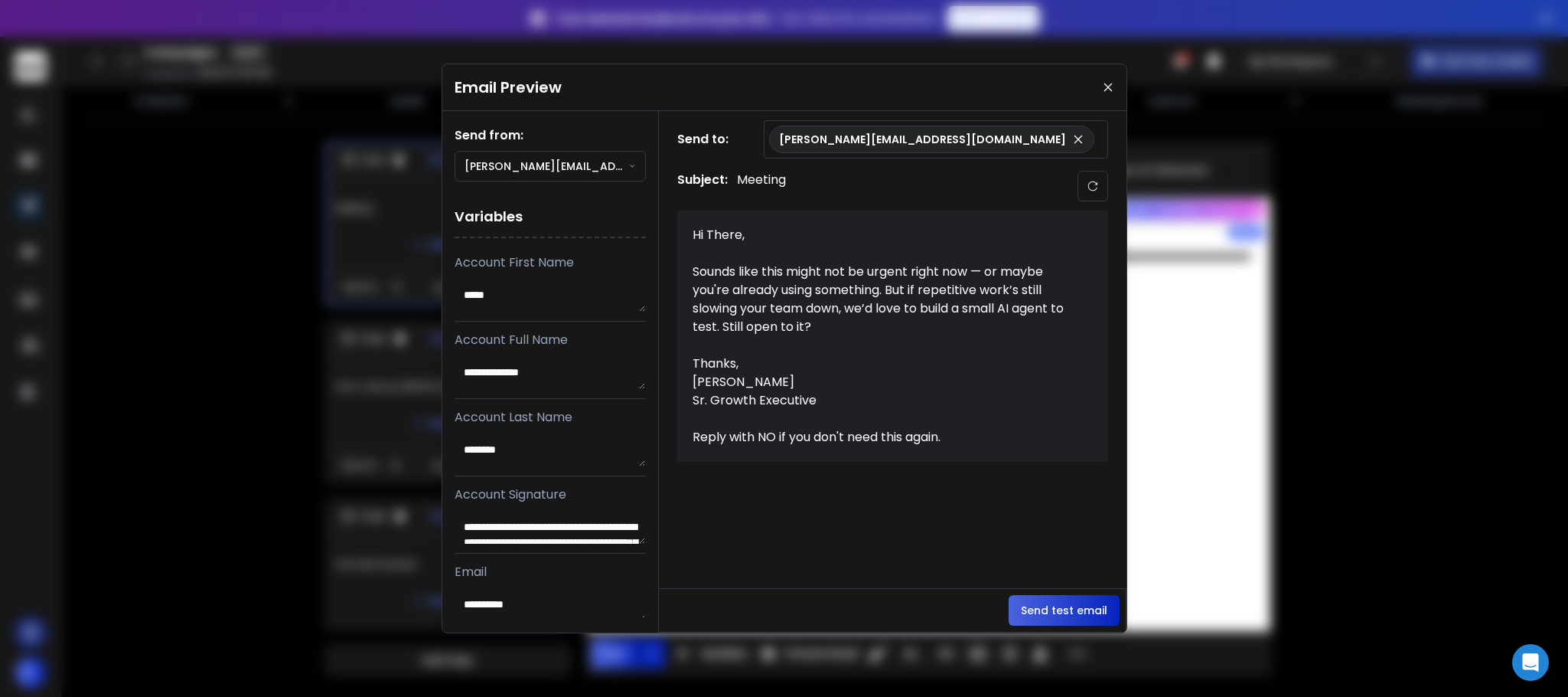
click at [1072, 609] on button "Send test email" at bounding box center [1064, 610] width 111 height 31
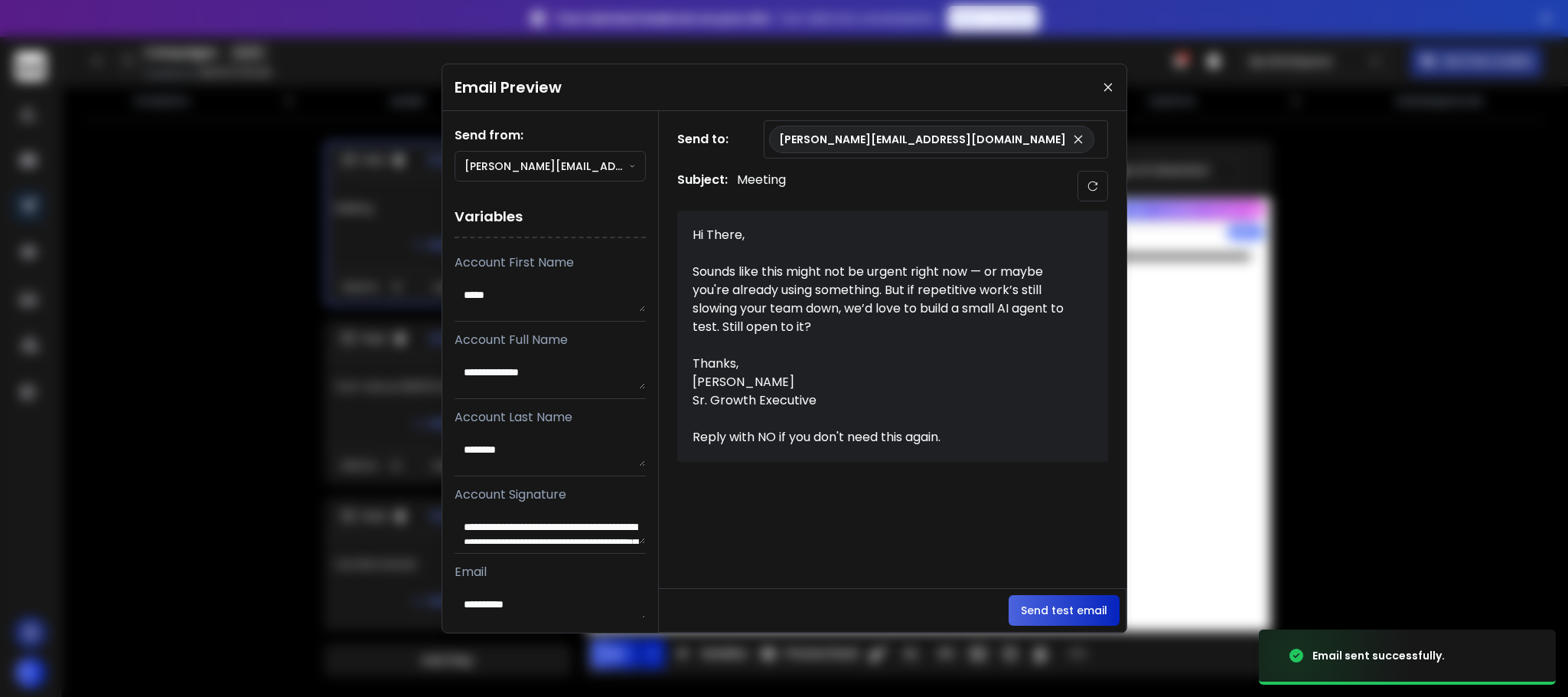
click at [1073, 139] on icon at bounding box center [1077, 139] width 8 height 8
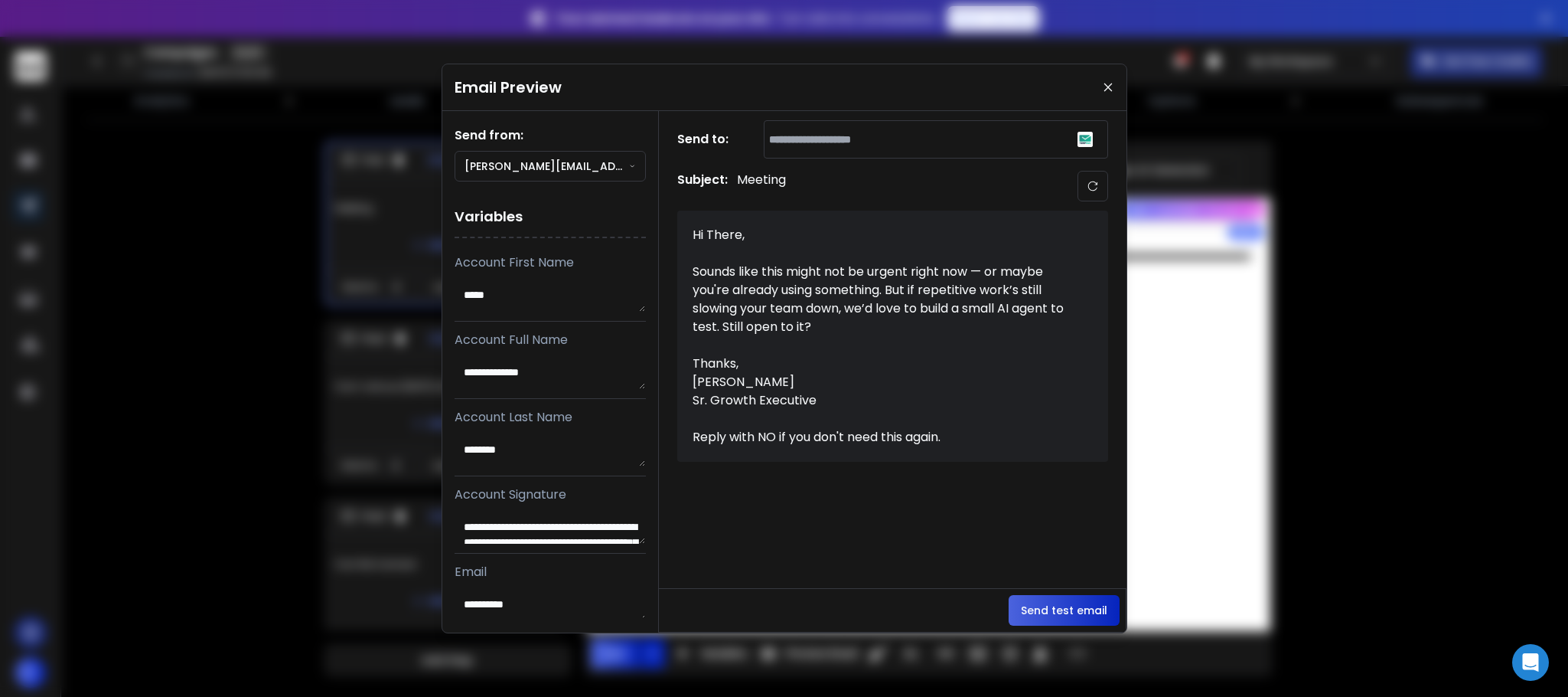
click at [972, 139] on input at bounding box center [936, 140] width 334 height 28
click at [1080, 607] on button "Send test email" at bounding box center [1064, 610] width 111 height 31
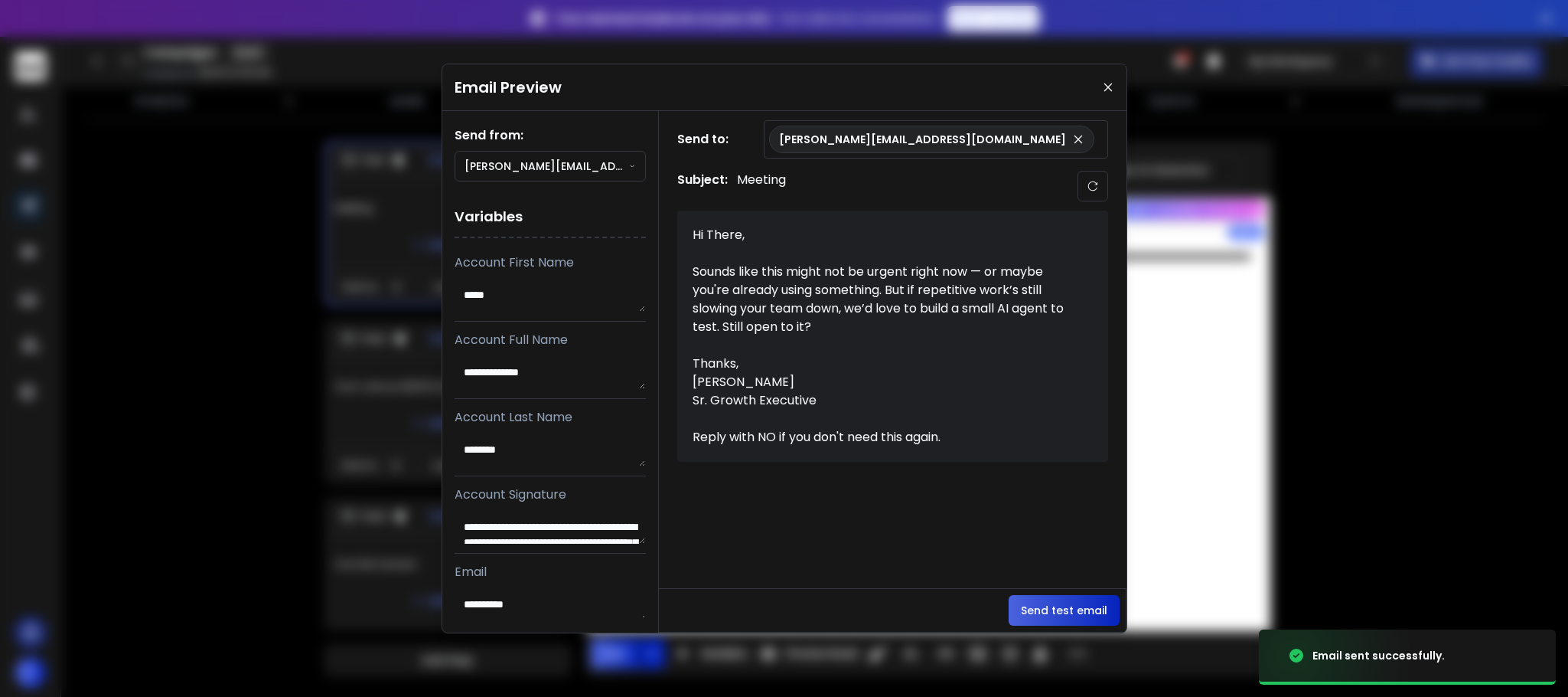
click at [1072, 133] on icon at bounding box center [1078, 139] width 12 height 12
click at [1100, 133] on input at bounding box center [1267, 140] width 334 height 28
drag, startPoint x: 1037, startPoint y: 603, endPoint x: 992, endPoint y: 568, distance: 57.0
click at [1039, 603] on button "Send test email" at bounding box center [1064, 610] width 111 height 31
click at [924, 134] on div "[PERSON_NAME][EMAIL_ADDRESS][PERSON_NAME][DOMAIN_NAME]" at bounding box center [977, 140] width 417 height 28
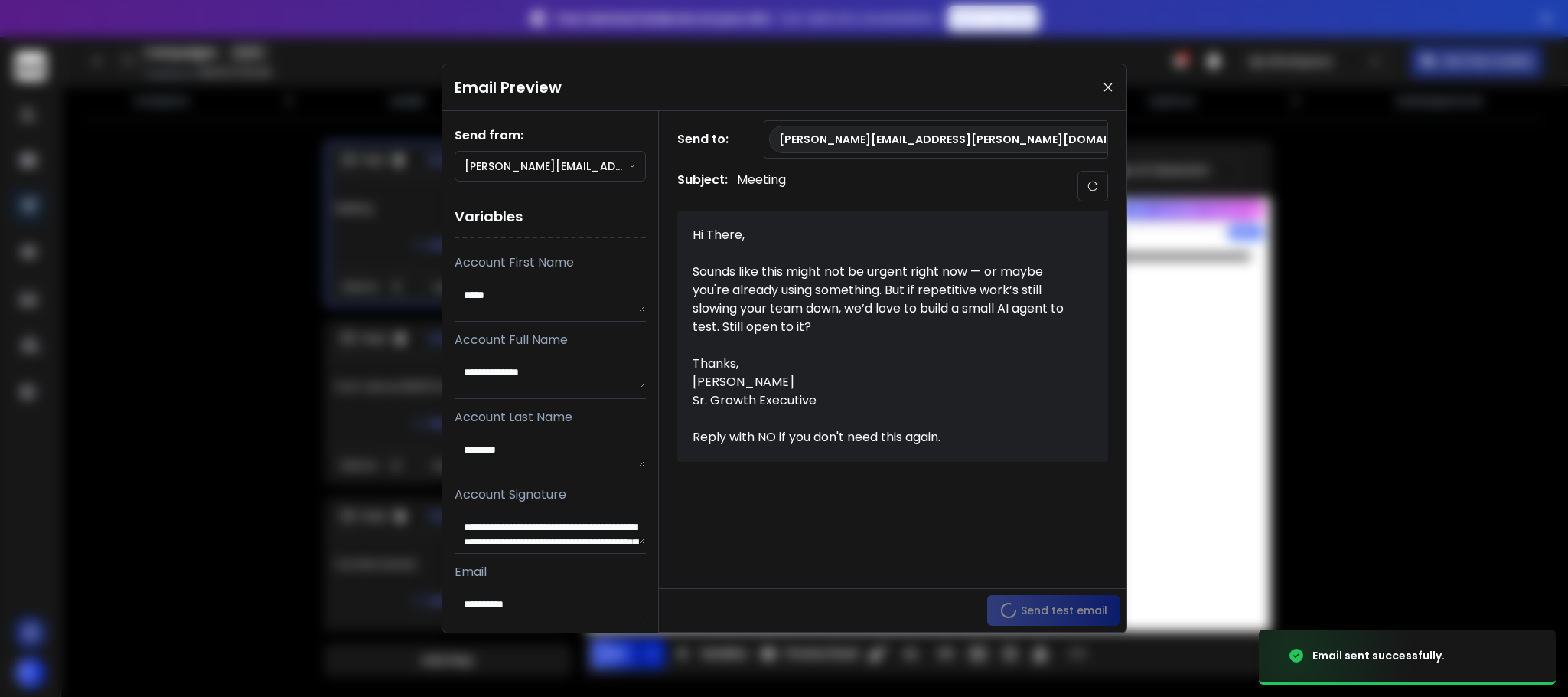
click at [926, 138] on div "[PERSON_NAME][EMAIL_ADDRESS][PERSON_NAME][DOMAIN_NAME]" at bounding box center [977, 140] width 417 height 28
click at [931, 140] on div "[PERSON_NAME][EMAIL_ADDRESS][PERSON_NAME][DOMAIN_NAME]" at bounding box center [977, 140] width 417 height 28
click at [1166, 141] on icon at bounding box center [1170, 139] width 8 height 8
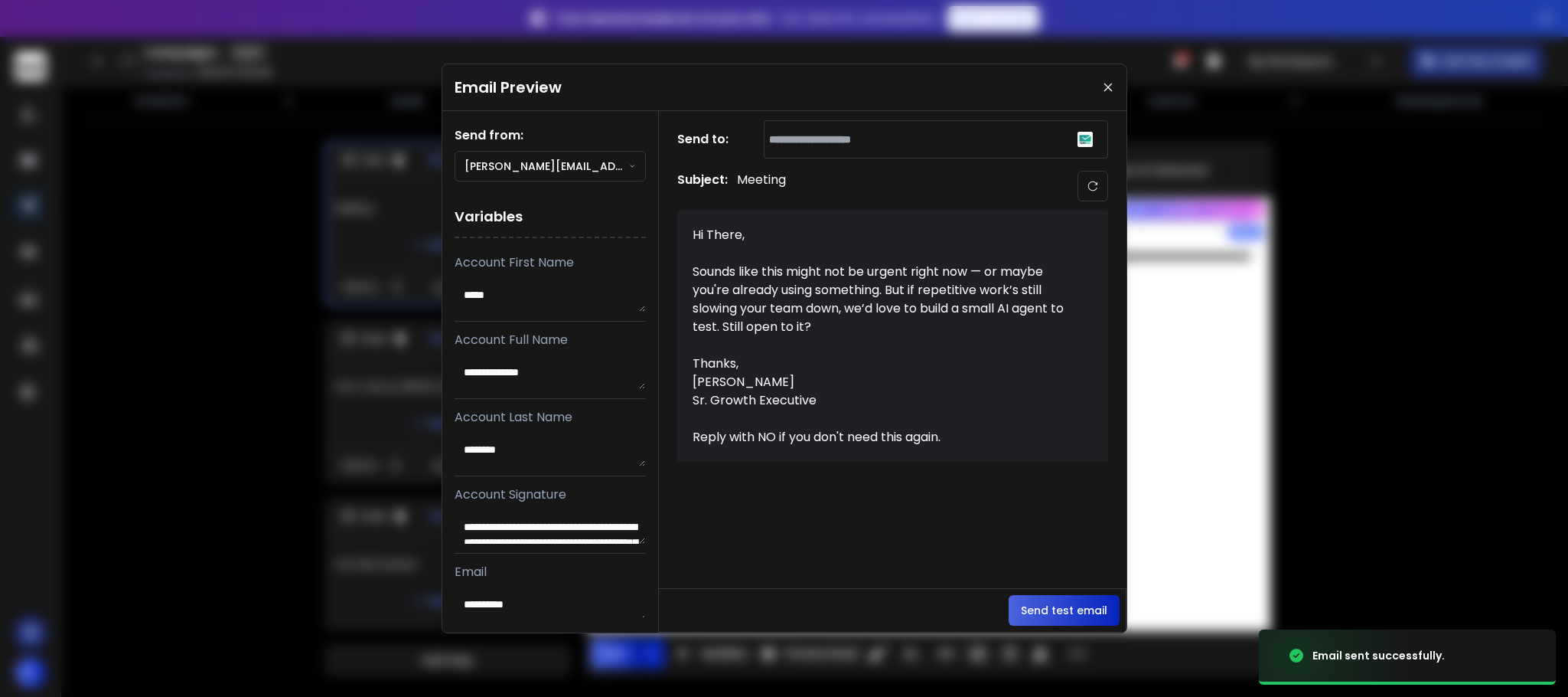
click at [933, 141] on input at bounding box center [936, 140] width 334 height 28
click at [1057, 612] on button "Send test email" at bounding box center [1064, 610] width 111 height 31
click at [887, 132] on div "[PERSON_NAME][EMAIL_ADDRESS][DOMAIN_NAME]" at bounding box center [932, 140] width 325 height 28
click at [1073, 136] on icon at bounding box center [1077, 139] width 8 height 8
click at [884, 138] on input at bounding box center [936, 140] width 334 height 28
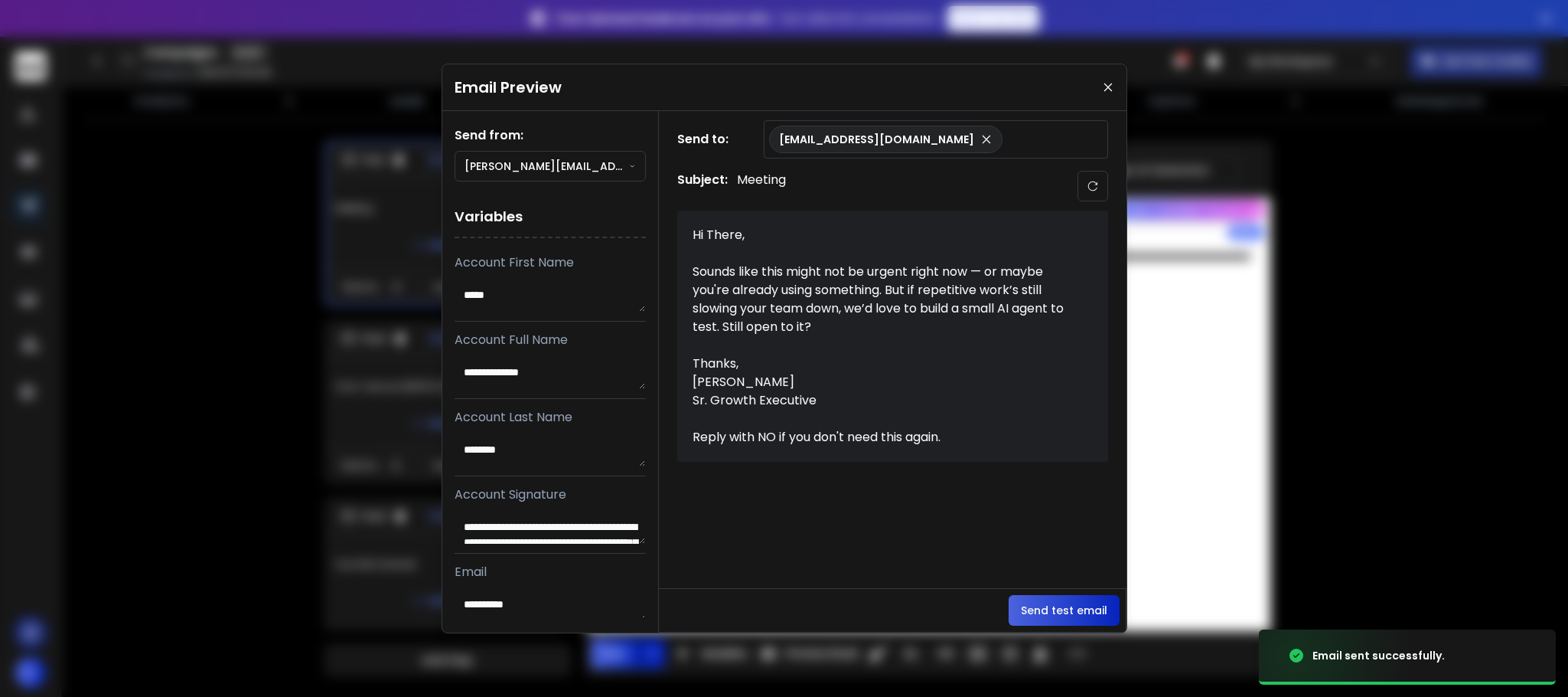
click at [1093, 602] on button "Send test email" at bounding box center [1064, 610] width 111 height 31
click at [980, 136] on icon at bounding box center [986, 139] width 12 height 12
click at [1009, 136] on input at bounding box center [1176, 140] width 334 height 28
click at [1083, 609] on button "Send test email" at bounding box center [1064, 610] width 111 height 31
click at [980, 140] on icon at bounding box center [986, 139] width 12 height 12
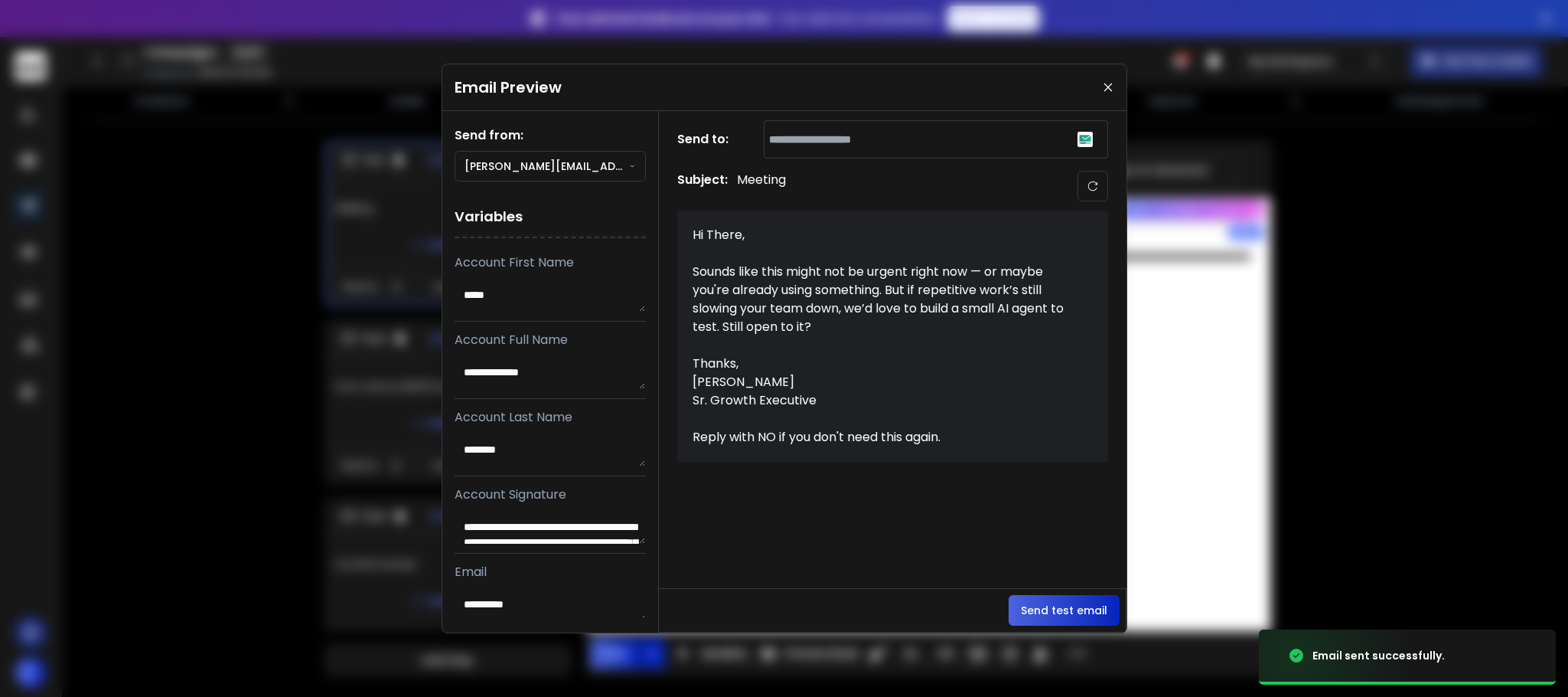
click at [908, 140] on input at bounding box center [936, 140] width 334 height 28
click at [1079, 619] on button "Send test email" at bounding box center [1064, 610] width 111 height 31
click at [1072, 140] on icon at bounding box center [1078, 139] width 12 height 12
click at [971, 140] on input at bounding box center [936, 140] width 334 height 28
click at [1044, 598] on button "Send test email" at bounding box center [1064, 610] width 111 height 31
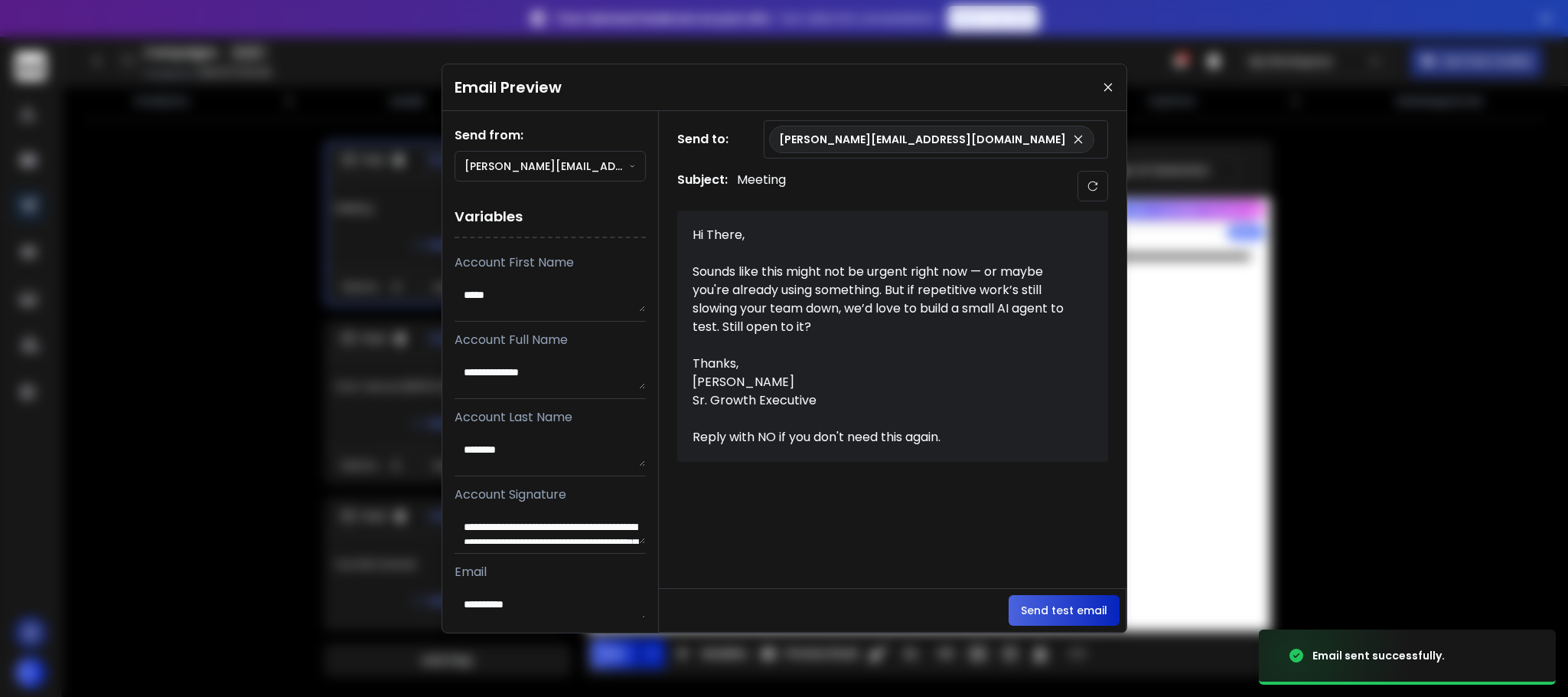
click at [1072, 143] on icon at bounding box center [1078, 139] width 12 height 12
click at [949, 141] on div at bounding box center [936, 139] width 344 height 39
drag, startPoint x: 1041, startPoint y: 630, endPoint x: 1020, endPoint y: 602, distance: 35.0
click at [1040, 631] on div "Send test email" at bounding box center [893, 610] width 468 height 45
click at [980, 145] on icon at bounding box center [986, 139] width 12 height 12
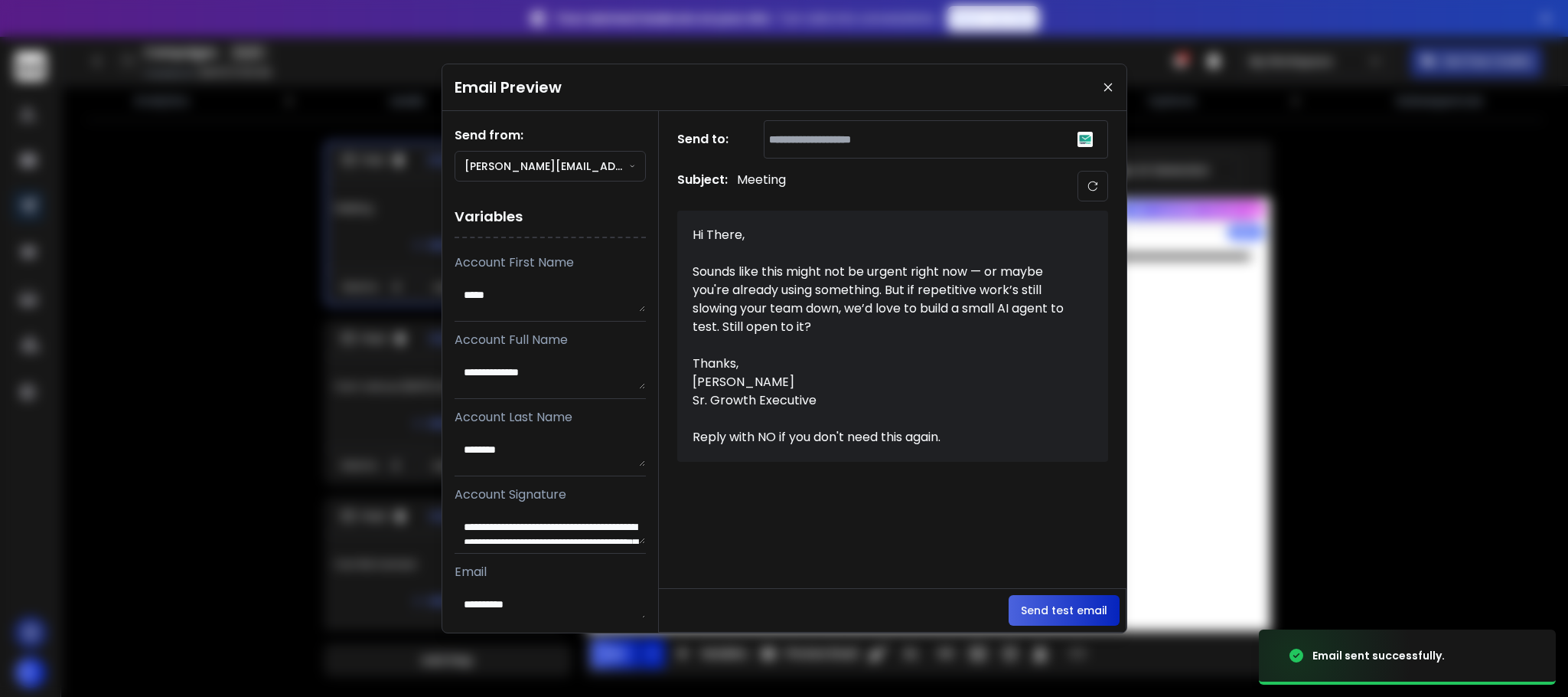
click at [969, 145] on input at bounding box center [936, 140] width 334 height 28
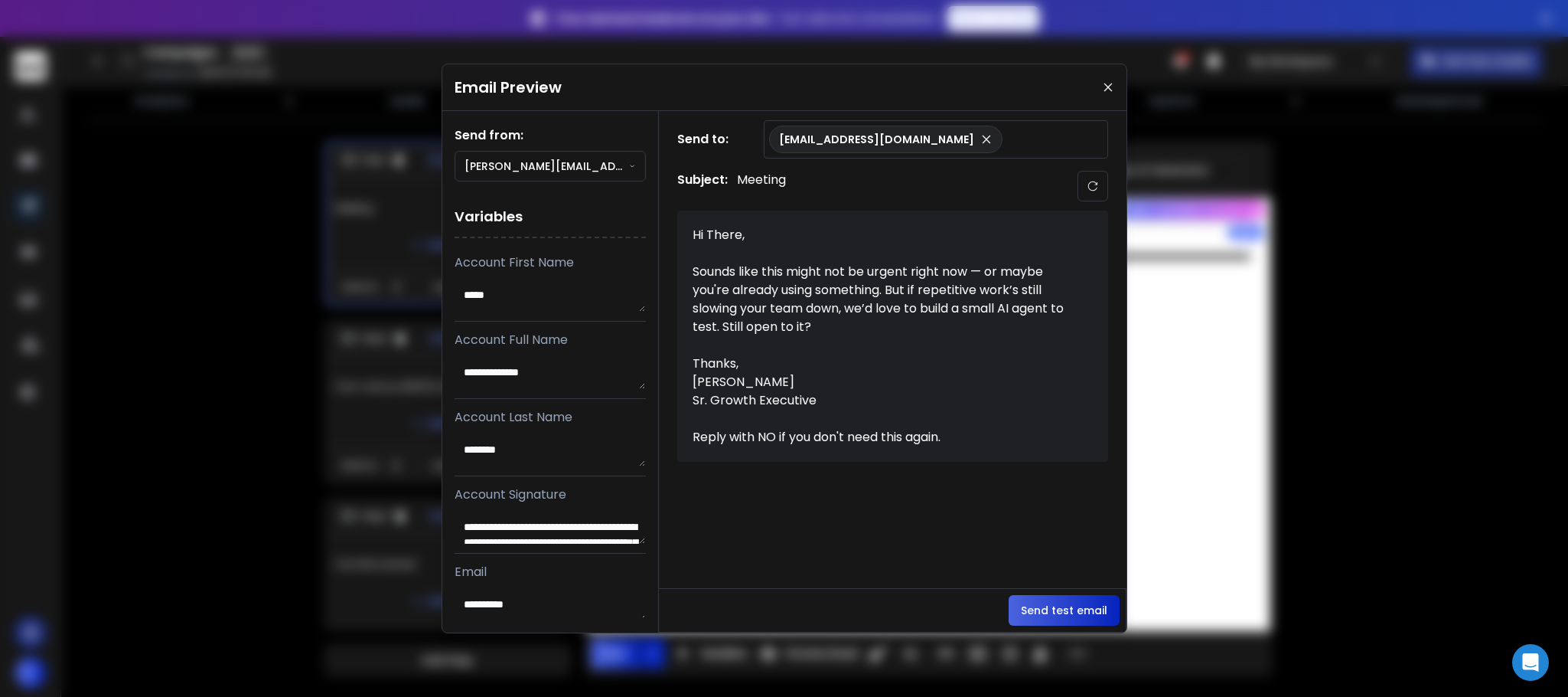
click at [1064, 618] on button "Send test email" at bounding box center [1064, 610] width 111 height 31
click at [872, 140] on div "[EMAIL_ADDRESS][DOMAIN_NAME]" at bounding box center [886, 140] width 234 height 28
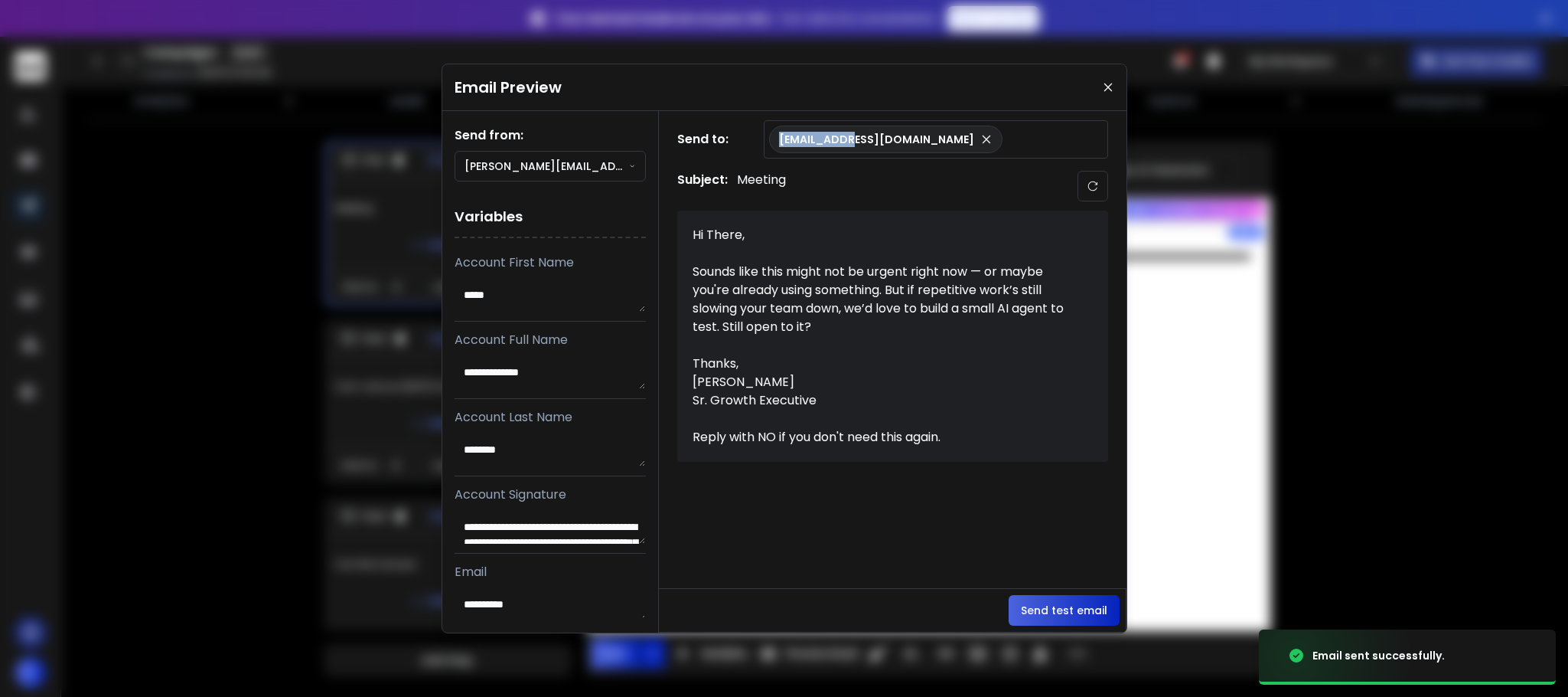
click at [1081, 609] on button "Send test email" at bounding box center [1064, 610] width 111 height 31
click at [980, 136] on icon at bounding box center [986, 139] width 12 height 12
click at [879, 136] on input at bounding box center [936, 140] width 334 height 28
click at [1070, 607] on button "Send test email" at bounding box center [1064, 610] width 111 height 31
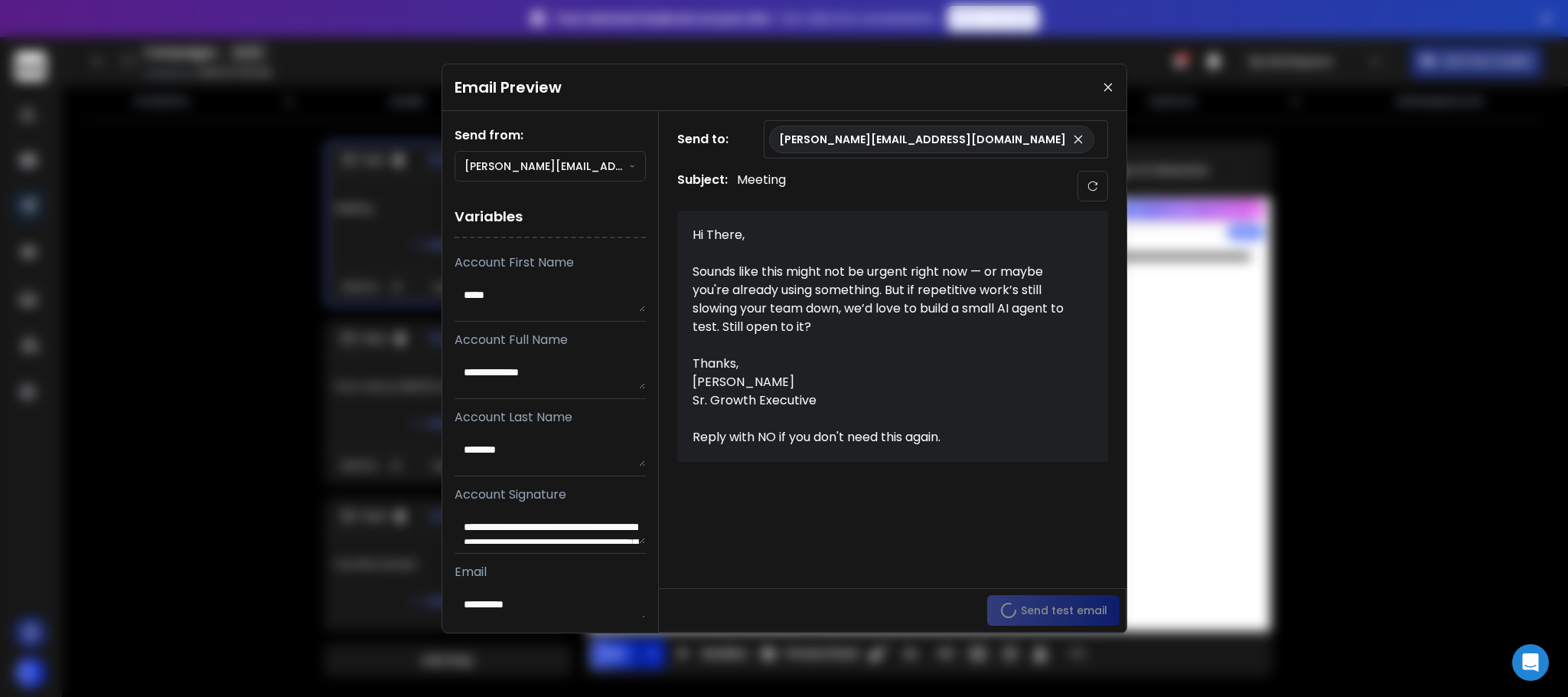
click at [1072, 139] on icon at bounding box center [1078, 139] width 12 height 12
click at [1100, 139] on input at bounding box center [1267, 140] width 334 height 28
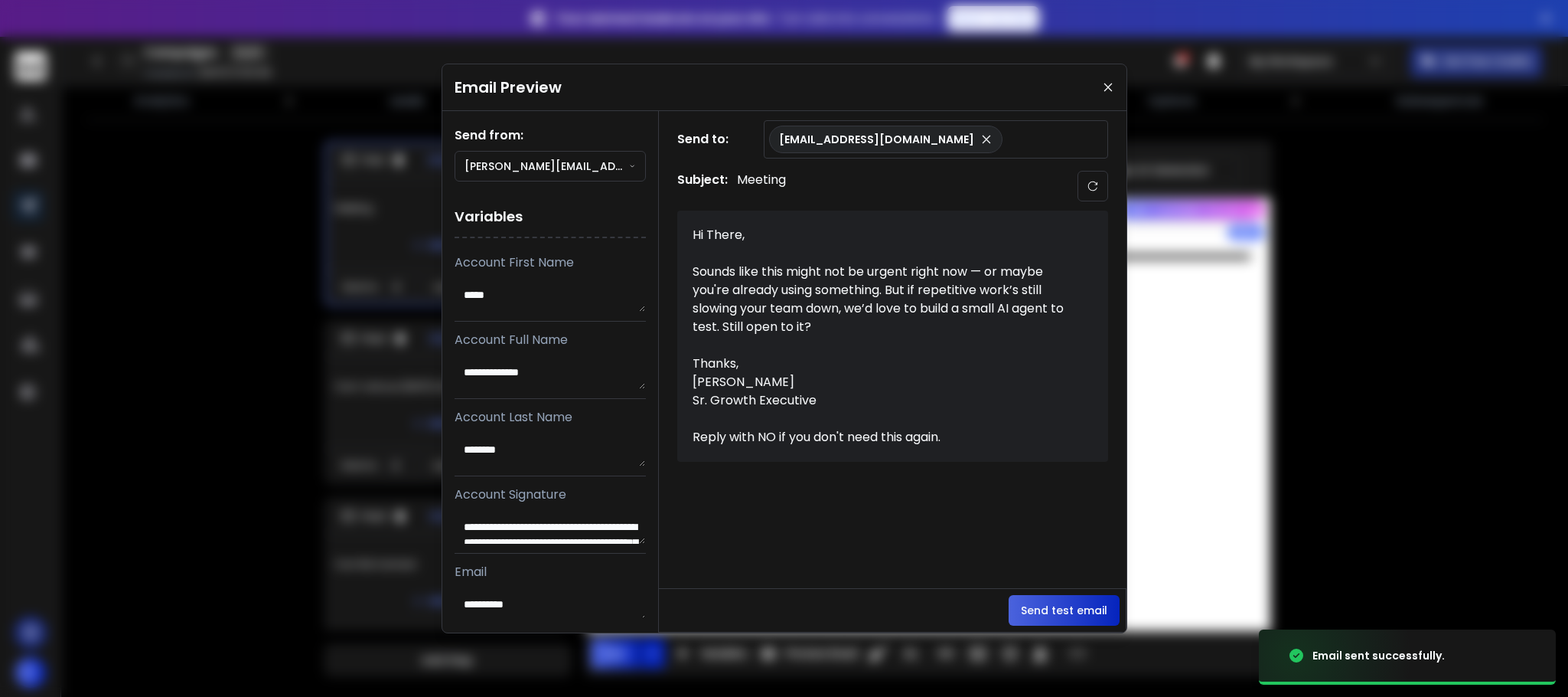
click at [1050, 617] on button "Send test email" at bounding box center [1064, 610] width 111 height 31
click at [980, 139] on icon at bounding box center [986, 139] width 12 height 12
click at [1009, 136] on input at bounding box center [1176, 140] width 334 height 28
click at [1060, 620] on button "Send test email" at bounding box center [1064, 610] width 111 height 31
click at [980, 136] on icon at bounding box center [986, 139] width 12 height 12
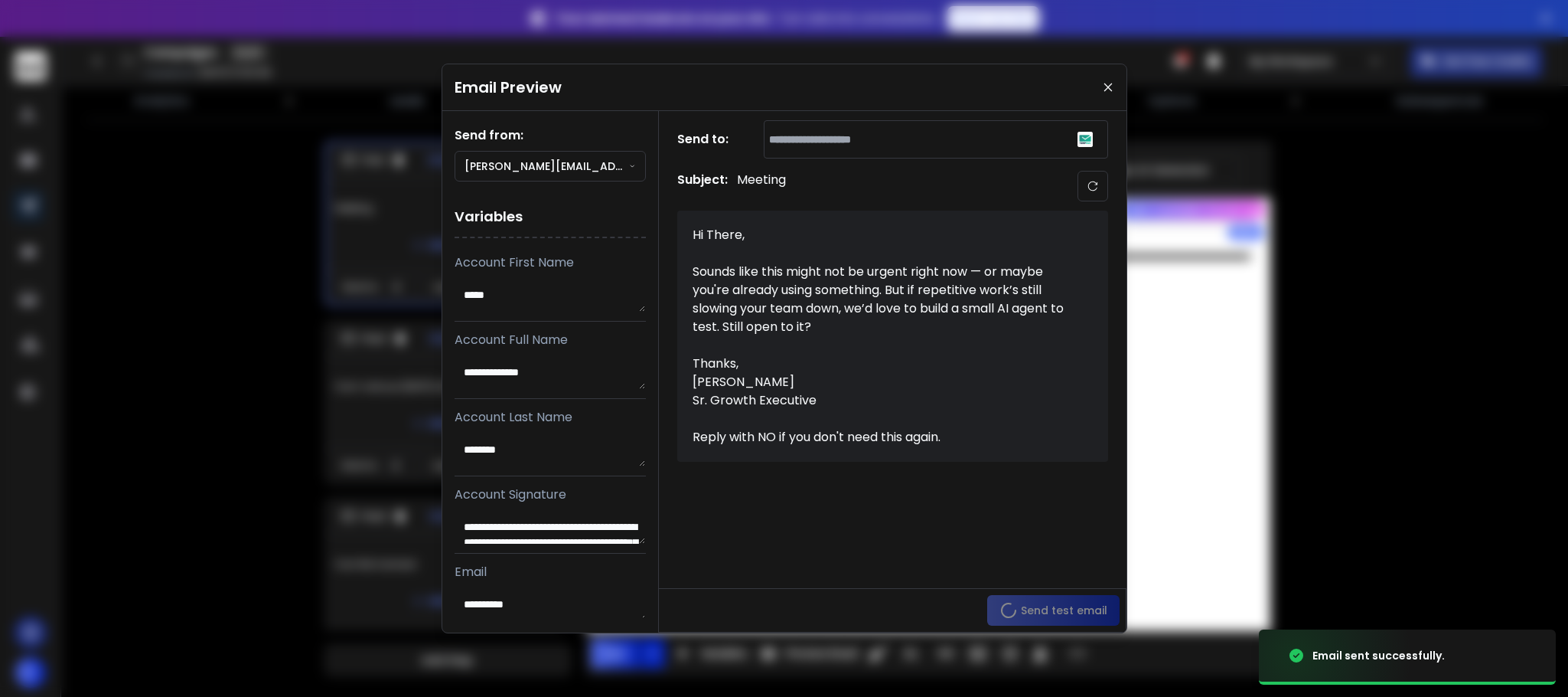
click at [936, 136] on input at bounding box center [936, 140] width 334 height 28
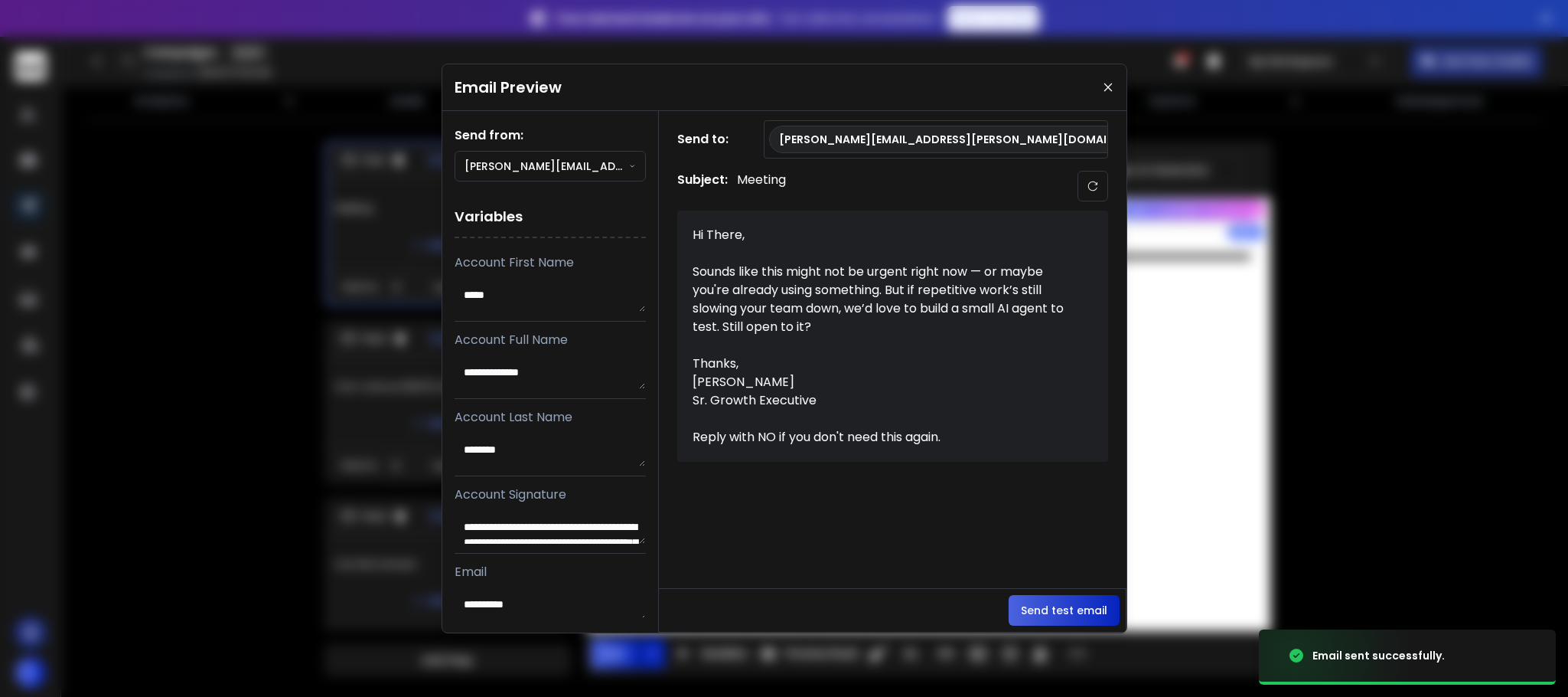
click at [1064, 607] on button "Send test email" at bounding box center [1064, 610] width 111 height 31
click at [1165, 143] on icon at bounding box center [1171, 139] width 12 height 12
click at [1192, 143] on input at bounding box center [1359, 140] width 334 height 28
click at [1074, 623] on button "Send test email" at bounding box center [1064, 610] width 111 height 31
click at [946, 145] on div "[EMAIL_ADDRESS][DOMAIN_NAME]" at bounding box center [886, 140] width 234 height 28
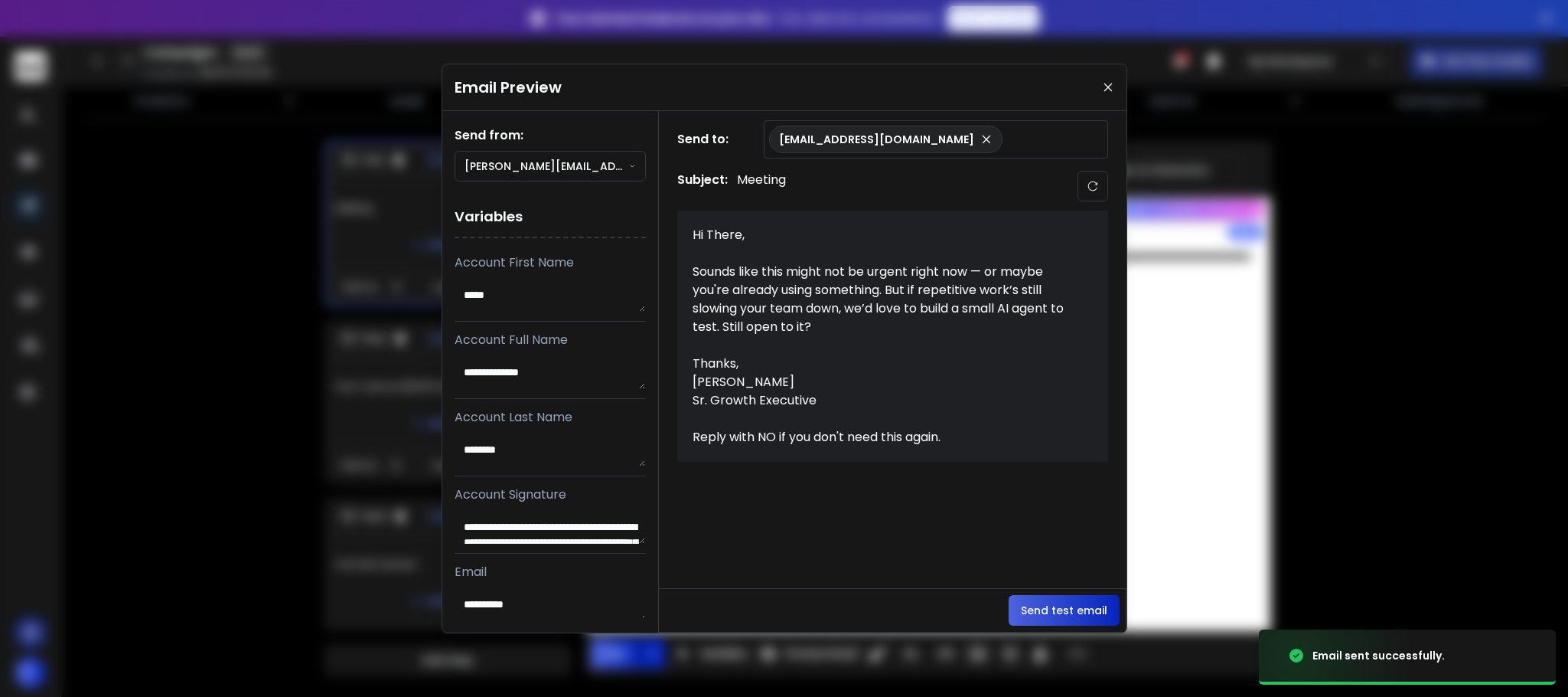
click at [980, 138] on icon at bounding box center [986, 139] width 12 height 12
click at [935, 138] on input at bounding box center [936, 140] width 334 height 28
click at [1048, 604] on button "Send test email" at bounding box center [1064, 610] width 111 height 31
click at [980, 146] on icon at bounding box center [986, 139] width 12 height 12
click at [950, 146] on input at bounding box center [936, 140] width 334 height 28
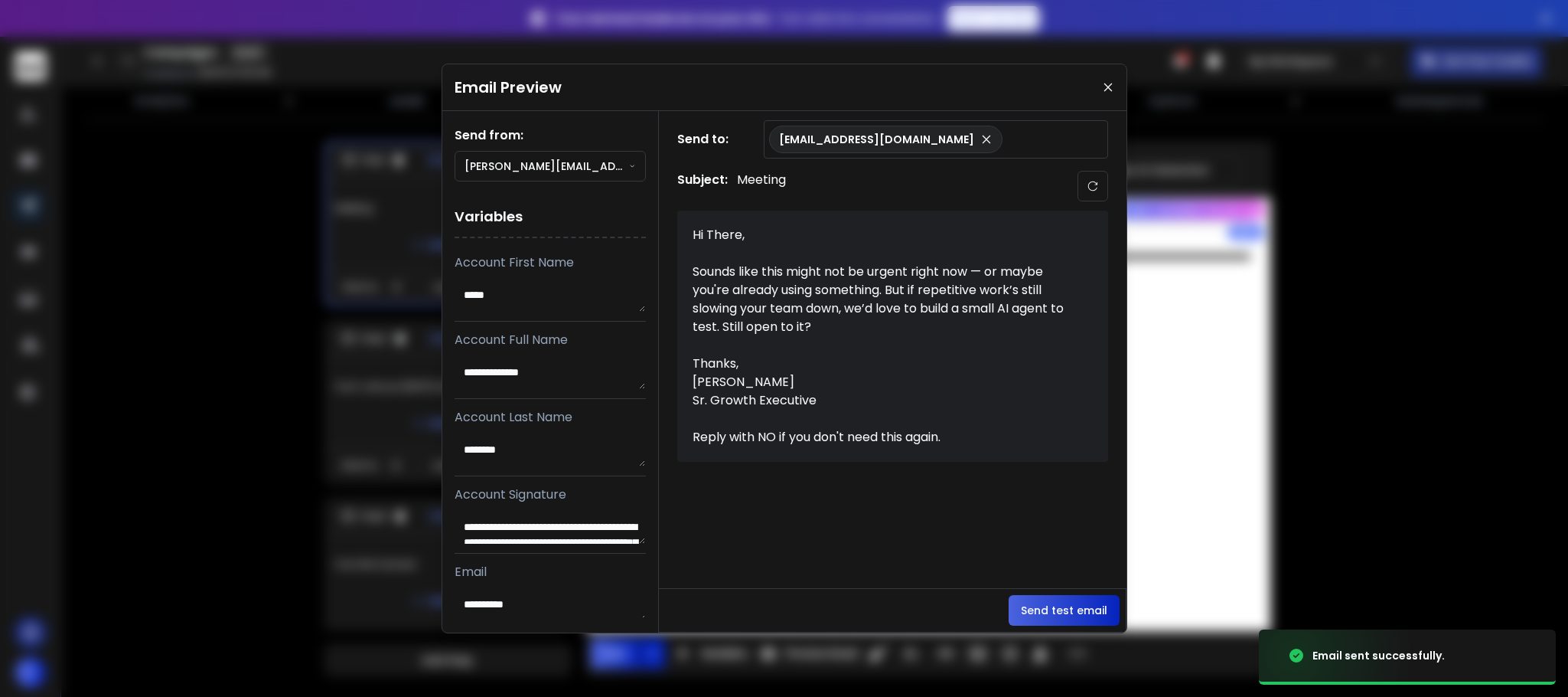
click at [1057, 626] on div "Send test email" at bounding box center [893, 610] width 468 height 45
click at [940, 148] on div "[EMAIL_ADDRESS][DOMAIN_NAME]" at bounding box center [886, 140] width 234 height 28
click at [980, 140] on icon at bounding box center [986, 139] width 12 height 12
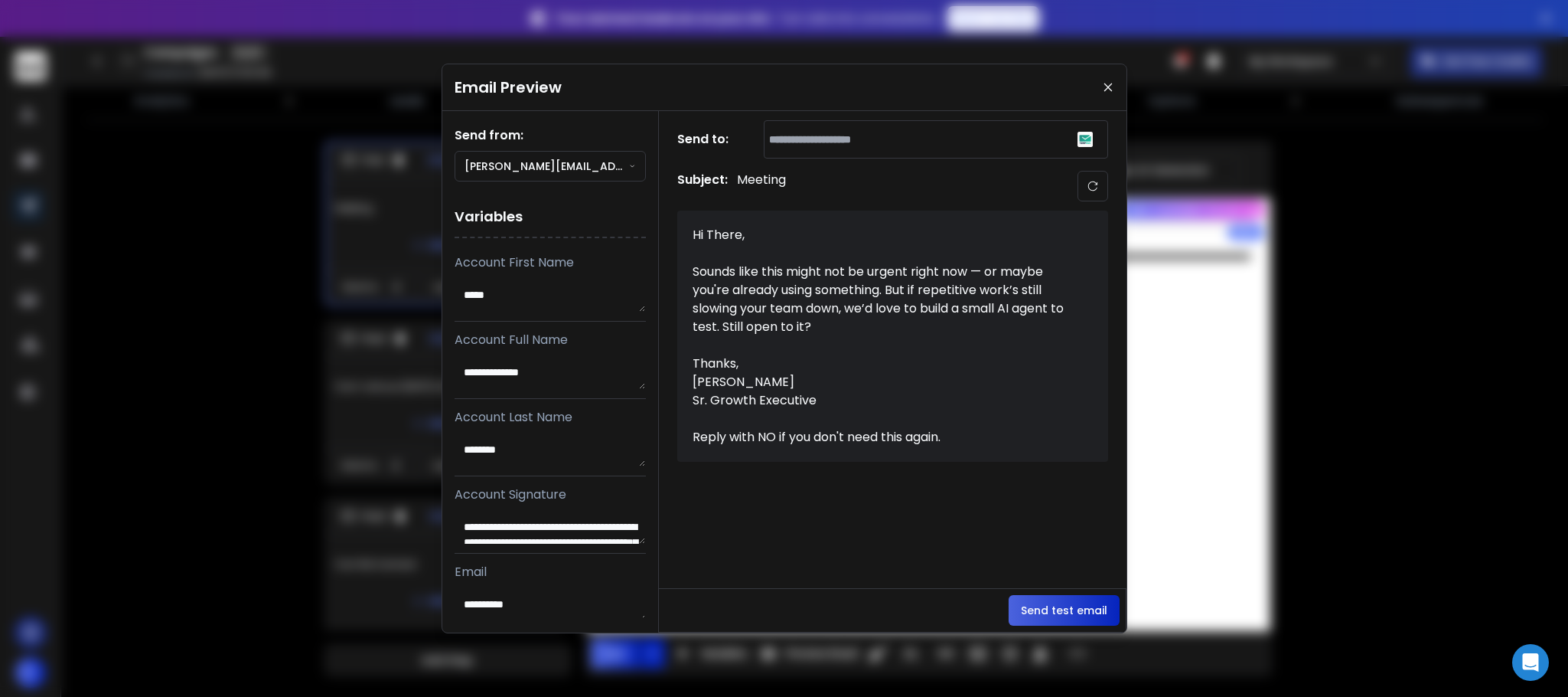
click at [946, 140] on input at bounding box center [936, 140] width 334 height 28
click at [1041, 617] on button "Send test email" at bounding box center [1064, 610] width 111 height 31
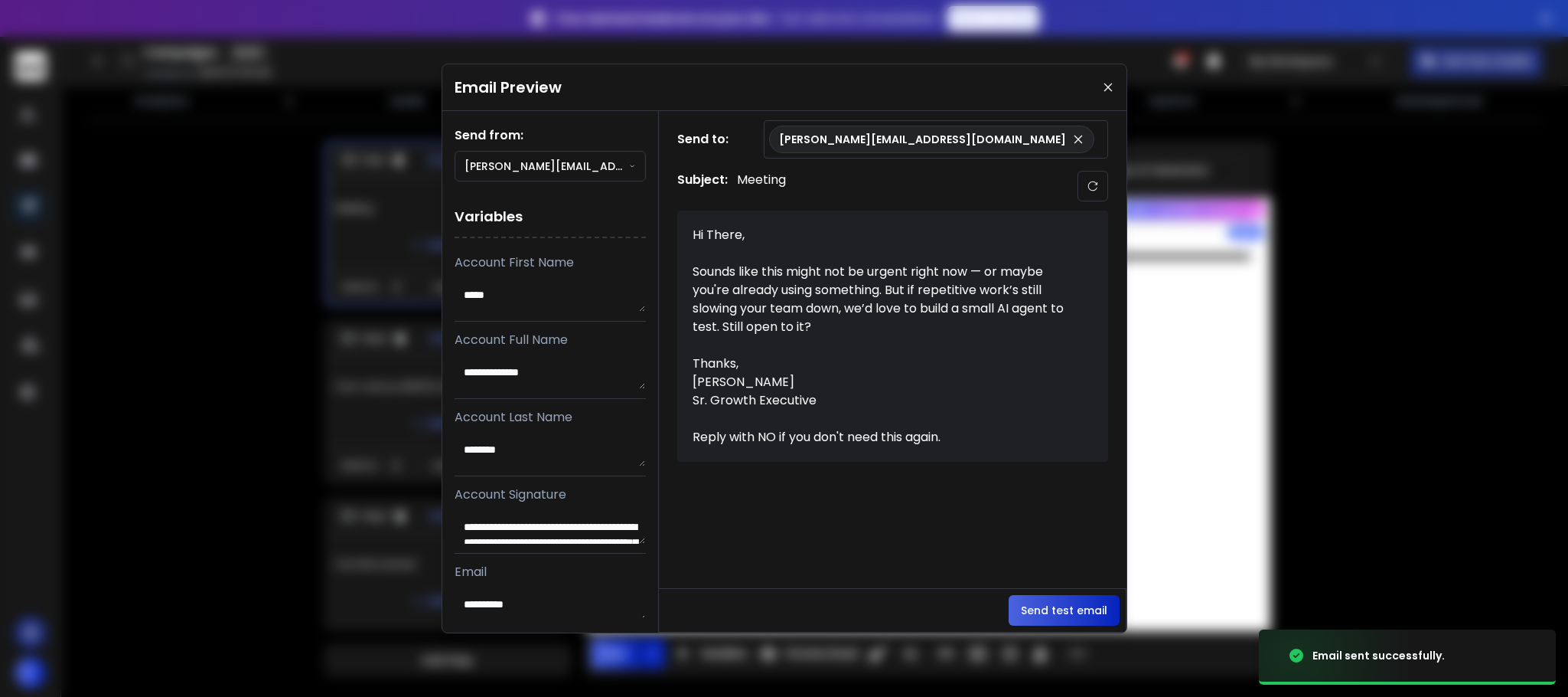
click at [1072, 141] on icon at bounding box center [1078, 139] width 12 height 12
click at [940, 141] on input at bounding box center [936, 140] width 334 height 28
click at [1083, 619] on button "Send test email" at bounding box center [1064, 610] width 111 height 31
click at [980, 136] on icon at bounding box center [986, 139] width 12 height 12
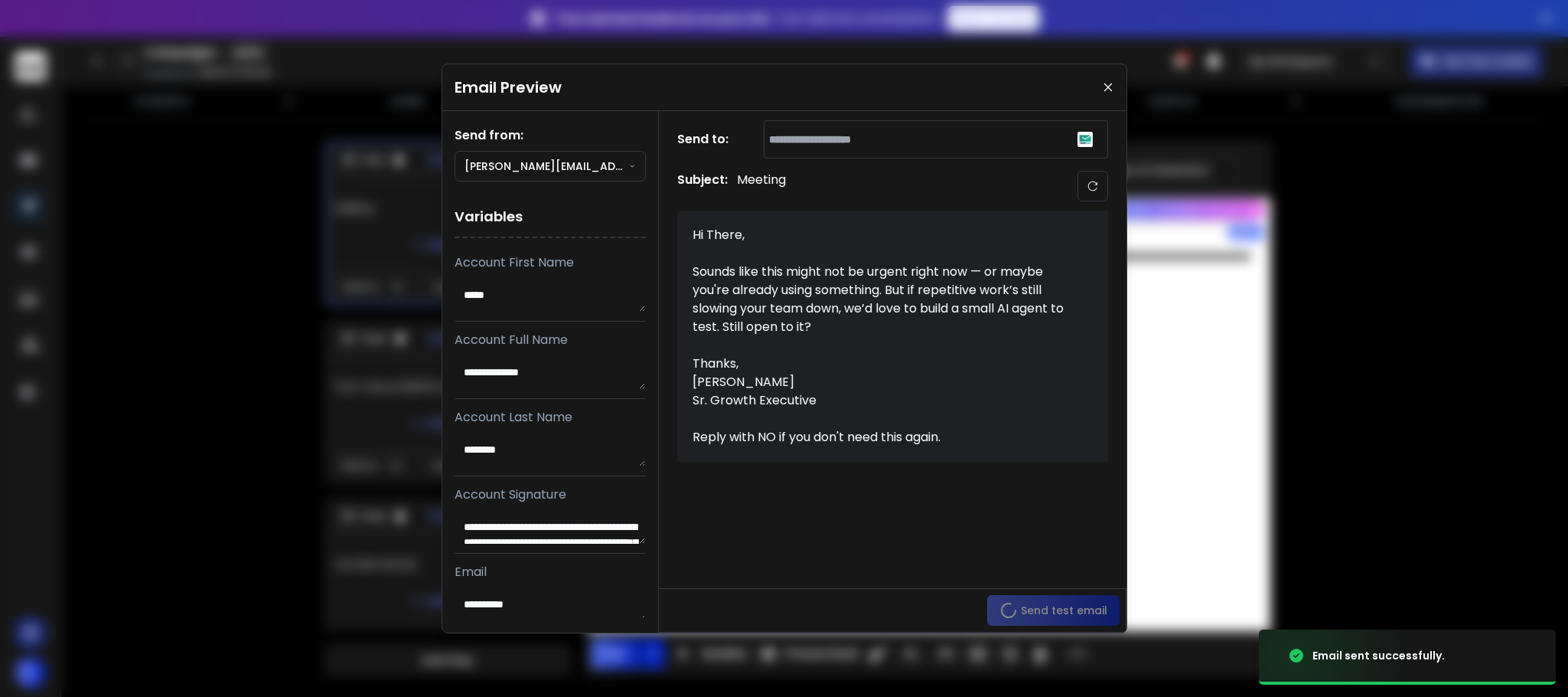
click at [926, 136] on input at bounding box center [936, 140] width 334 height 28
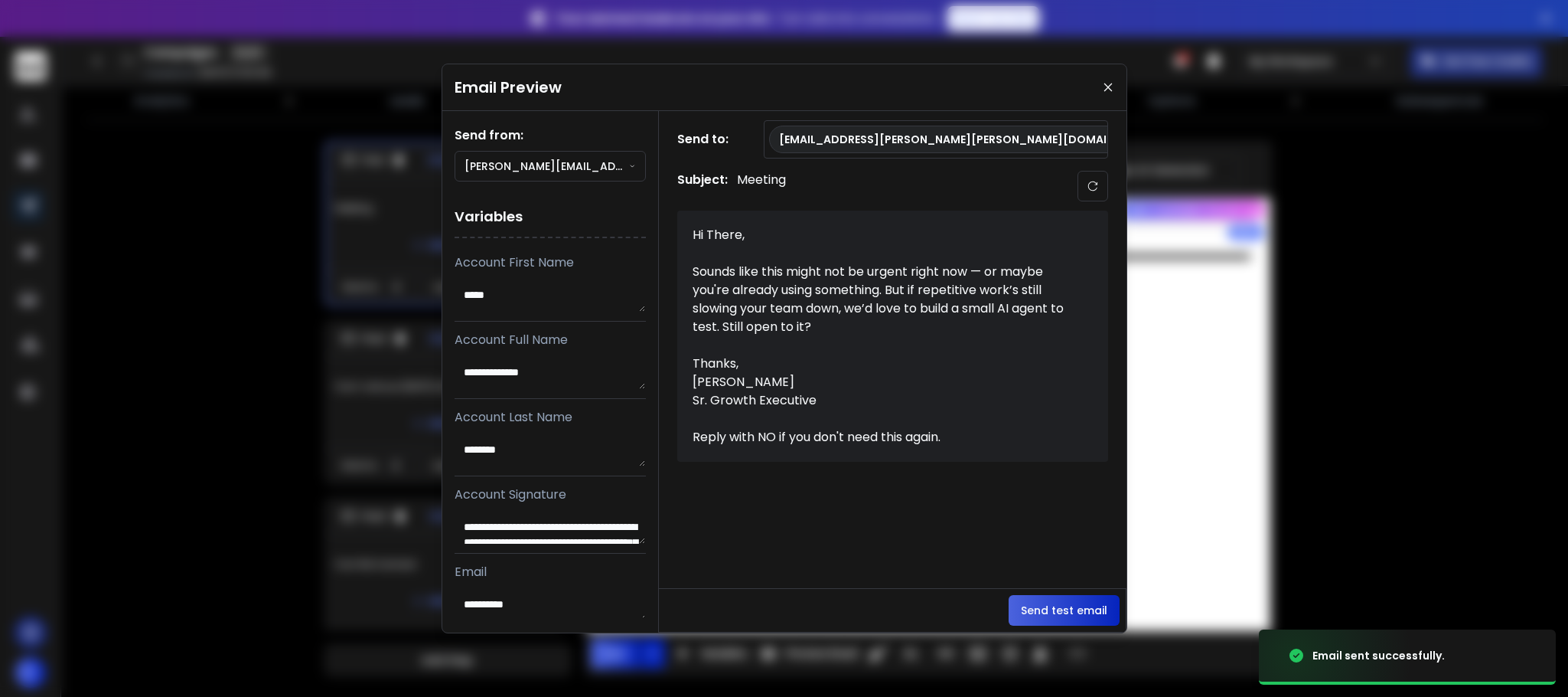
click at [1045, 614] on button "Send test email" at bounding box center [1064, 610] width 111 height 31
click at [1165, 134] on icon at bounding box center [1171, 139] width 12 height 12
click at [987, 134] on input at bounding box center [936, 140] width 334 height 28
click at [1065, 605] on button "Send test email" at bounding box center [1064, 610] width 111 height 31
click at [544, 166] on p "[PERSON_NAME][EMAIL_ADDRESS][PERSON_NAME][DOMAIN_NAME]" at bounding box center [547, 166] width 166 height 15
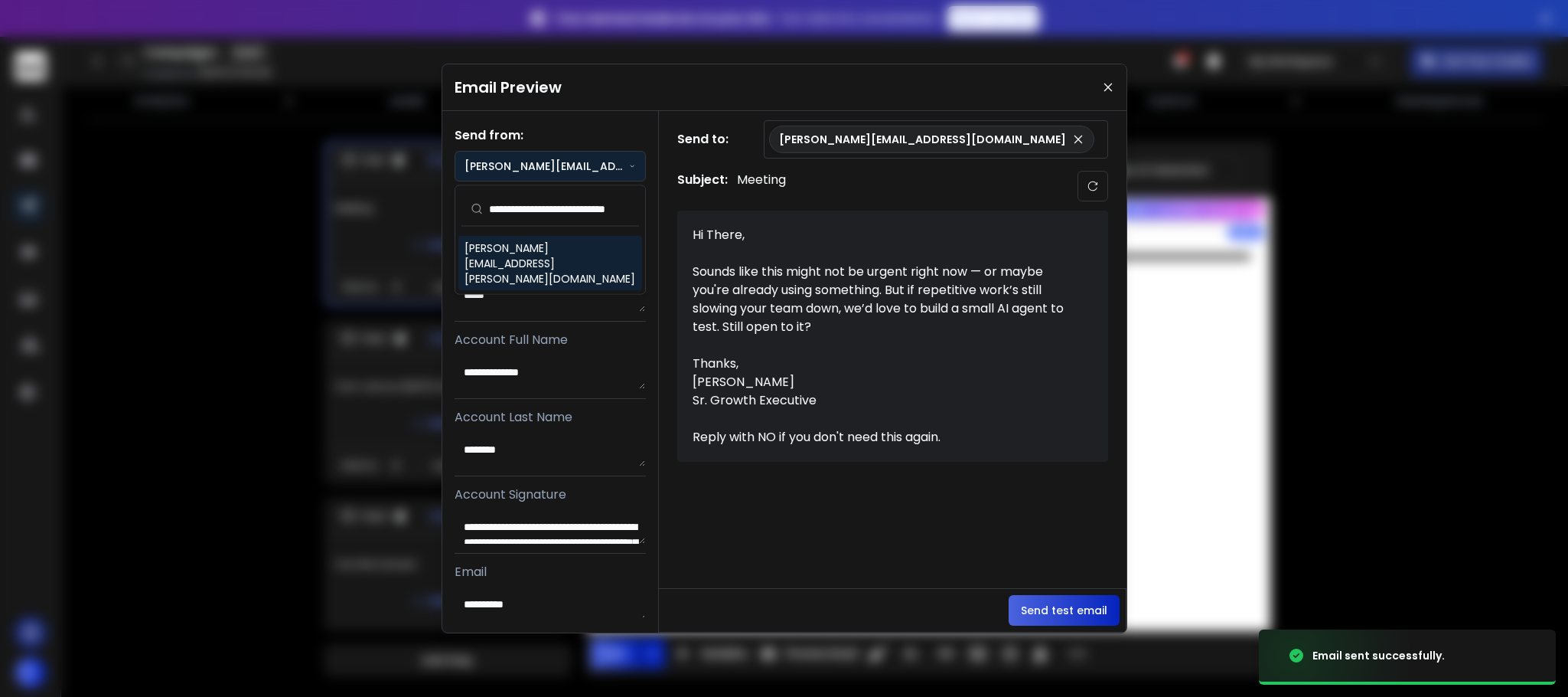
scroll to position [0, 30]
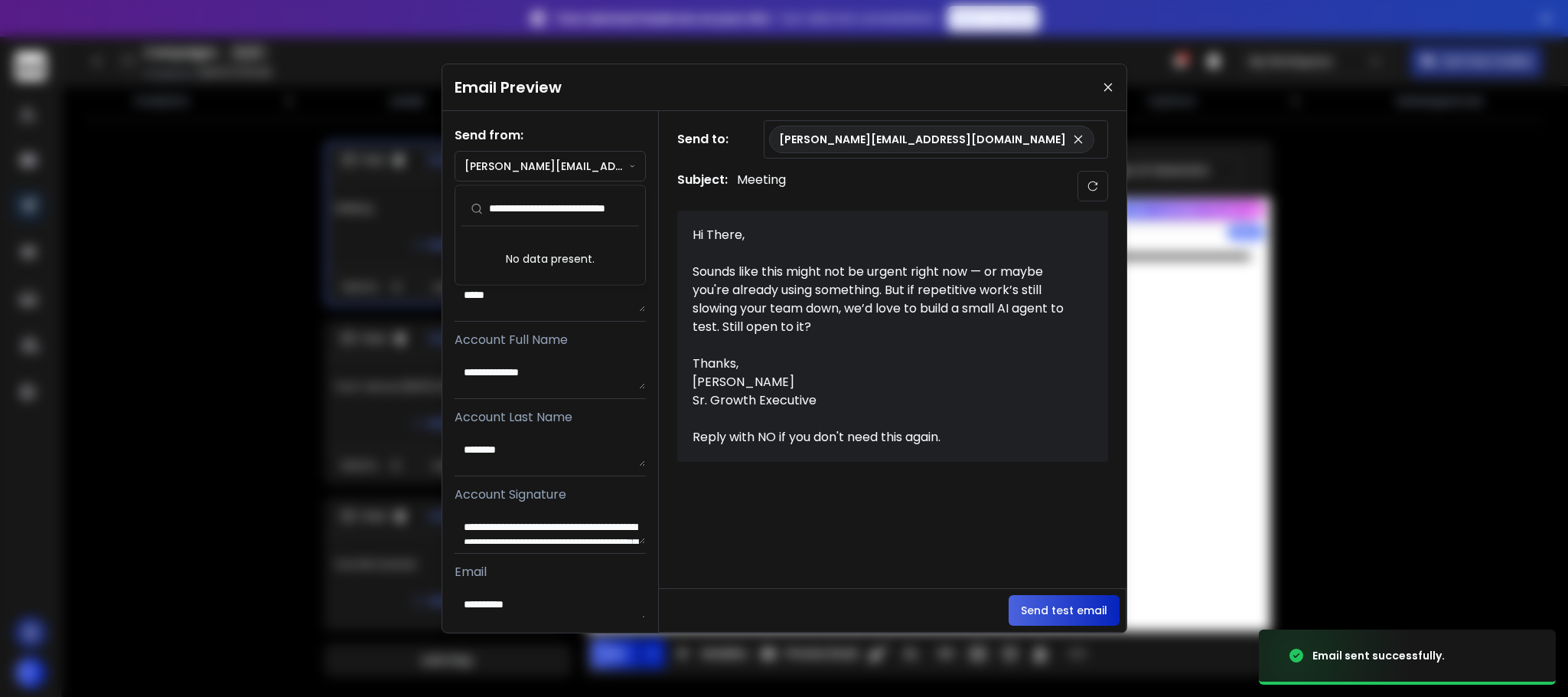
type input "**********"
click at [574, 141] on h1 "Send from:" at bounding box center [550, 135] width 191 height 19
click at [573, 175] on button "[PERSON_NAME][EMAIL_ADDRESS][PERSON_NAME][DOMAIN_NAME]" at bounding box center [550, 166] width 191 height 31
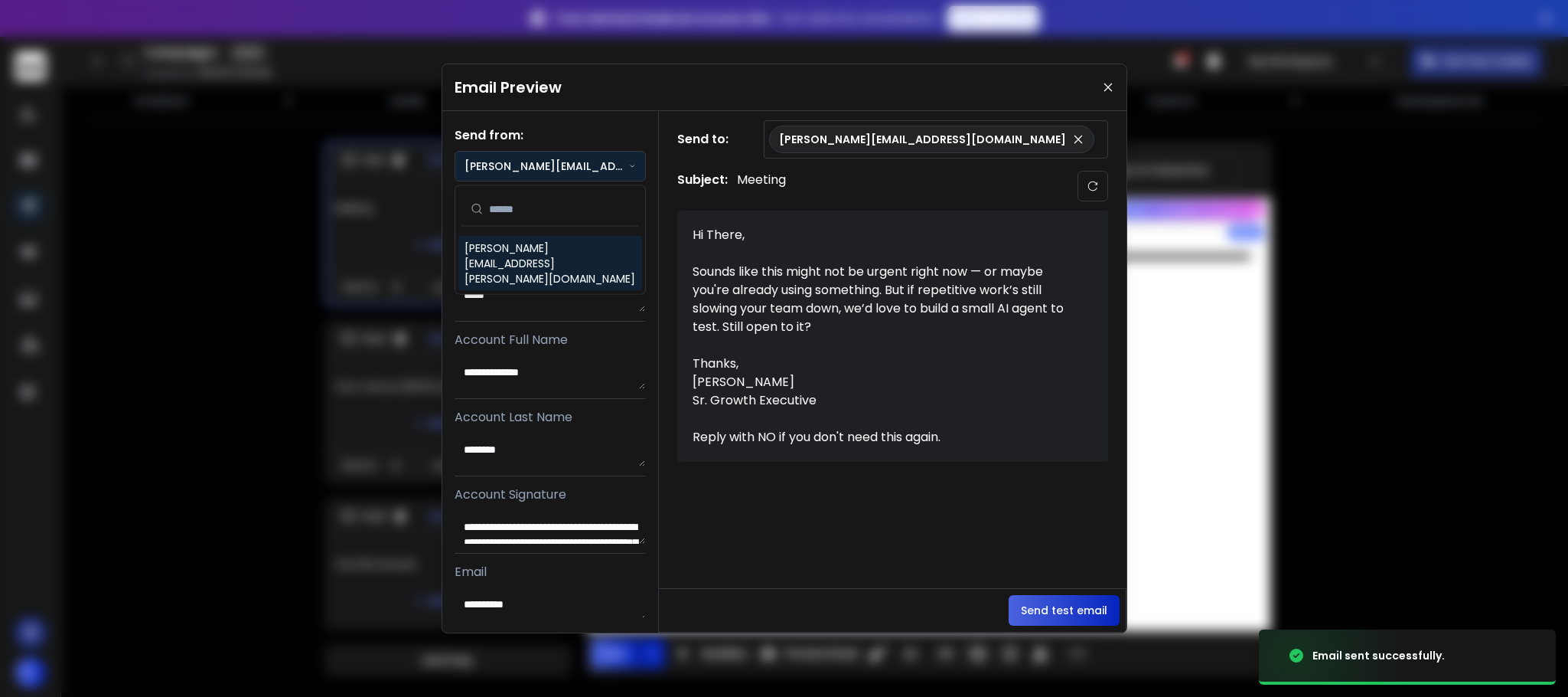
click at [573, 173] on p "[PERSON_NAME][EMAIL_ADDRESS][PERSON_NAME][DOMAIN_NAME]" at bounding box center [547, 166] width 166 height 15
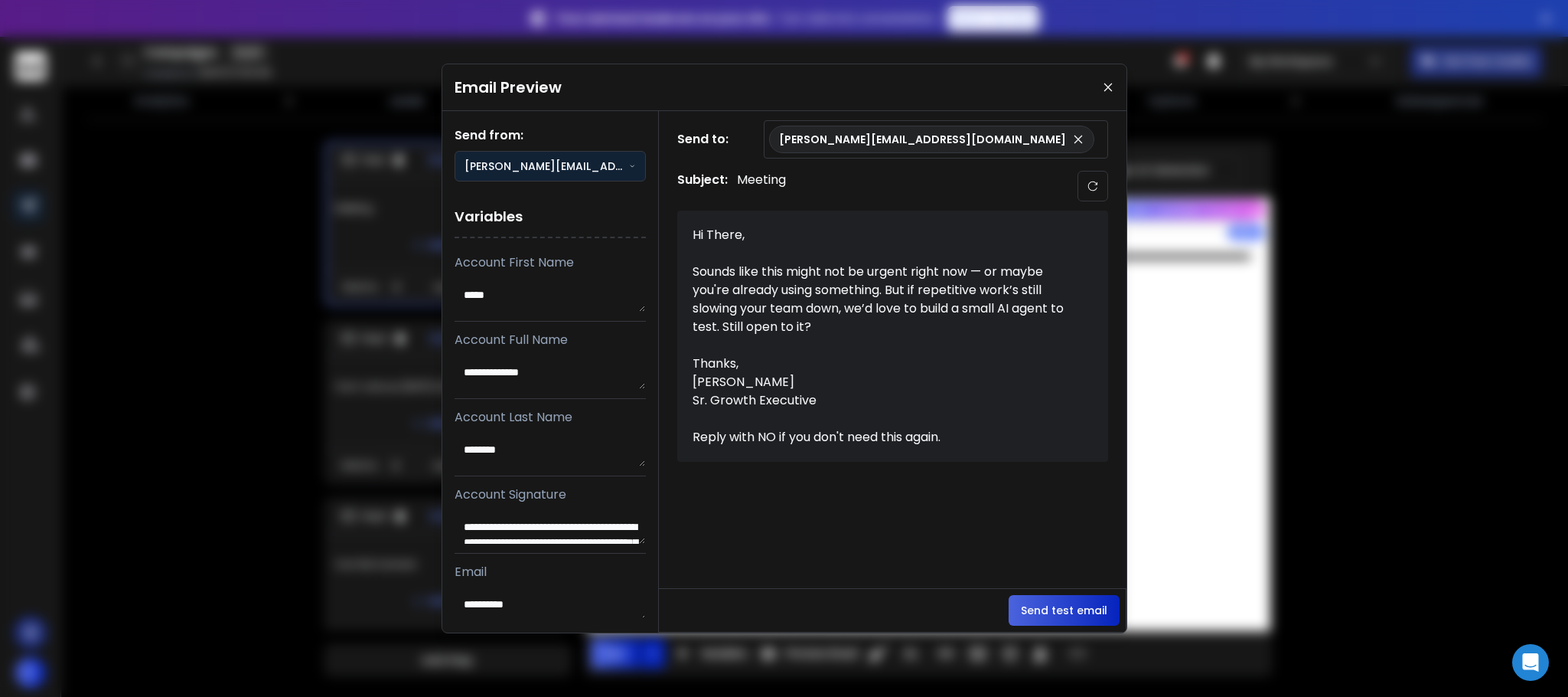
click at [579, 163] on p "[PERSON_NAME][EMAIL_ADDRESS][PERSON_NAME][DOMAIN_NAME]" at bounding box center [547, 166] width 166 height 15
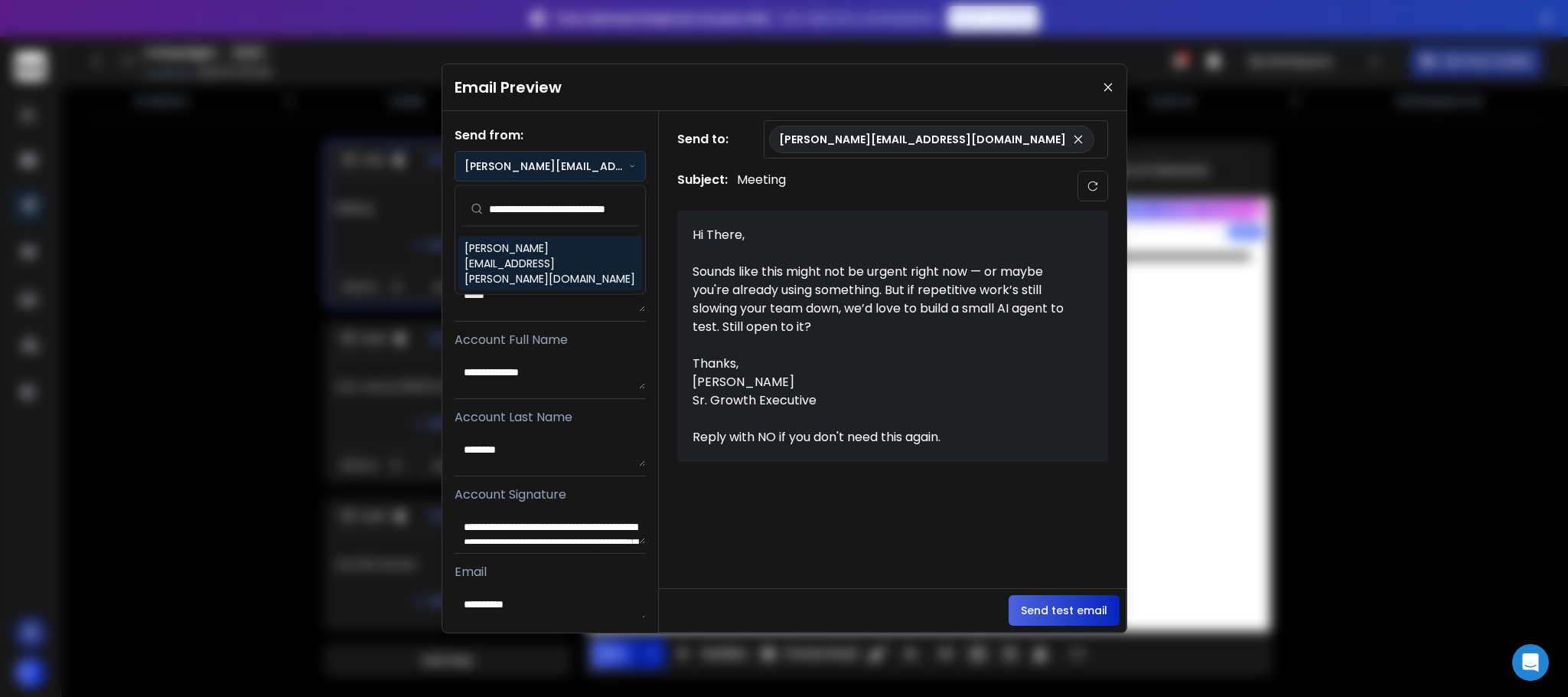
scroll to position [0, 30]
type input "**********"
click at [551, 247] on div "[PERSON_NAME][EMAIL_ADDRESS][PERSON_NAME][DOMAIN_NAME]" at bounding box center [550, 263] width 171 height 46
type textarea "*****"
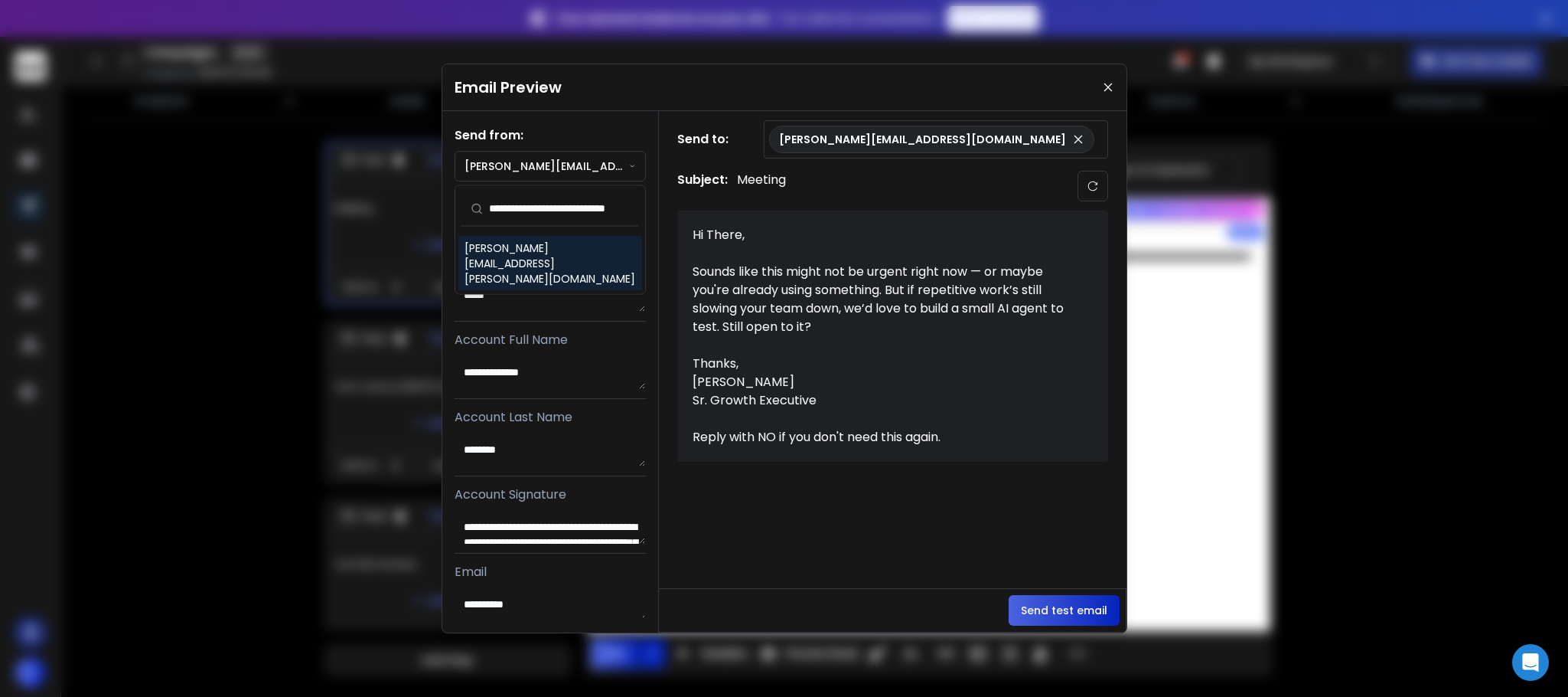
type textarea "**********"
type textarea "******"
type textarea "**********"
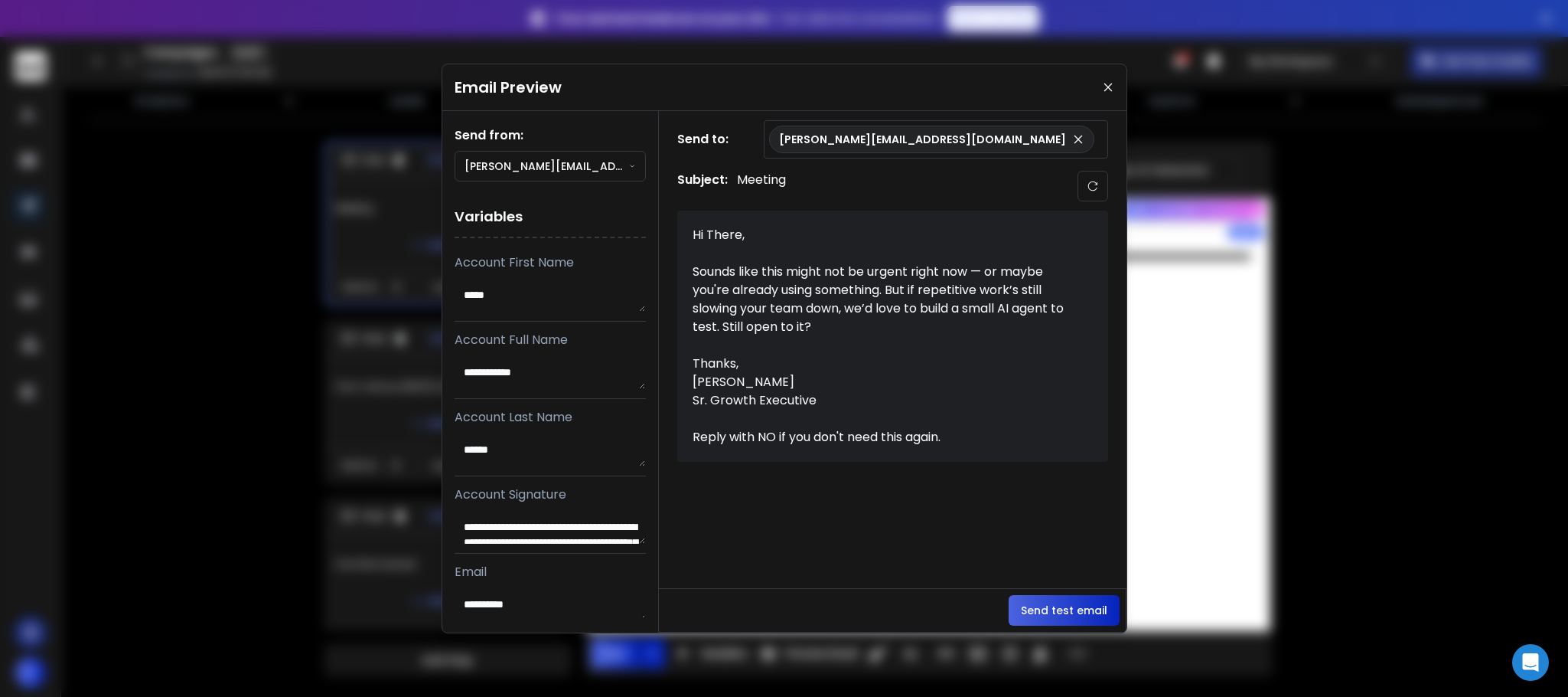
click at [1072, 133] on icon at bounding box center [1078, 139] width 12 height 12
click at [907, 133] on input at bounding box center [936, 140] width 334 height 28
click at [1053, 607] on button "Send test email" at bounding box center [1064, 610] width 111 height 31
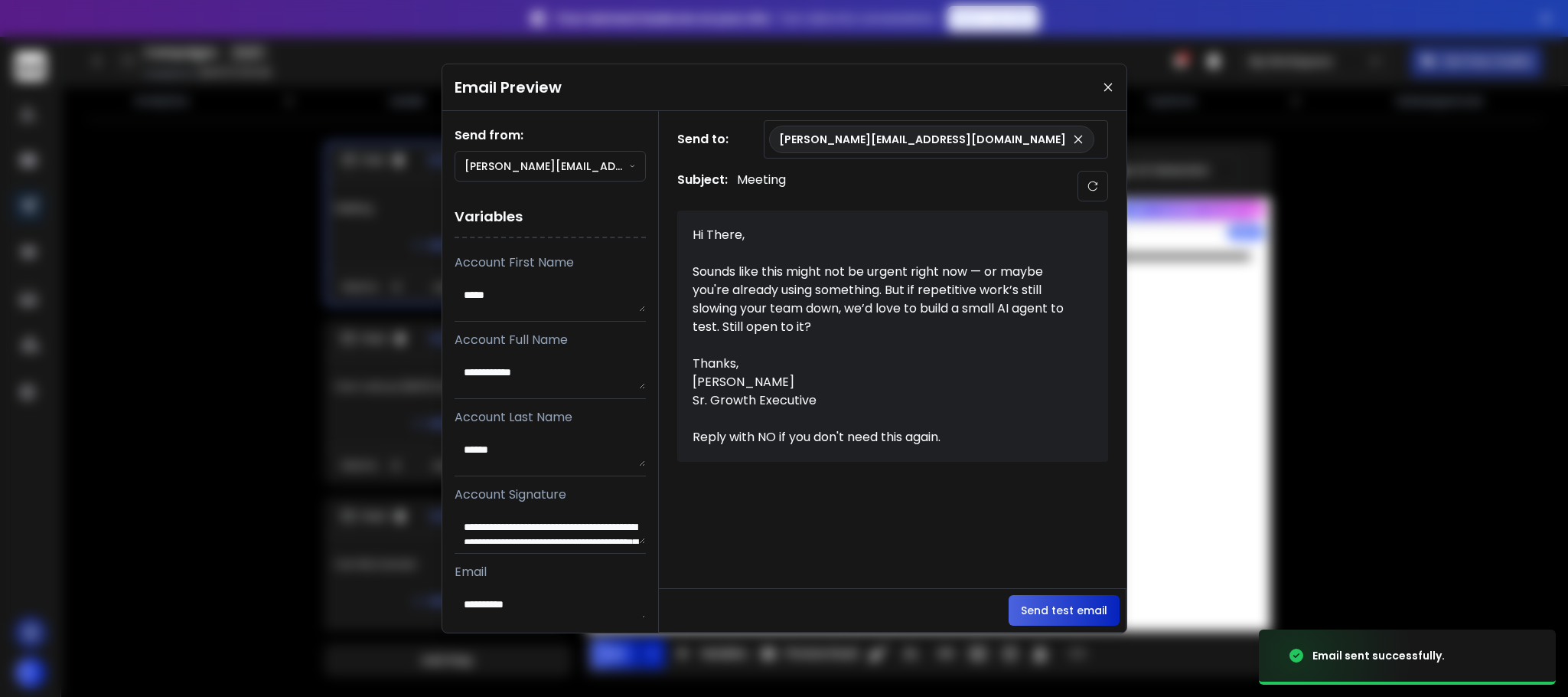
click at [1072, 138] on icon at bounding box center [1078, 139] width 12 height 12
click at [1100, 138] on input at bounding box center [1267, 140] width 334 height 28
click at [1086, 610] on button "Send test email" at bounding box center [1064, 610] width 111 height 31
click at [1072, 143] on icon at bounding box center [1078, 139] width 12 height 12
click at [1003, 143] on input at bounding box center [936, 140] width 334 height 28
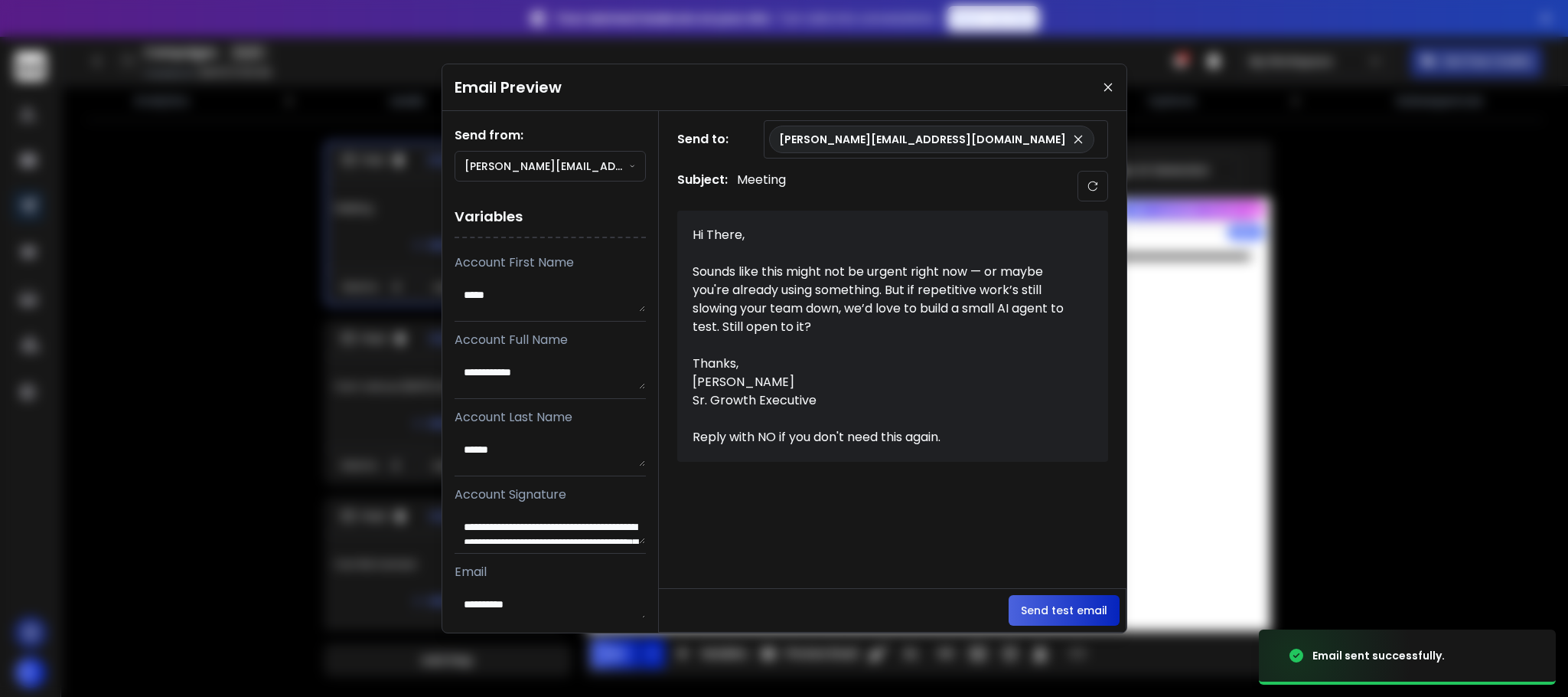
click at [1098, 612] on button "Send test email" at bounding box center [1064, 610] width 111 height 31
click at [1072, 136] on icon at bounding box center [1078, 139] width 12 height 12
click at [912, 136] on input at bounding box center [936, 140] width 334 height 28
click at [1068, 618] on button "Send test email" at bounding box center [1064, 610] width 111 height 31
click at [1072, 136] on icon at bounding box center [1078, 139] width 12 height 12
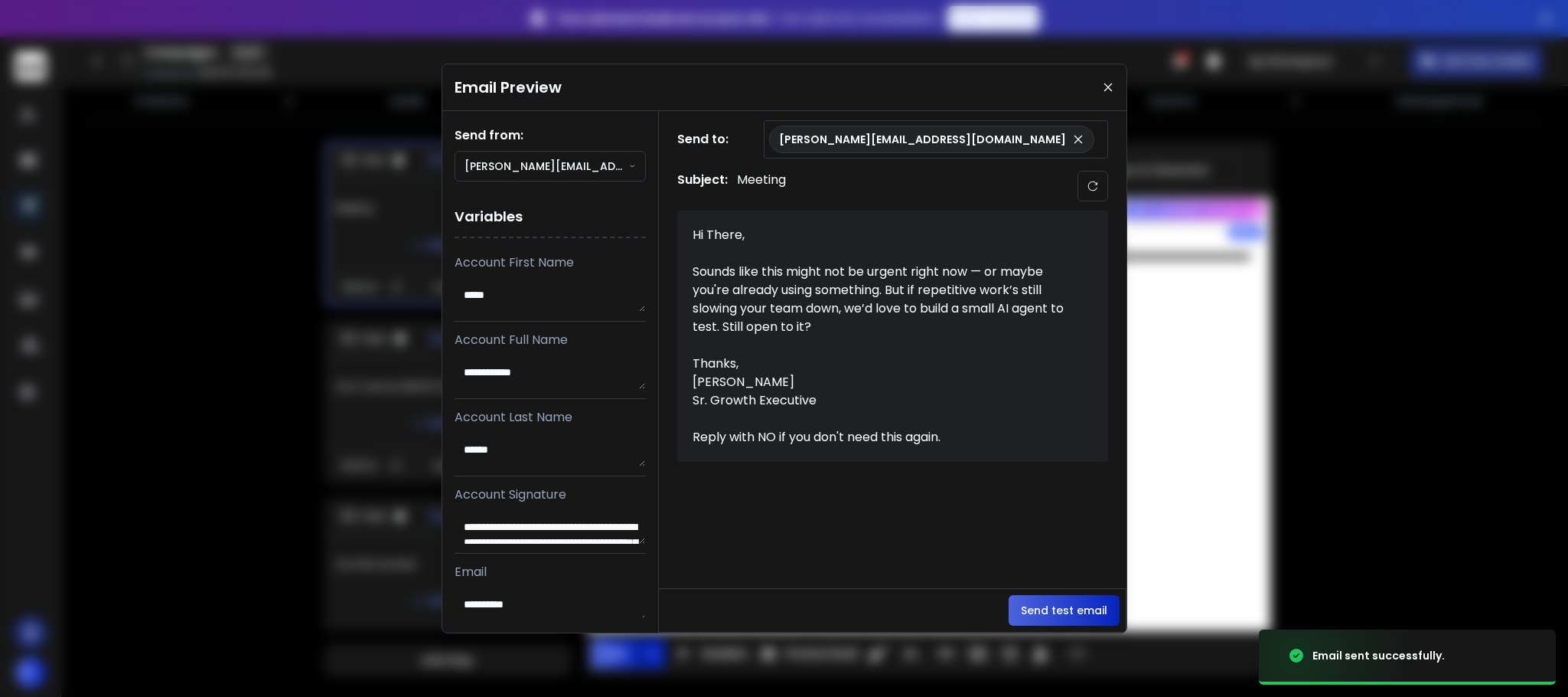
click at [1100, 136] on input at bounding box center [1267, 140] width 334 height 28
click at [1065, 616] on button "Send test email" at bounding box center [1064, 610] width 111 height 31
click at [982, 139] on icon at bounding box center [986, 139] width 8 height 8
click at [944, 139] on input at bounding box center [936, 140] width 334 height 28
click at [1067, 612] on button "Send test email" at bounding box center [1064, 610] width 111 height 31
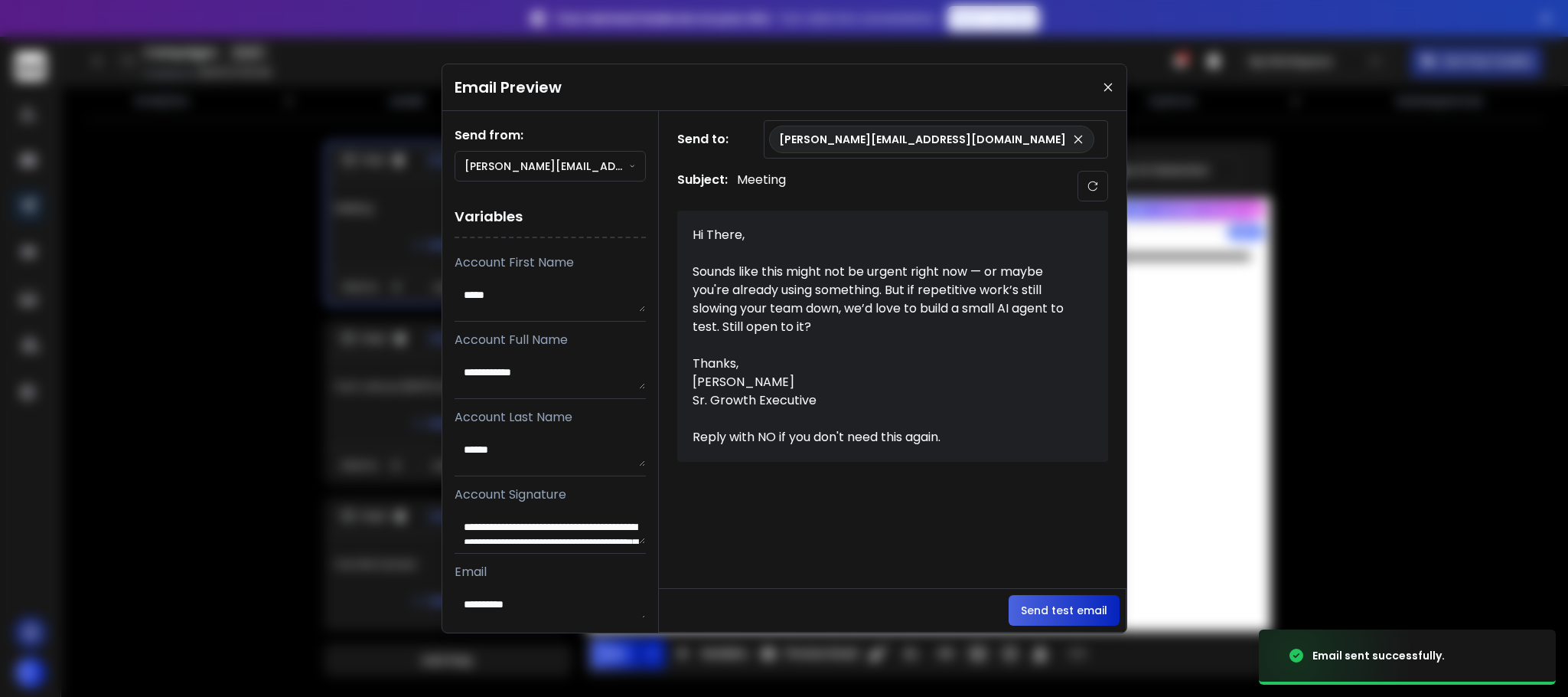
click at [1072, 140] on icon at bounding box center [1078, 139] width 12 height 12
click at [955, 140] on input at bounding box center [936, 140] width 334 height 28
click at [1043, 598] on button "Send test email" at bounding box center [1064, 610] width 111 height 31
click at [980, 143] on icon at bounding box center [986, 139] width 12 height 12
click at [933, 143] on input at bounding box center [936, 140] width 334 height 28
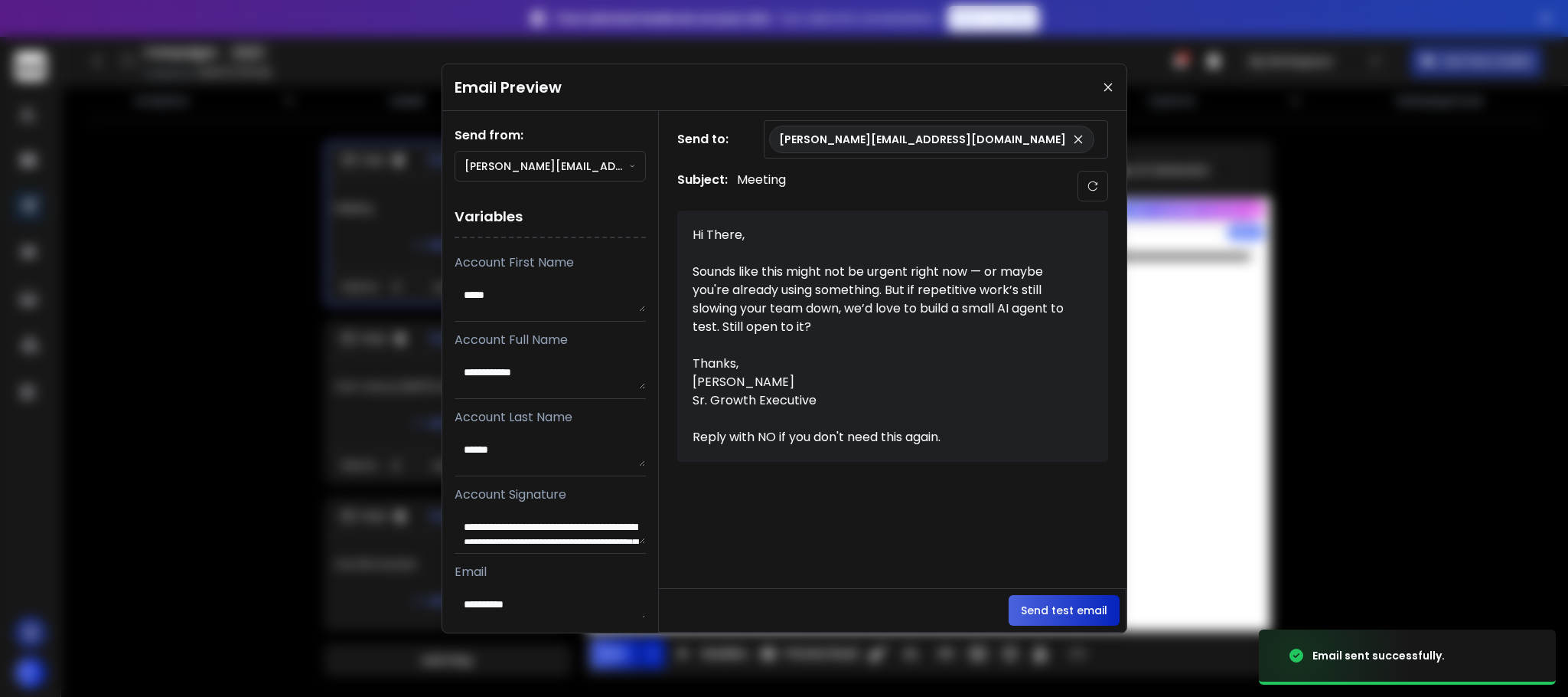
click at [1060, 607] on button "Send test email" at bounding box center [1064, 610] width 111 height 31
click at [1072, 141] on icon at bounding box center [1078, 139] width 12 height 12
click at [937, 141] on input at bounding box center [936, 140] width 334 height 28
click at [1077, 603] on button "Send test email" at bounding box center [1064, 610] width 111 height 31
click at [980, 143] on icon at bounding box center [986, 139] width 12 height 12
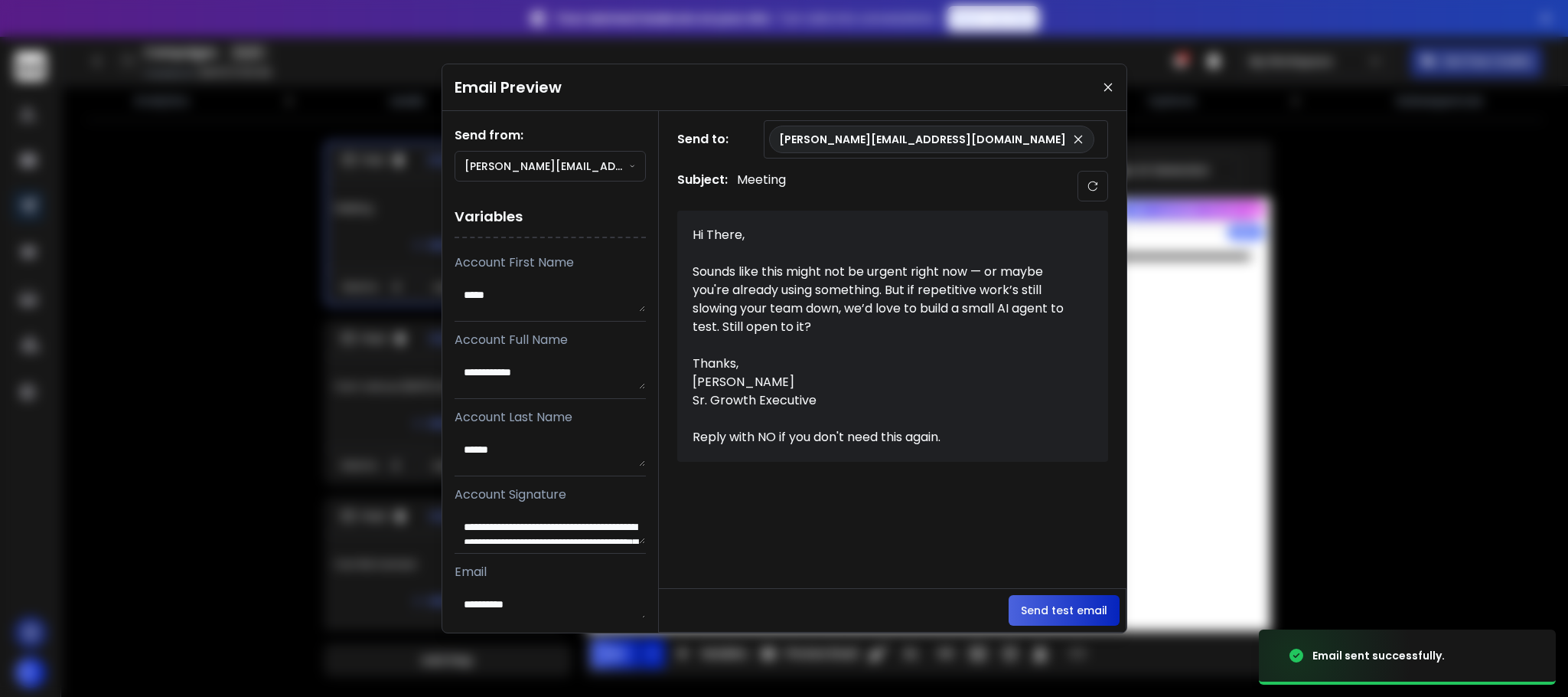
click at [1065, 611] on button "Send test email" at bounding box center [1064, 610] width 111 height 31
click at [1072, 140] on icon at bounding box center [1078, 139] width 12 height 12
click at [1041, 602] on button "Send test email" at bounding box center [1064, 610] width 111 height 31
click at [1073, 143] on icon at bounding box center [1077, 139] width 8 height 8
click at [1100, 143] on input at bounding box center [1267, 140] width 334 height 28
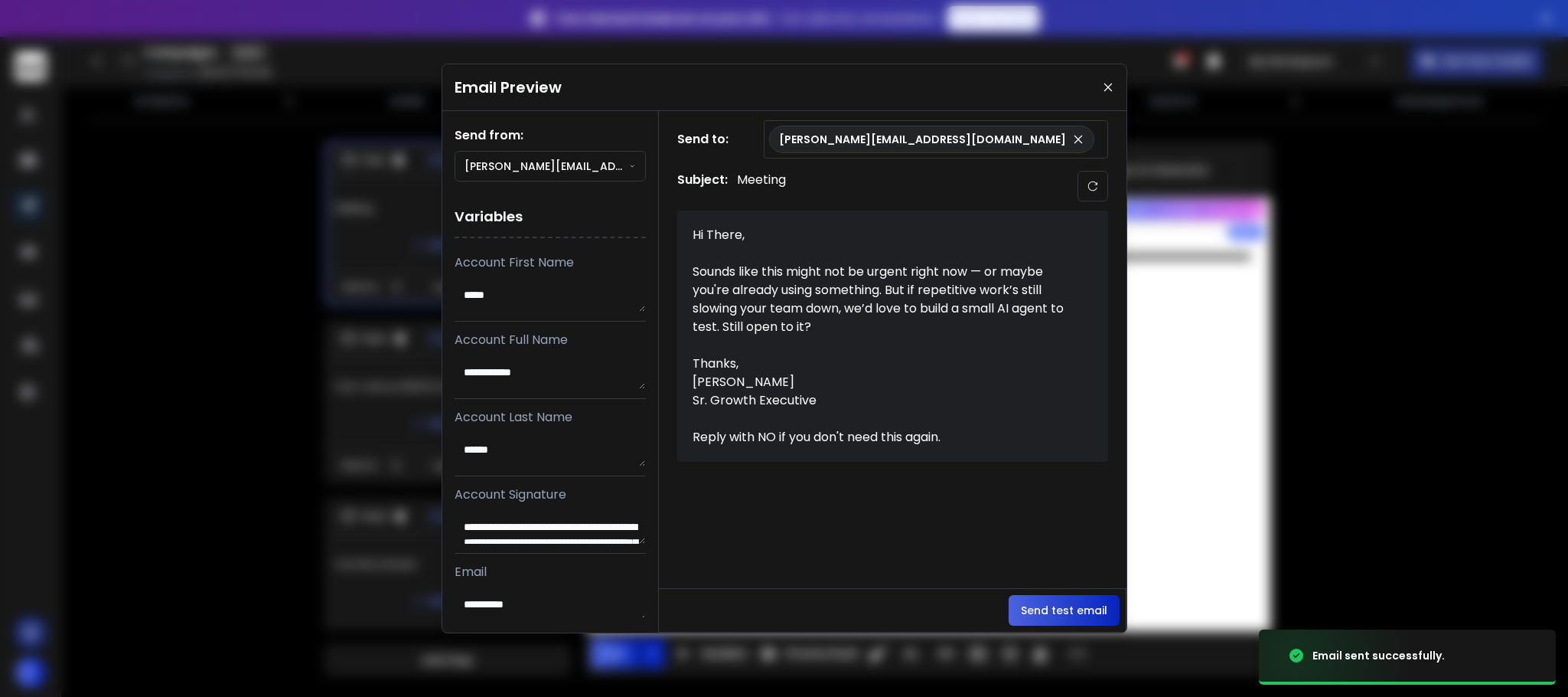
click at [1053, 610] on button "Send test email" at bounding box center [1064, 610] width 111 height 31
click at [1072, 138] on icon at bounding box center [1078, 139] width 12 height 12
click at [899, 138] on input at bounding box center [936, 140] width 334 height 28
click at [1065, 597] on button "Send test email" at bounding box center [1064, 610] width 111 height 31
click at [931, 131] on div "[EMAIL_ADDRESS][DOMAIN_NAME]" at bounding box center [886, 140] width 234 height 28
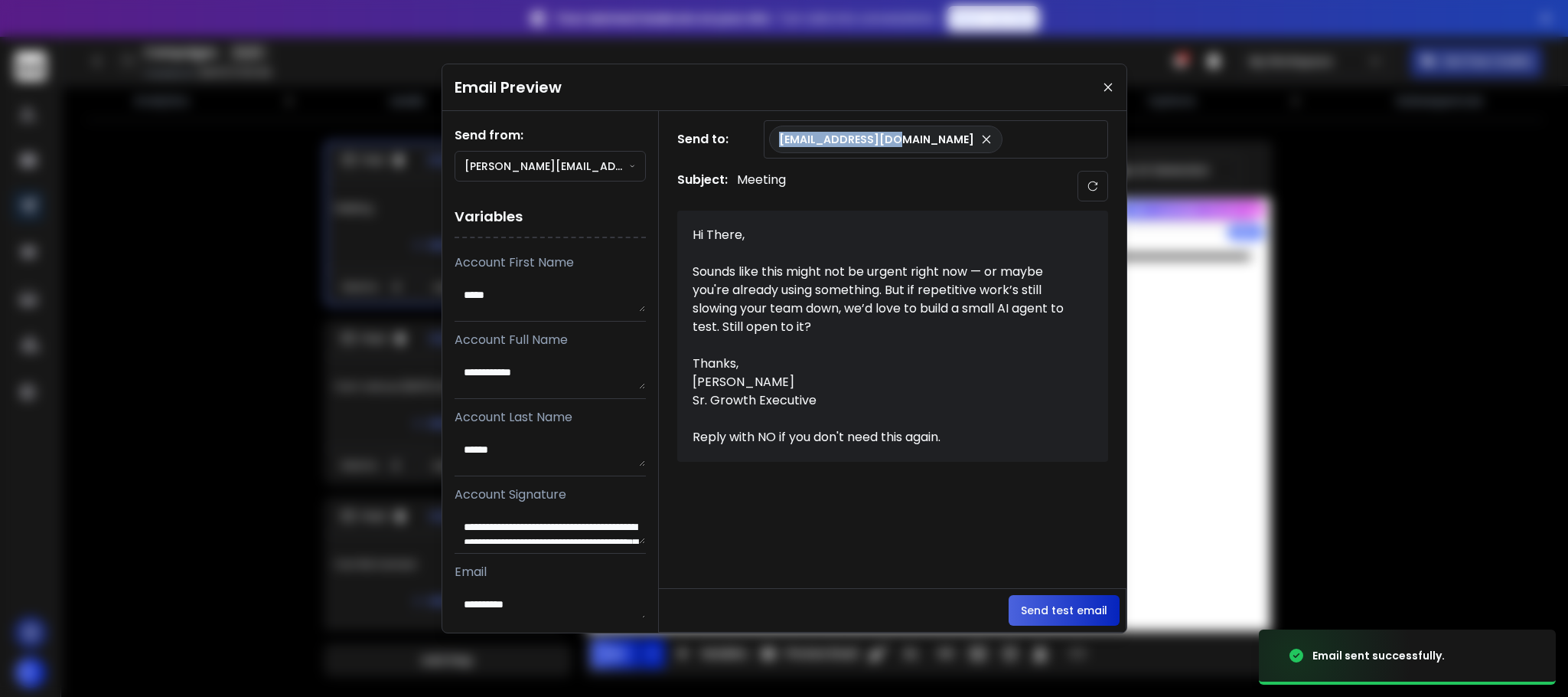
click at [931, 131] on div "[EMAIL_ADDRESS][DOMAIN_NAME]" at bounding box center [886, 140] width 234 height 28
click at [982, 139] on icon at bounding box center [986, 139] width 8 height 8
click at [930, 139] on input at bounding box center [936, 140] width 334 height 28
click at [1064, 607] on button "Send test email" at bounding box center [1064, 610] width 111 height 31
click at [1165, 140] on icon at bounding box center [1171, 139] width 12 height 12
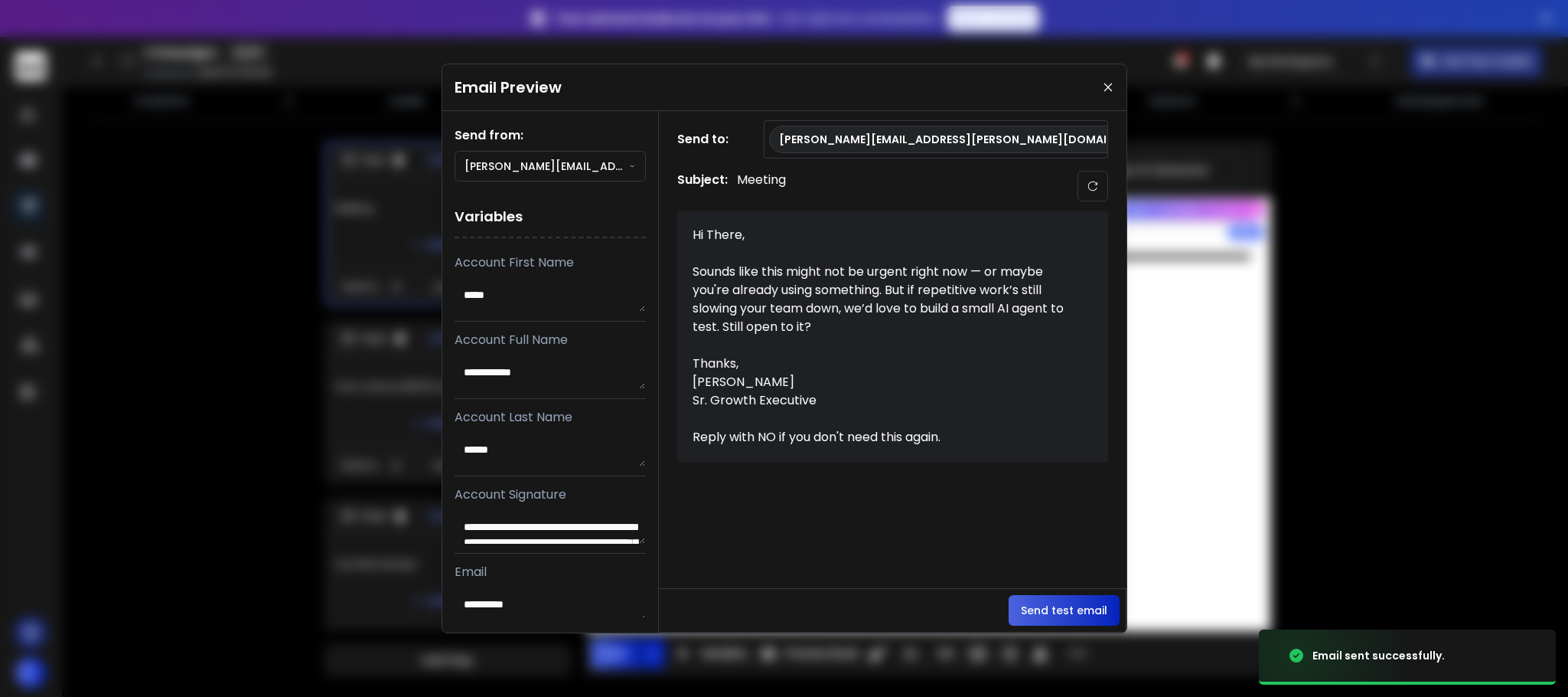
click at [1192, 140] on input at bounding box center [1359, 140] width 334 height 28
click at [1059, 612] on button "Send test email" at bounding box center [1064, 610] width 111 height 31
click at [1072, 133] on icon at bounding box center [1078, 139] width 12 height 12
click at [959, 133] on div "[PERSON_NAME][EMAIL_ADDRESS][DOMAIN_NAME]" at bounding box center [936, 139] width 344 height 39
drag, startPoint x: 1050, startPoint y: 612, endPoint x: 1029, endPoint y: 572, distance: 45.2
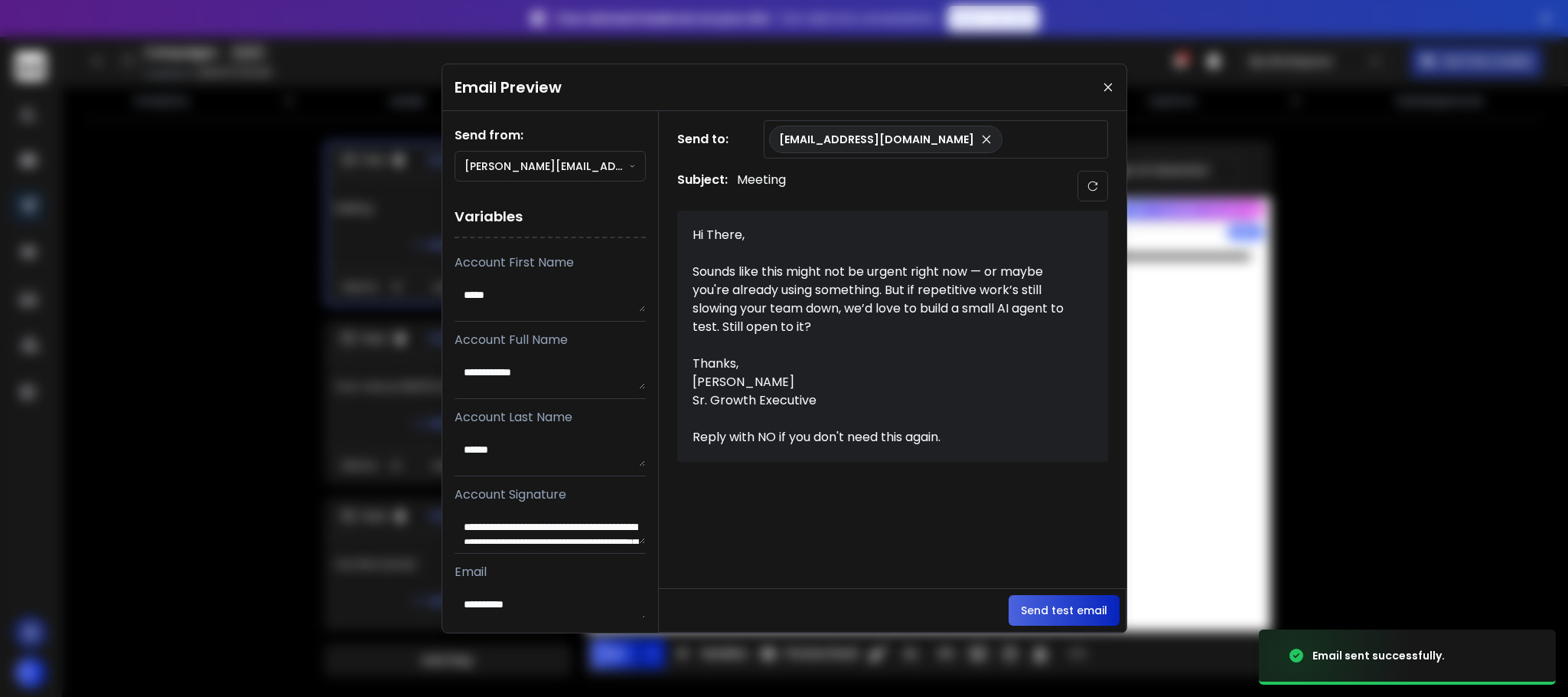
click at [1050, 614] on button "Send test email" at bounding box center [1064, 610] width 111 height 31
click at [982, 143] on icon at bounding box center [986, 139] width 8 height 8
click at [1009, 143] on input at bounding box center [1176, 140] width 334 height 28
drag, startPoint x: 1062, startPoint y: 631, endPoint x: 1065, endPoint y: 618, distance: 13.3
click at [1064, 626] on div "Send test email" at bounding box center [893, 610] width 468 height 45
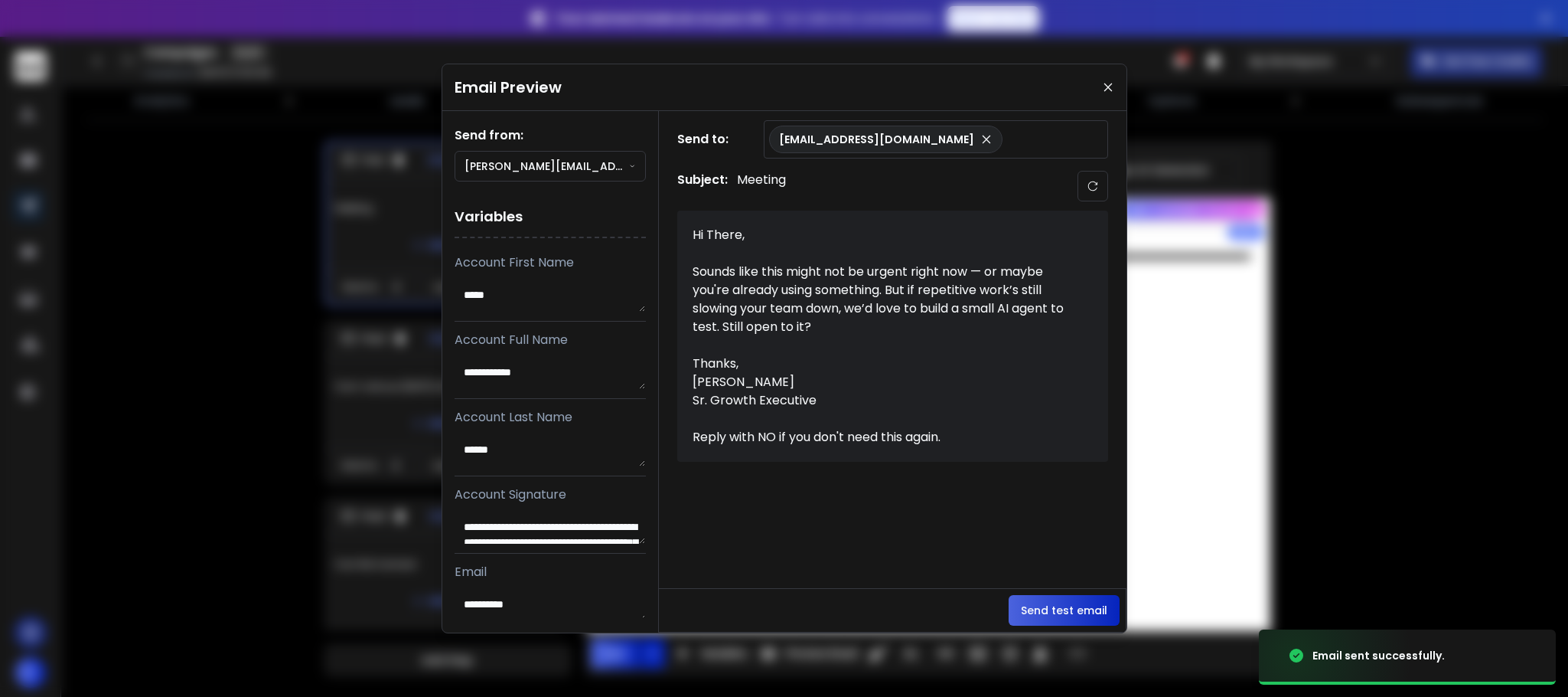
click at [1065, 618] on button "Send test email" at bounding box center [1064, 610] width 111 height 31
click at [982, 141] on icon at bounding box center [986, 139] width 8 height 8
click at [921, 141] on input at bounding box center [936, 140] width 334 height 28
click at [1027, 618] on button "Send test email" at bounding box center [1064, 610] width 111 height 31
click at [980, 141] on icon at bounding box center [986, 139] width 12 height 12
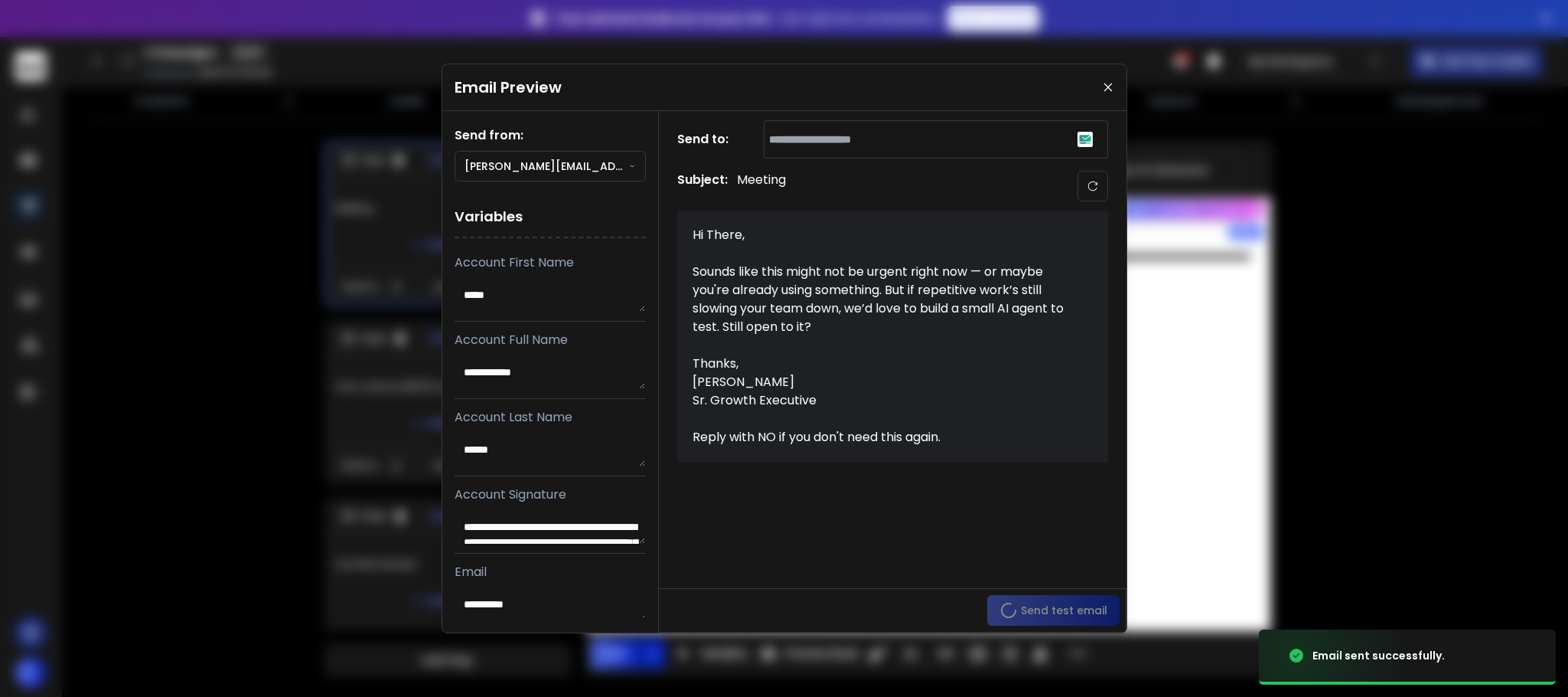
click at [882, 141] on input at bounding box center [936, 140] width 334 height 28
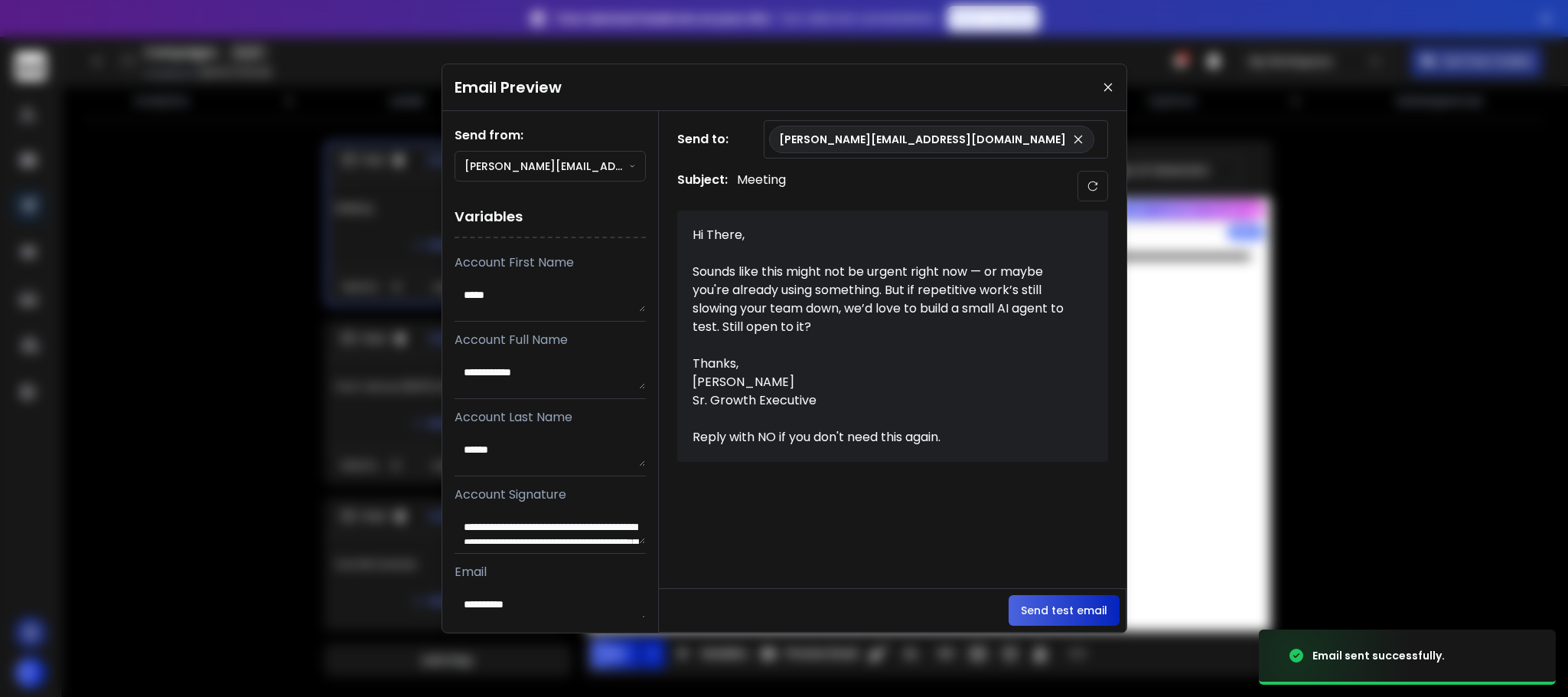
click at [1038, 598] on button "Send test email" at bounding box center [1064, 610] width 111 height 31
click at [1072, 141] on icon at bounding box center [1078, 139] width 12 height 12
click at [894, 141] on input at bounding box center [936, 140] width 334 height 28
click at [1052, 602] on button "Send test email" at bounding box center [1064, 610] width 111 height 31
click at [980, 143] on icon at bounding box center [986, 139] width 12 height 12
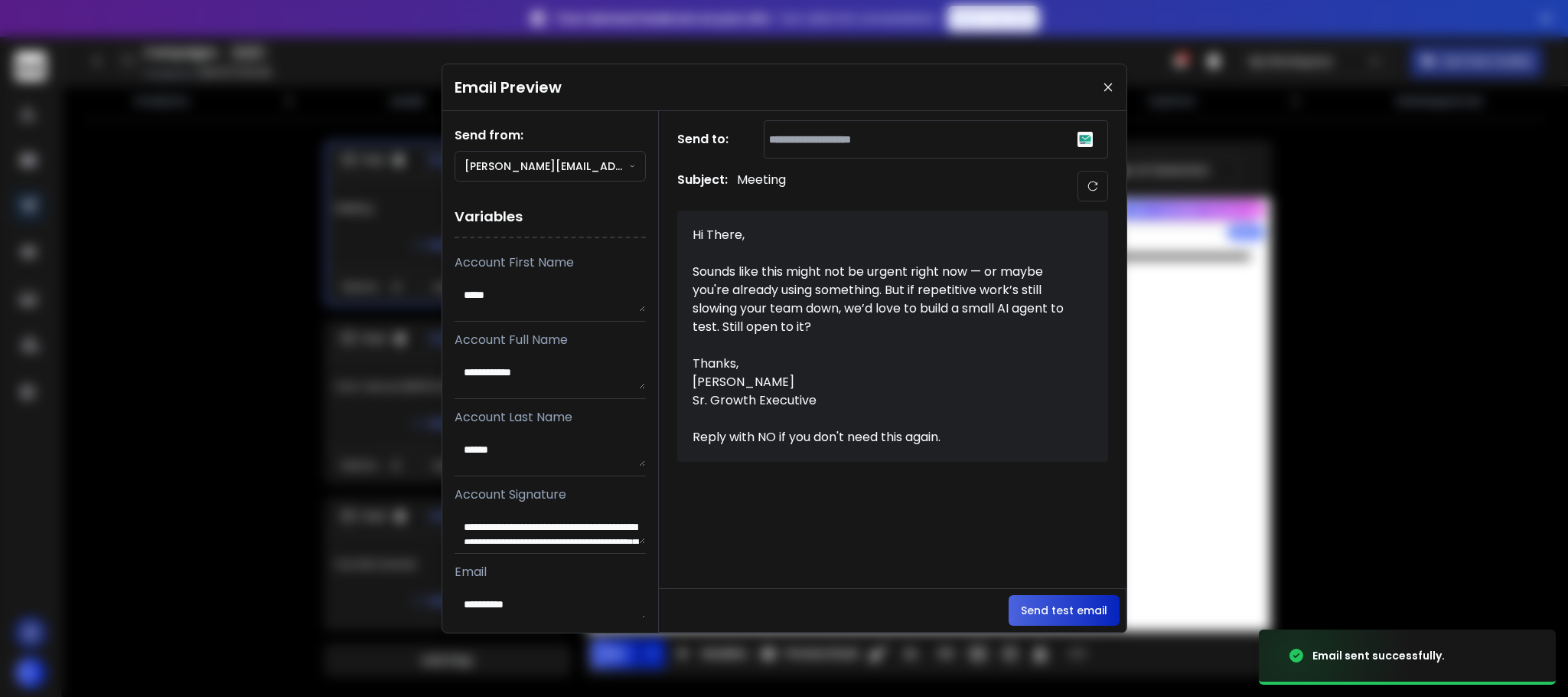
click at [896, 143] on input at bounding box center [936, 140] width 334 height 28
click at [1065, 623] on button "Send test email" at bounding box center [1064, 610] width 111 height 31
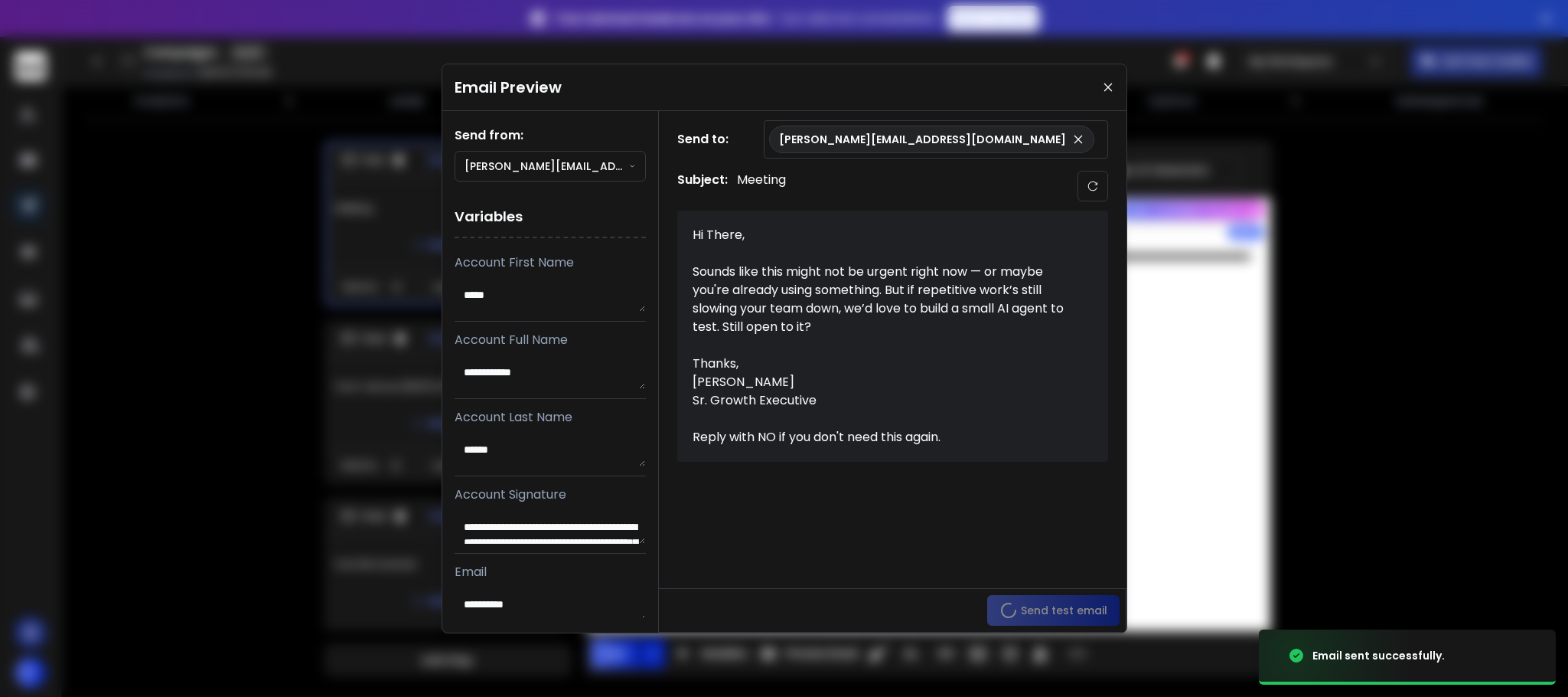
click at [953, 138] on div "[PERSON_NAME][EMAIL_ADDRESS][DOMAIN_NAME]" at bounding box center [932, 140] width 325 height 28
click at [1072, 133] on icon at bounding box center [1078, 139] width 12 height 12
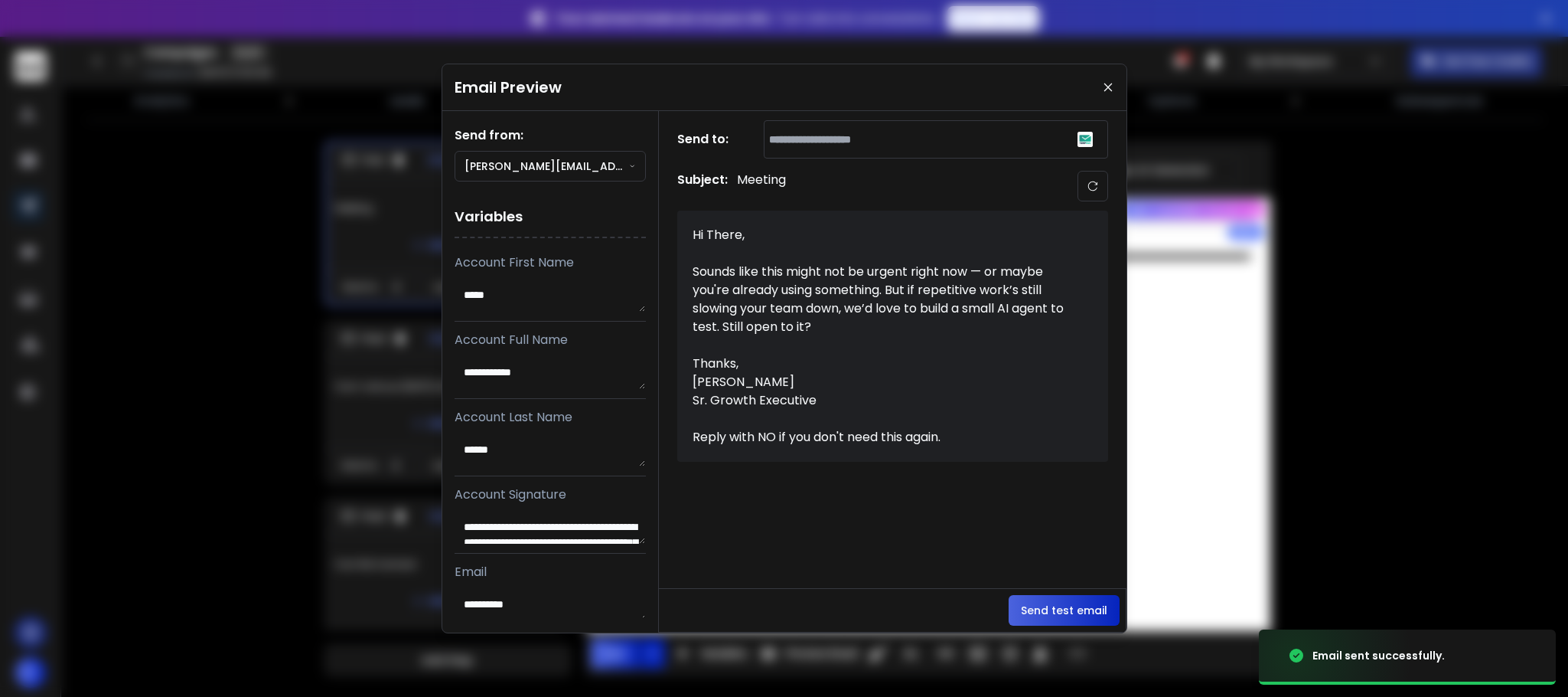
click at [965, 133] on input at bounding box center [936, 140] width 334 height 28
click at [1061, 604] on button "Send test email" at bounding box center [1064, 610] width 111 height 31
click at [980, 140] on icon at bounding box center [986, 139] width 12 height 12
click at [930, 140] on input at bounding box center [936, 140] width 334 height 28
click at [1045, 616] on button "Send test email" at bounding box center [1064, 610] width 111 height 31
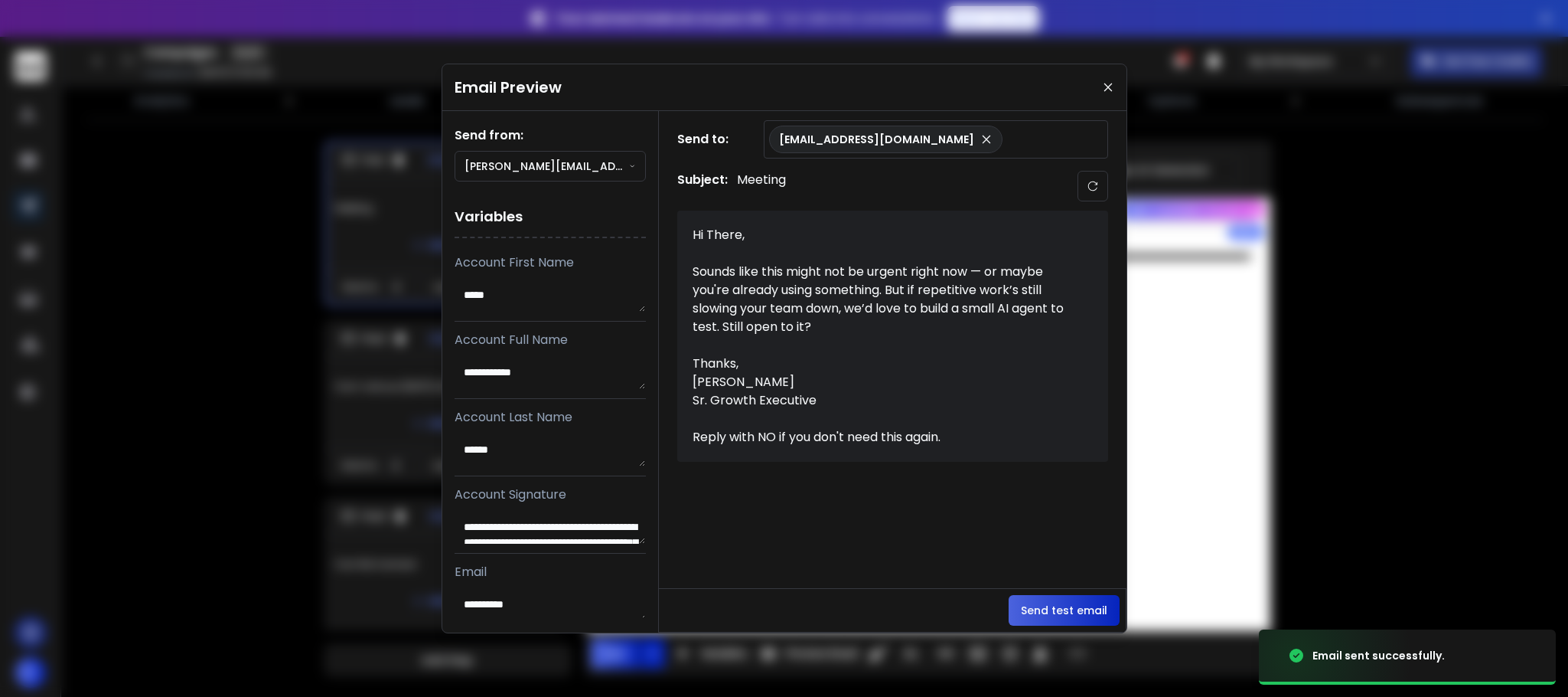
click at [893, 133] on div "[EMAIL_ADDRESS][DOMAIN_NAME]" at bounding box center [886, 140] width 234 height 28
click at [980, 133] on icon at bounding box center [986, 139] width 12 height 12
click at [893, 133] on div at bounding box center [936, 139] width 344 height 39
click at [1043, 603] on button "Send test email" at bounding box center [1064, 610] width 111 height 31
click at [980, 134] on icon at bounding box center [986, 139] width 12 height 12
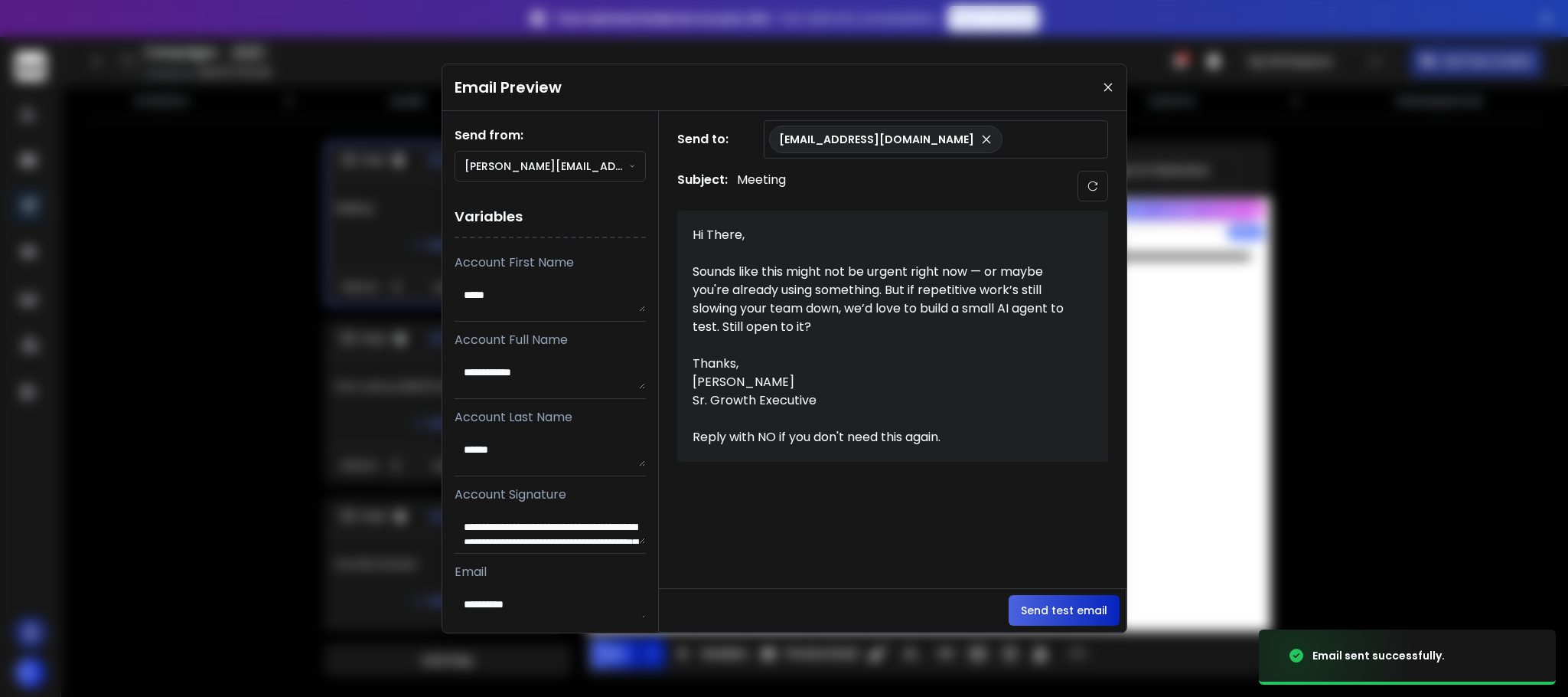
click at [1009, 134] on input at bounding box center [1176, 140] width 334 height 28
click at [1060, 603] on button "Send test email" at bounding box center [1064, 610] width 111 height 31
click at [1072, 134] on icon at bounding box center [1078, 139] width 12 height 12
click at [1100, 134] on input at bounding box center [1267, 140] width 334 height 28
click at [1068, 618] on button "Send test email" at bounding box center [1064, 610] width 111 height 31
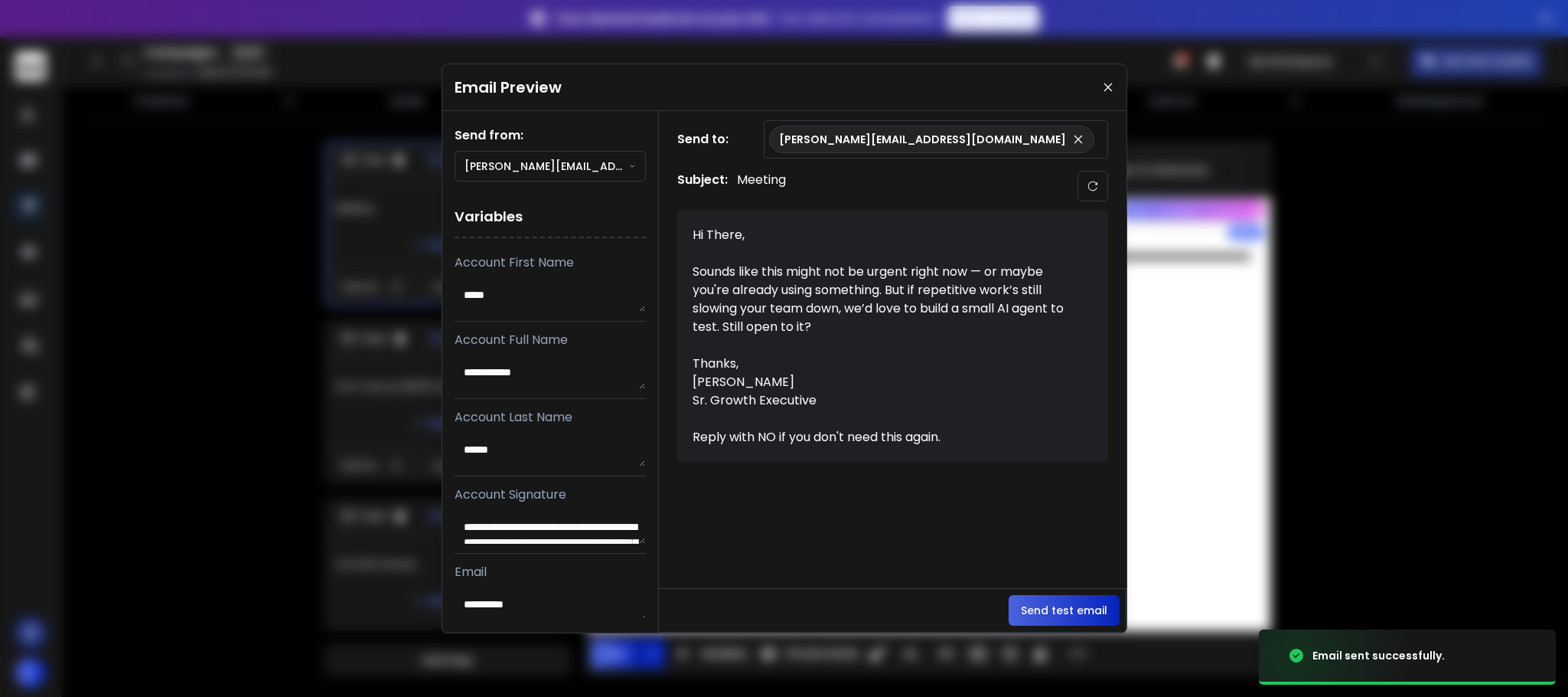
click at [1072, 143] on icon at bounding box center [1078, 139] width 12 height 12
click at [1100, 143] on input at bounding box center [1267, 140] width 334 height 28
click at [1073, 617] on button "Send test email" at bounding box center [1064, 610] width 111 height 31
